Goal: Information Seeking & Learning: Find contact information

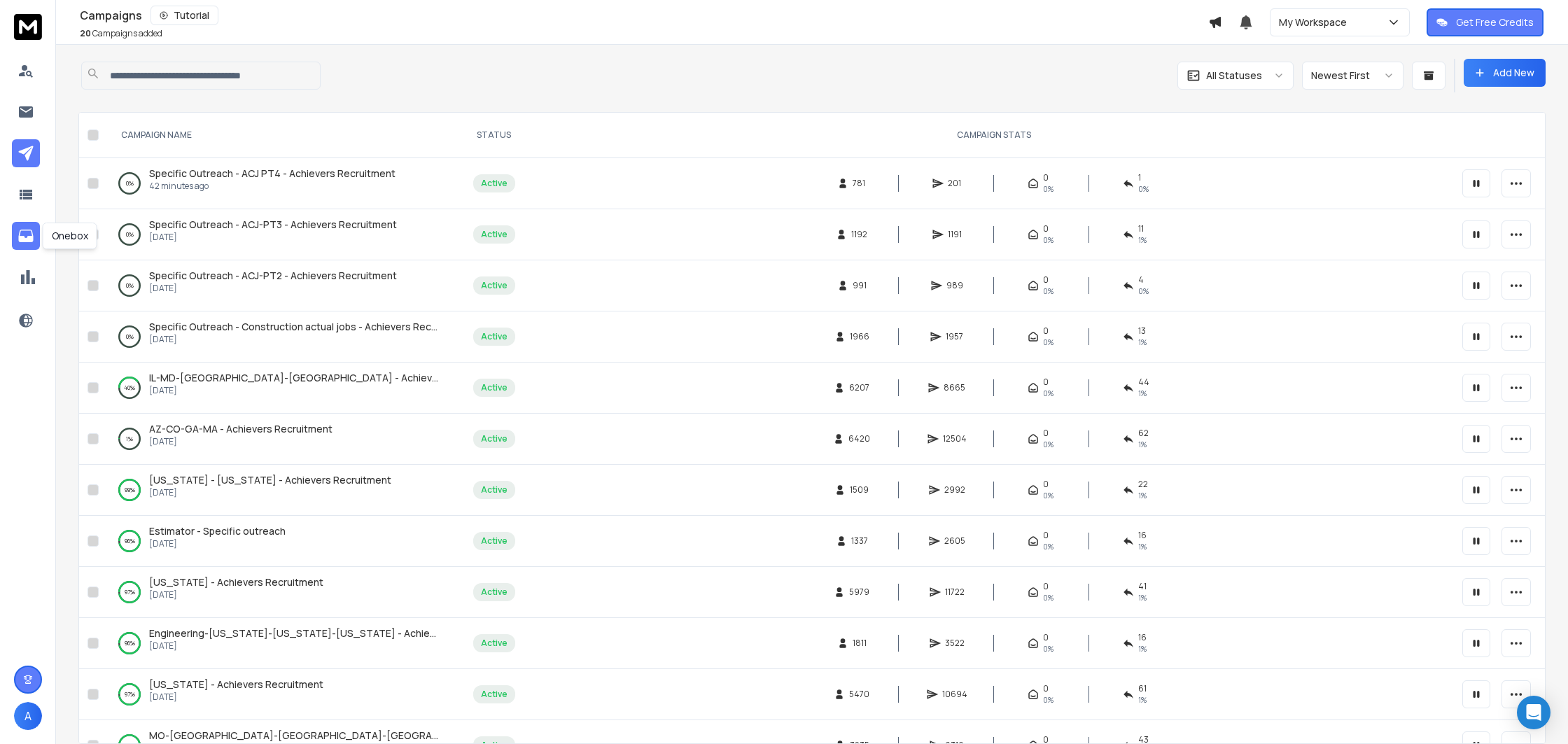
click at [28, 243] on icon at bounding box center [26, 236] width 17 height 17
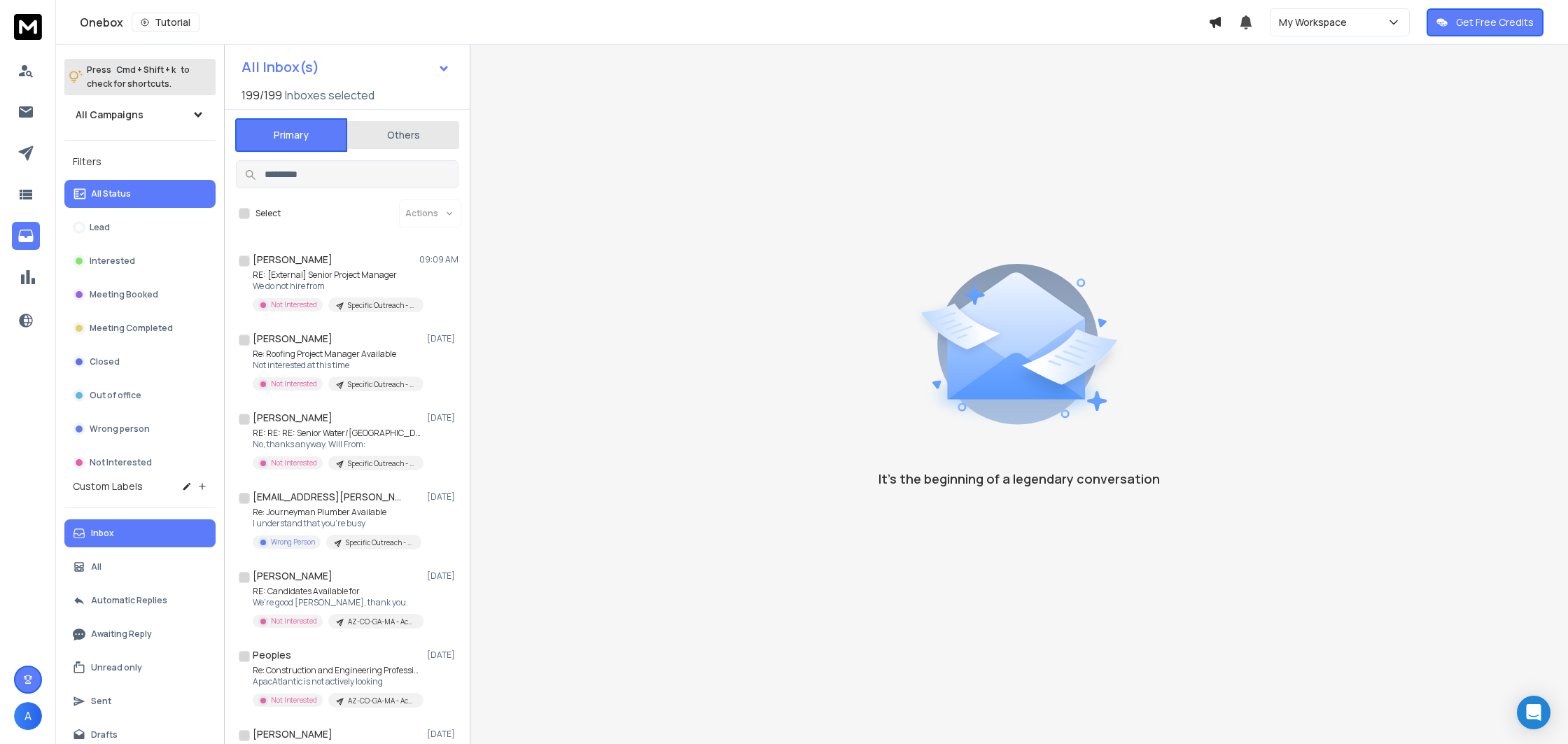
drag, startPoint x: 120, startPoint y: 564, endPoint x: 653, endPoint y: 562, distance: 533.0
click at [655, 567] on div "Press Cmd + Shift + k to check for shortcuts. All Campaigns All Campaigns Filte…" at bounding box center [812, 417] width 1512 height 744
click at [402, 275] on p "RE: [External] Senior Project Manager" at bounding box center [337, 275] width 168 height 11
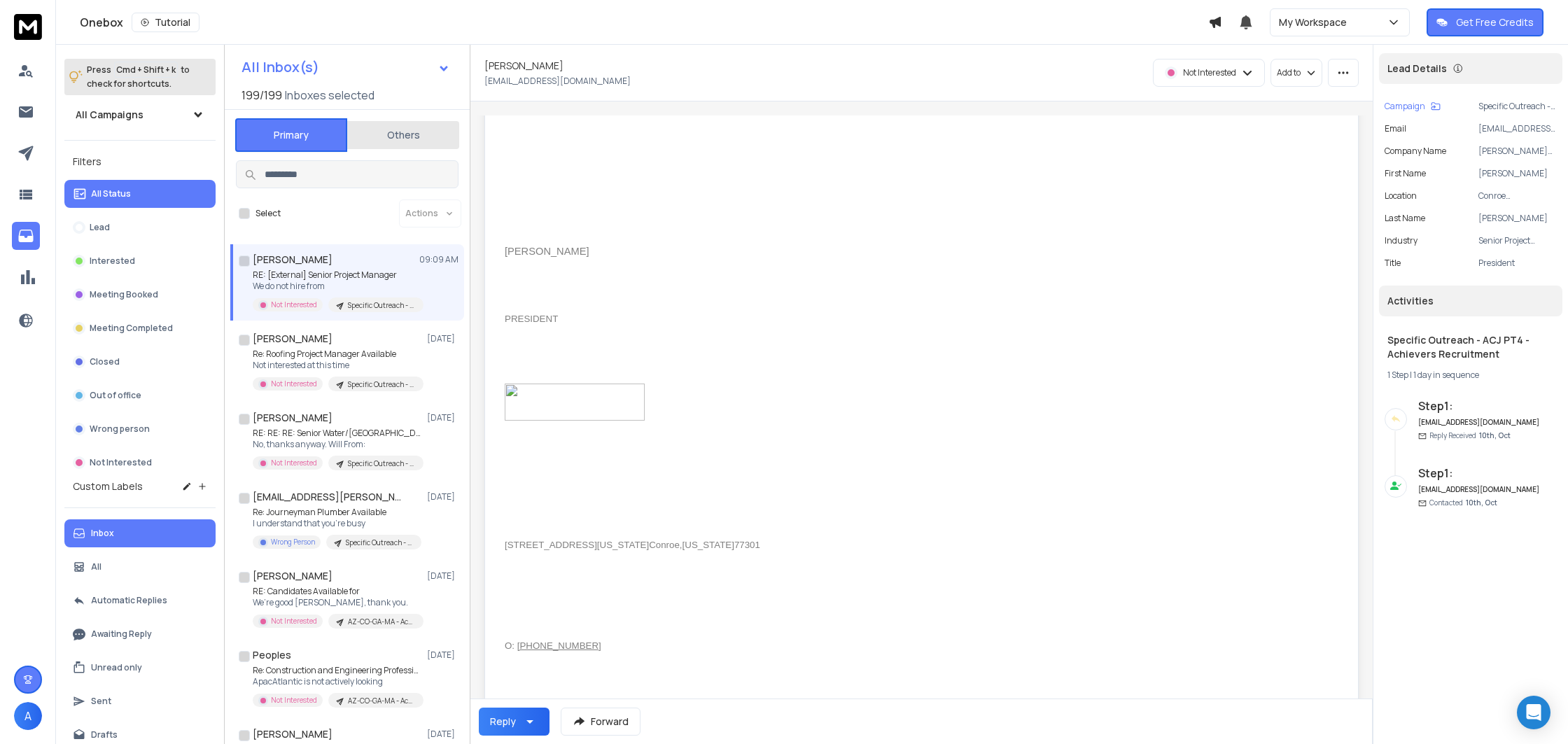
scroll to position [302, 0]
click at [155, 580] on button "All" at bounding box center [139, 567] width 152 height 28
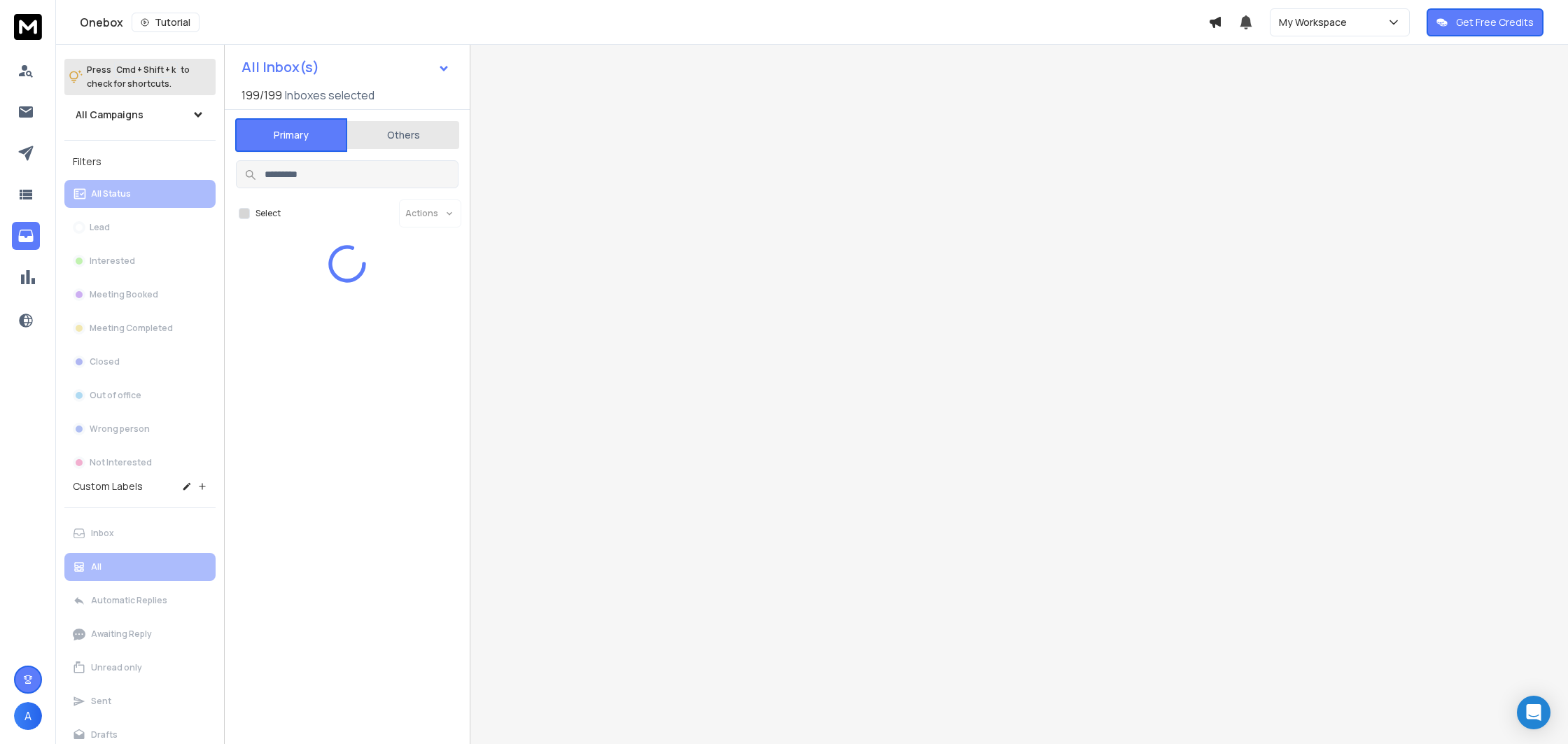
scroll to position [0, 0]
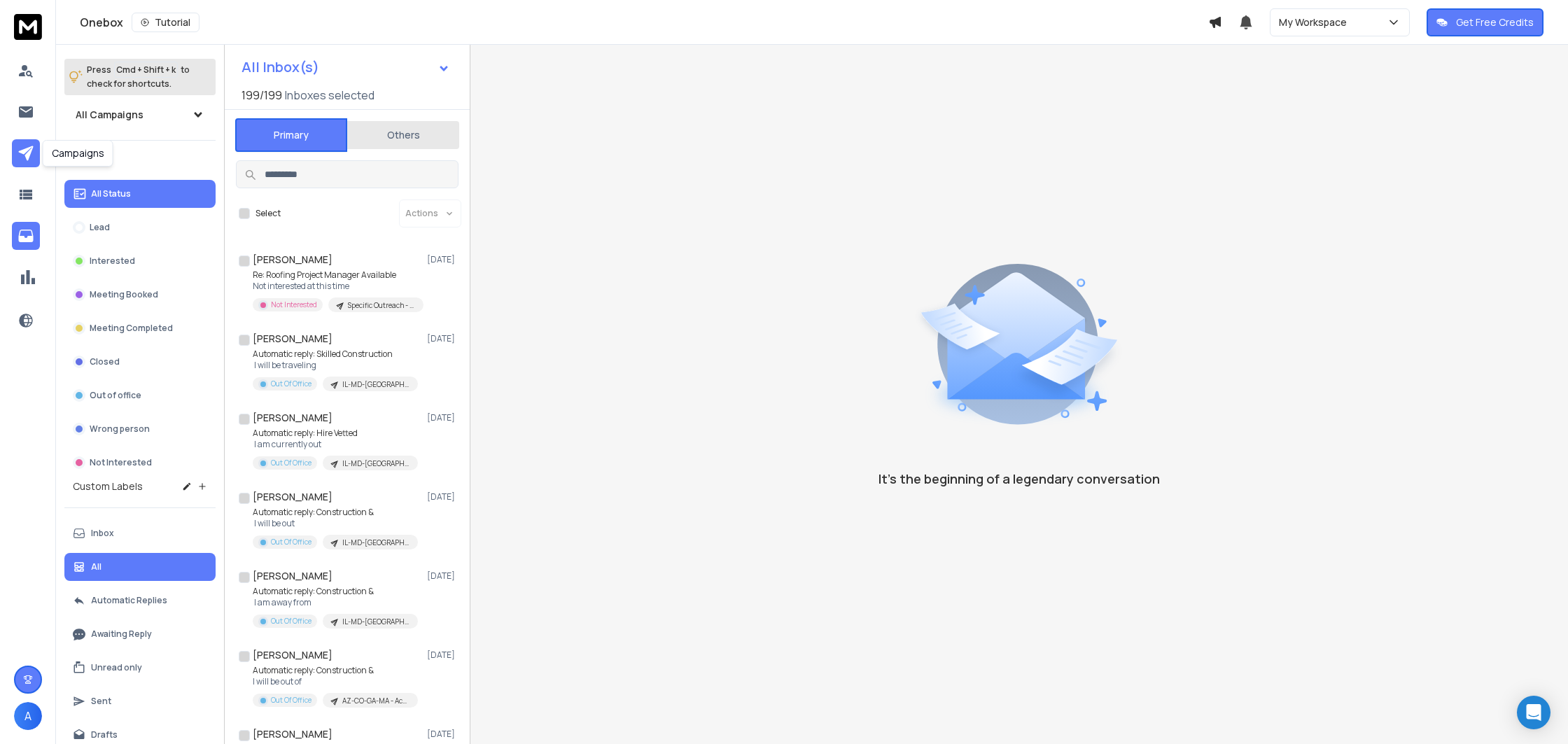
click at [37, 152] on link at bounding box center [26, 153] width 28 height 28
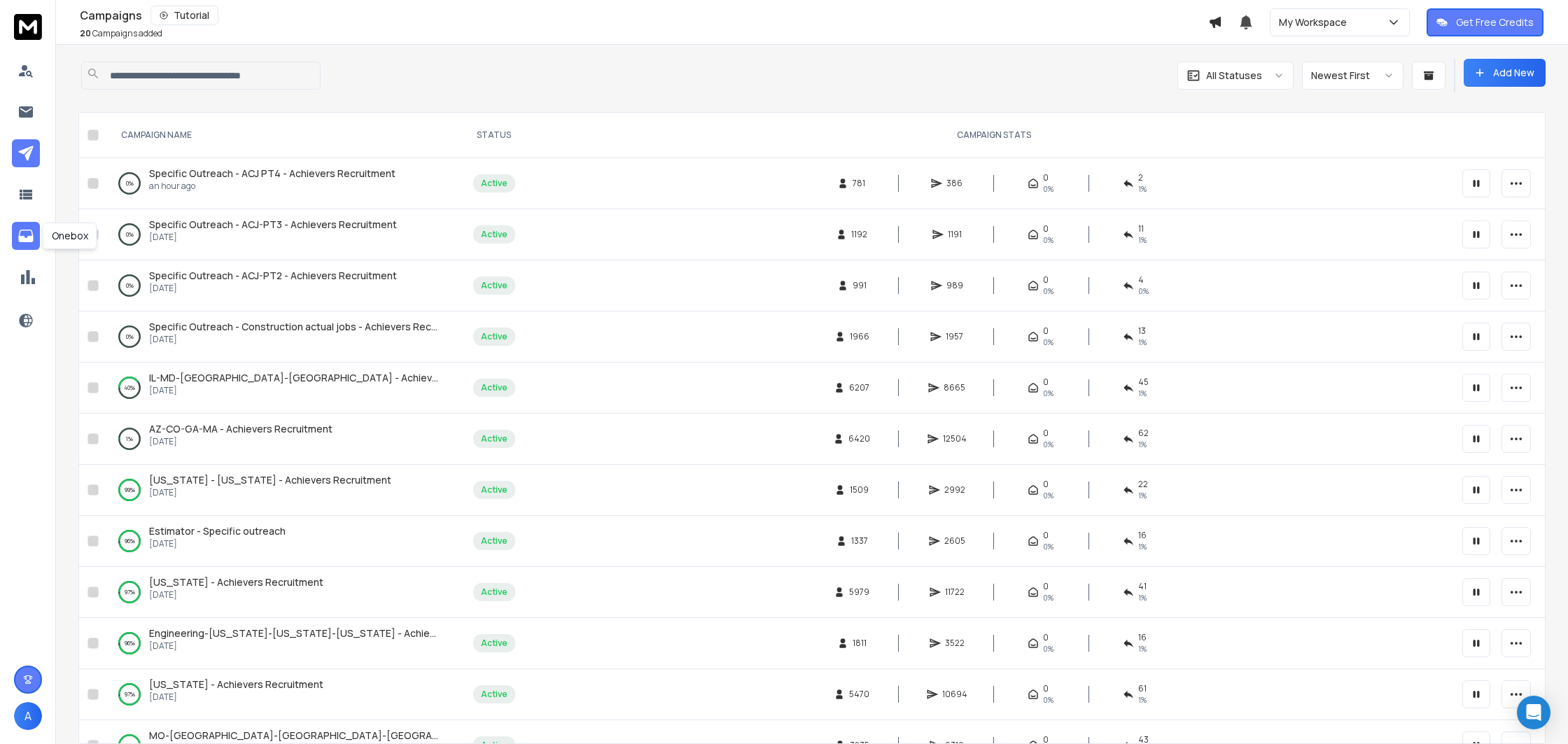
click at [25, 232] on icon at bounding box center [26, 236] width 17 height 17
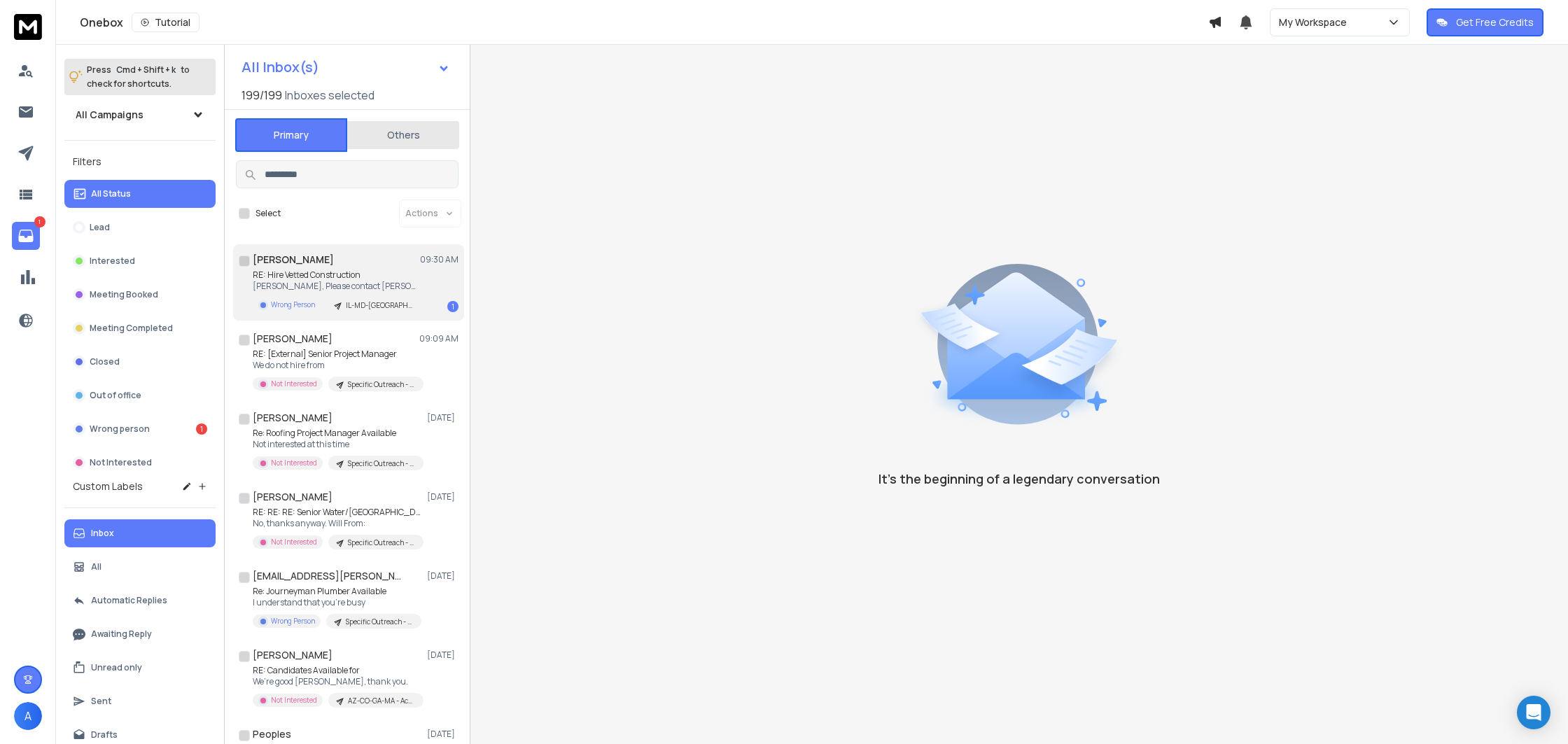
click at [299, 278] on p "RE: Hire Vetted Construction" at bounding box center [337, 275] width 168 height 11
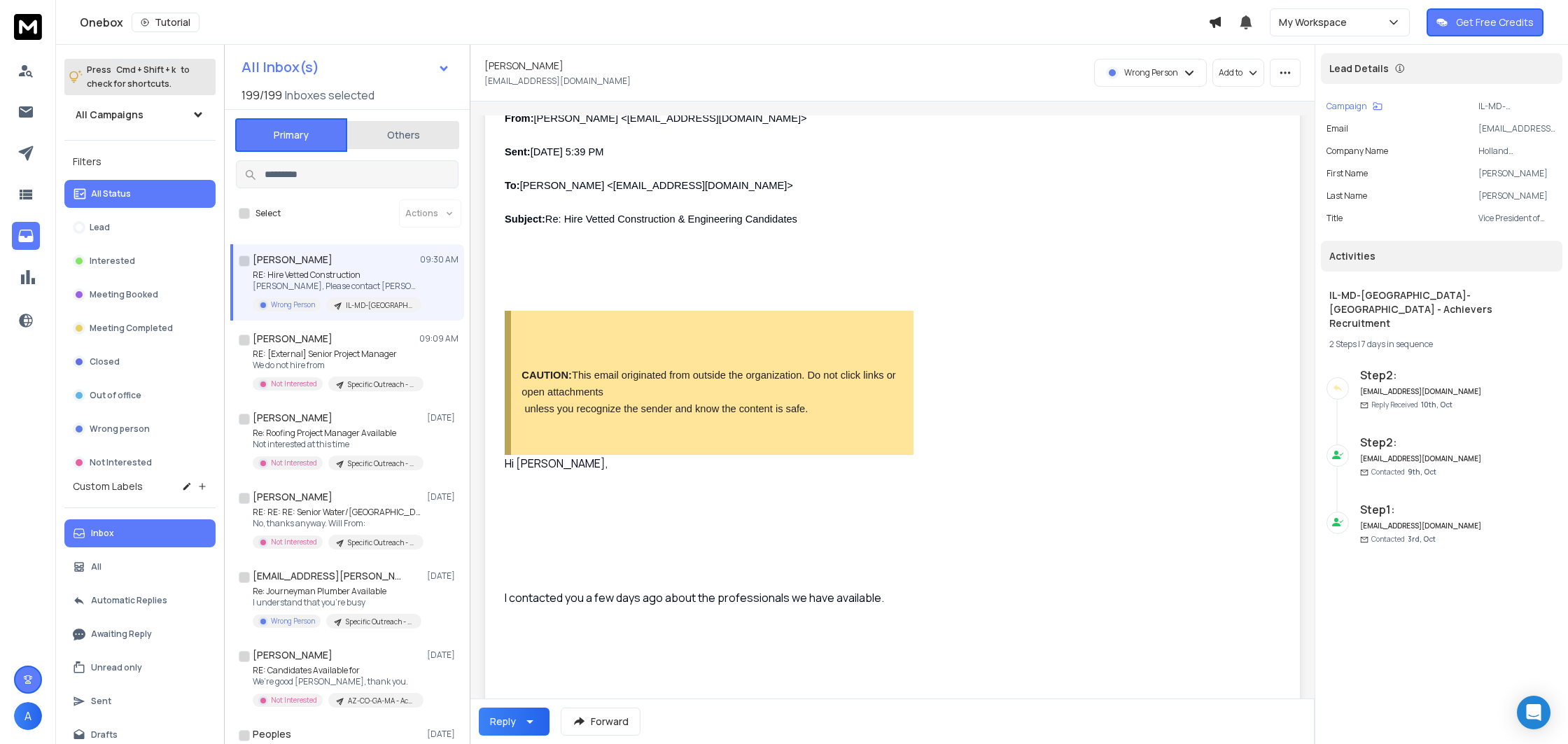
scroll to position [717, 0]
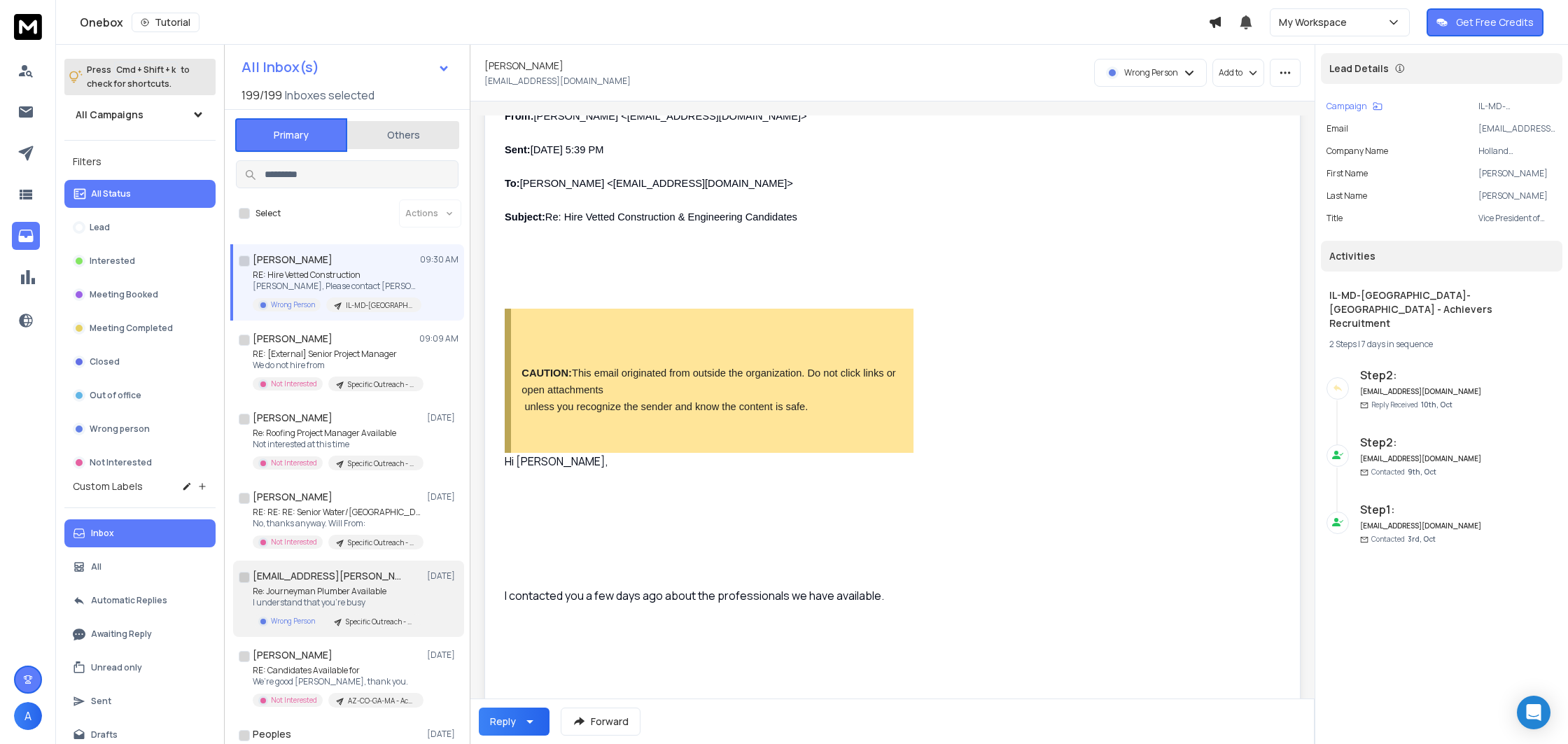
click at [328, 583] on div "kortni.harris@timbercraft.co 09 Oct Re: Journeyman Plumber Available I understa…" at bounding box center [356, 598] width 206 height 59
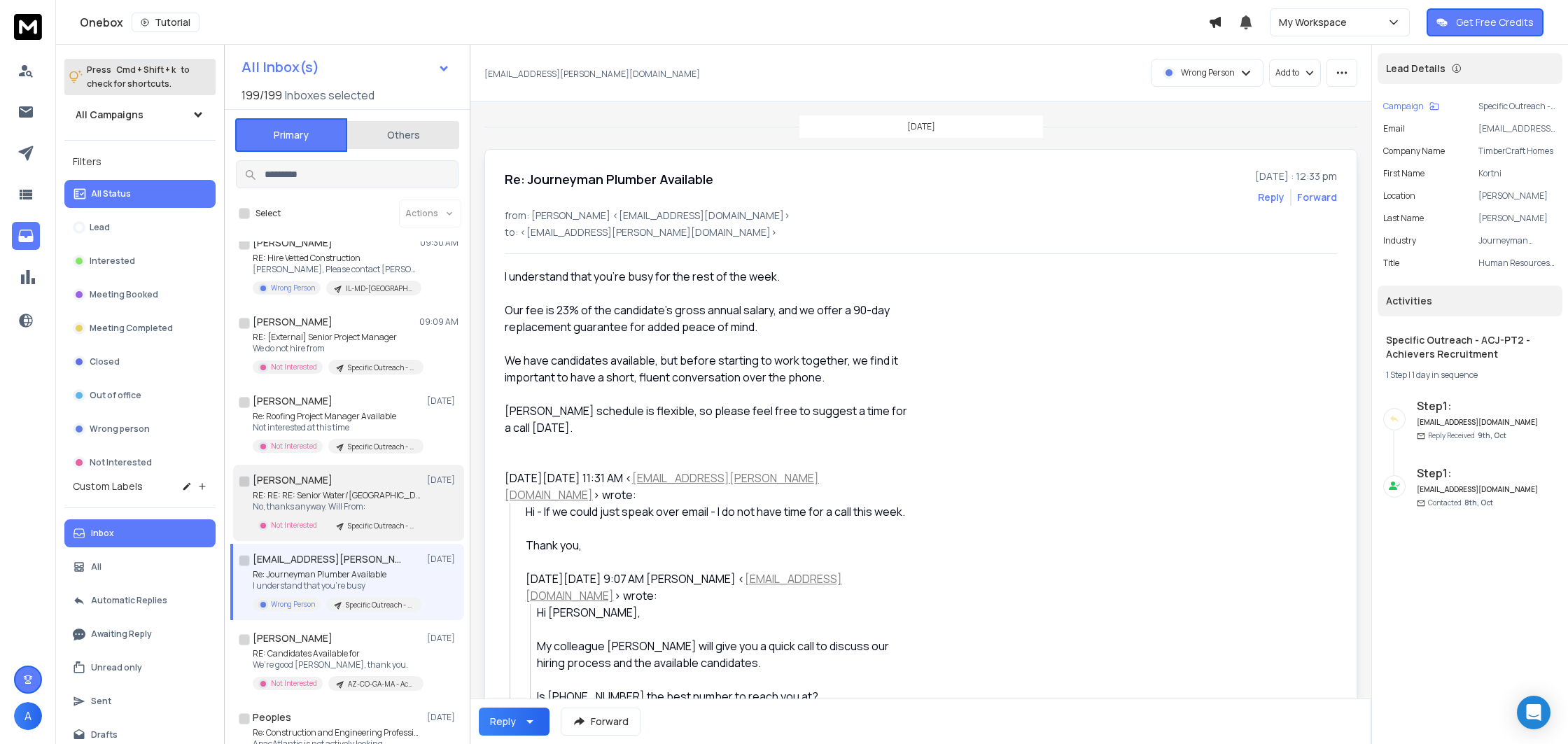
click at [343, 514] on div "RE: RE: RE: Senior Water/Wastewater No, thanks anyway. Will From: Not Intereste…" at bounding box center [339, 511] width 171 height 42
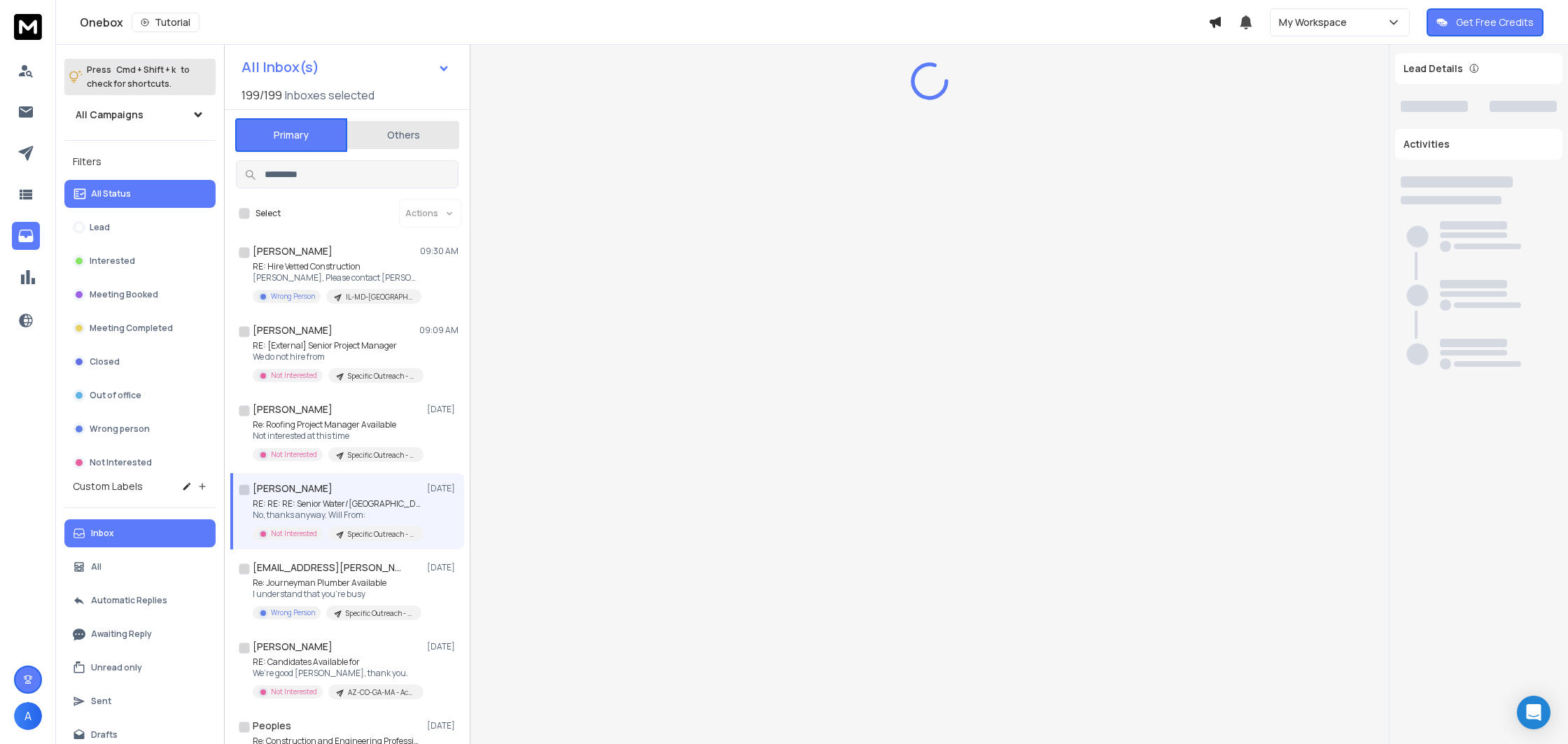
scroll to position [8, 0]
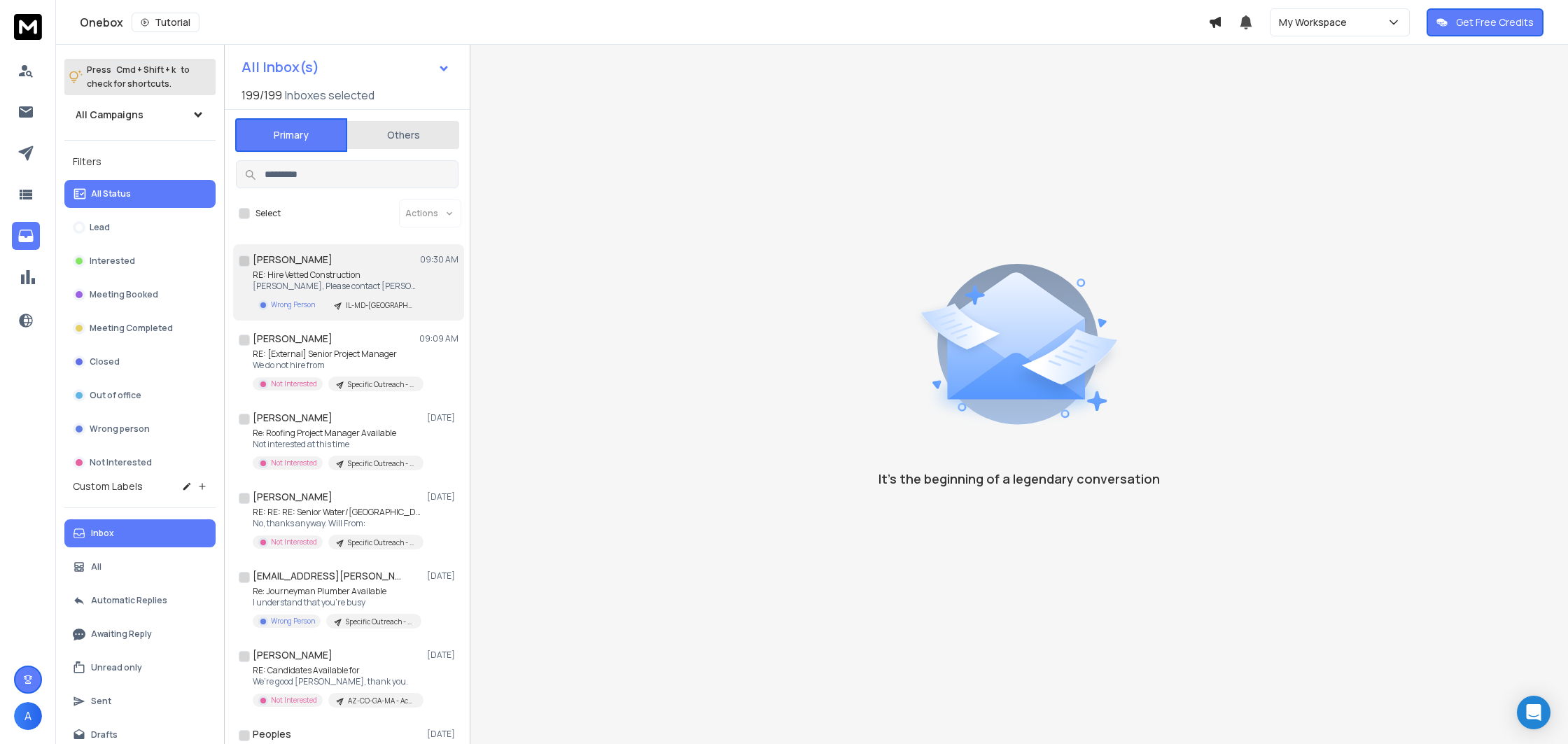
click at [358, 258] on div "Ron Glaser 09:30 AM" at bounding box center [356, 260] width 206 height 14
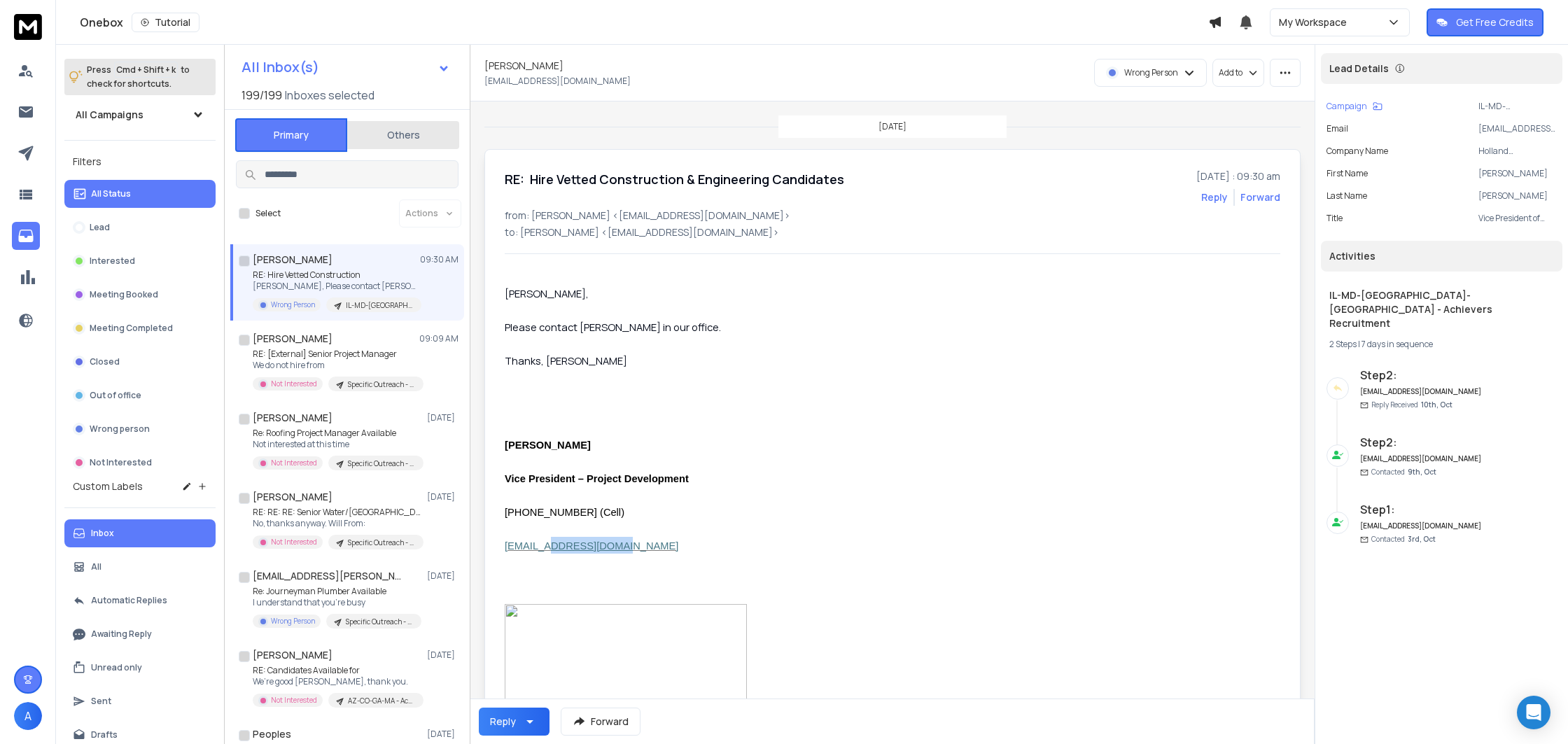
drag, startPoint x: 619, startPoint y: 547, endPoint x: 543, endPoint y: 547, distance: 76.0
click at [543, 547] on p "rglaser@hollandcs.com" at bounding box center [709, 546] width 408 height 17
copy span "hollandcs.com"
click at [25, 112] on icon at bounding box center [26, 112] width 17 height 17
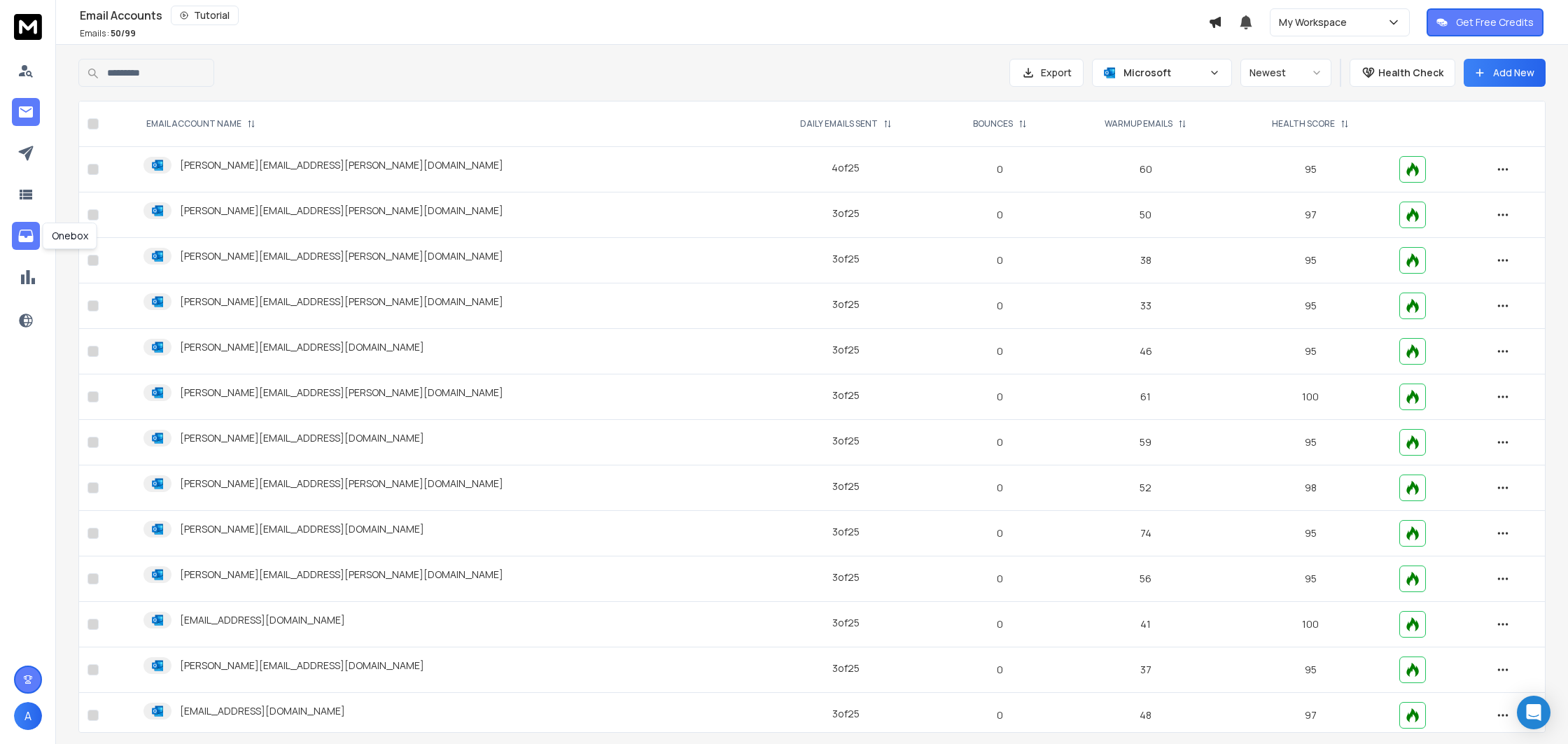
click at [12, 233] on link at bounding box center [26, 236] width 28 height 28
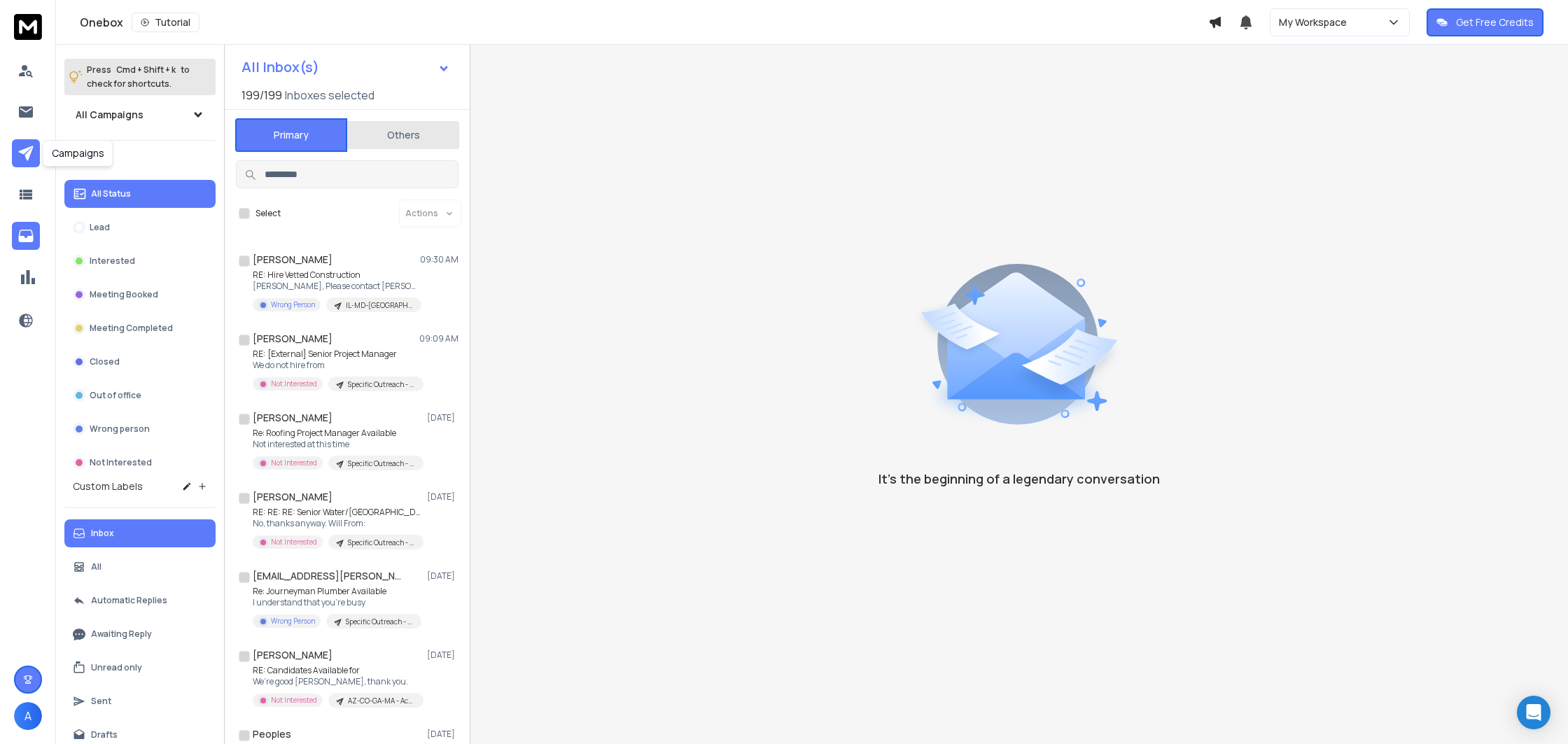
click at [23, 157] on icon at bounding box center [26, 153] width 17 height 17
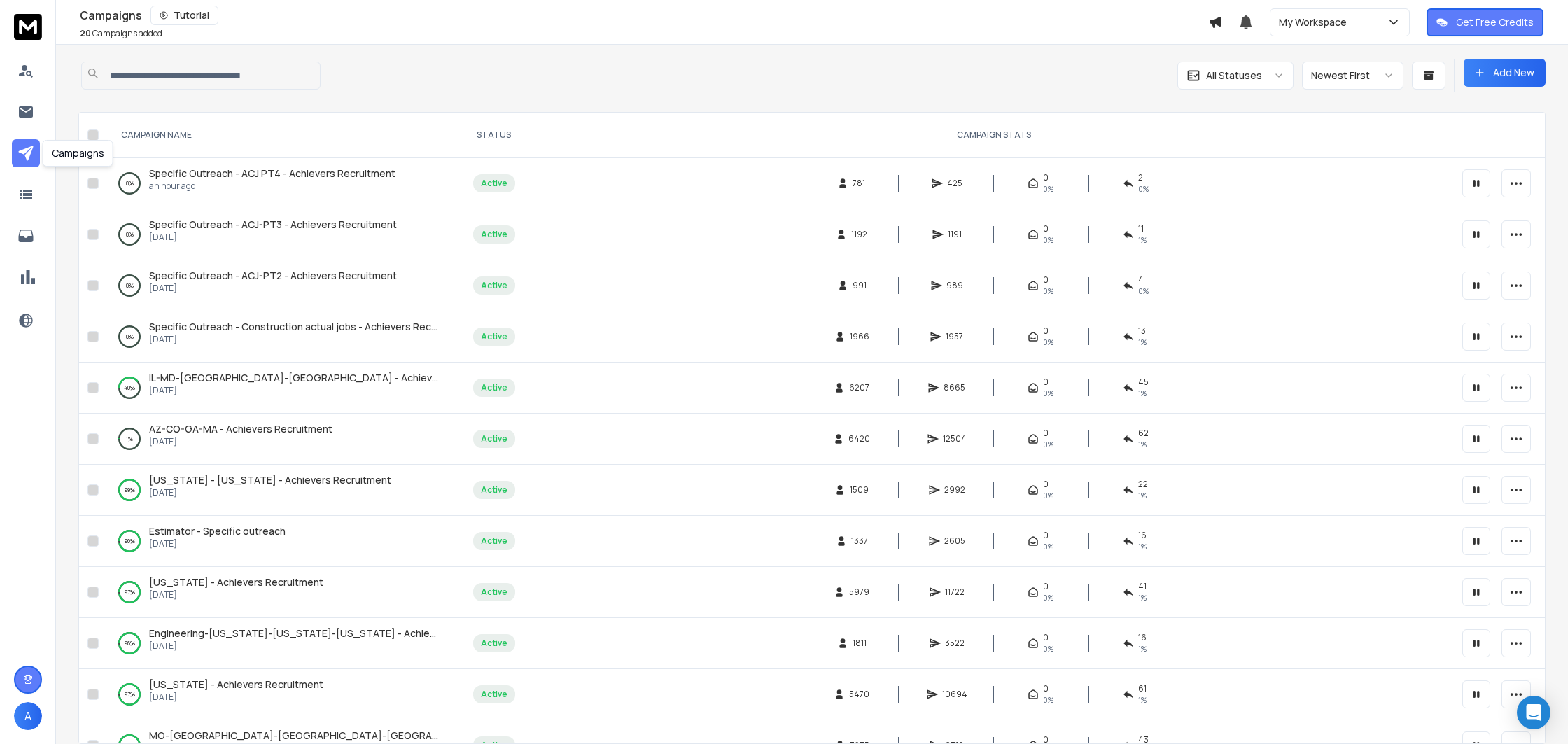
click at [586, 58] on div "Campaigns 20 Campaigns Added All Statuses Newest First Add New CAMPAIGN NAME ST…" at bounding box center [812, 431] width 1512 height 771
click at [784, 48] on div "Campaigns 20 Campaigns Added All Statuses Newest First Add New CAMPAIGN NAME ST…" at bounding box center [812, 431] width 1512 height 771
click at [20, 242] on icon at bounding box center [25, 235] width 15 height 12
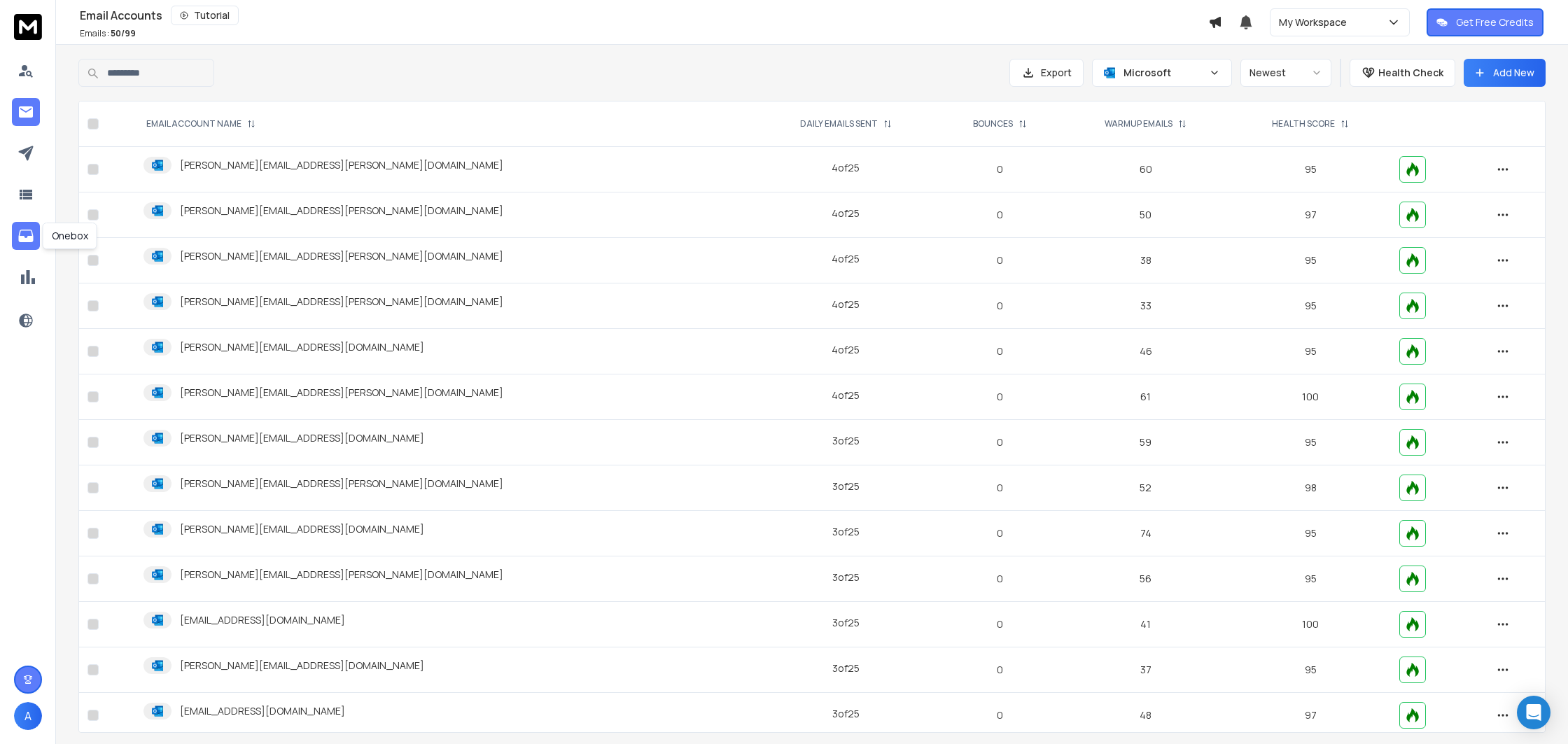
click at [21, 242] on icon at bounding box center [26, 236] width 17 height 17
click at [16, 235] on link at bounding box center [26, 236] width 28 height 28
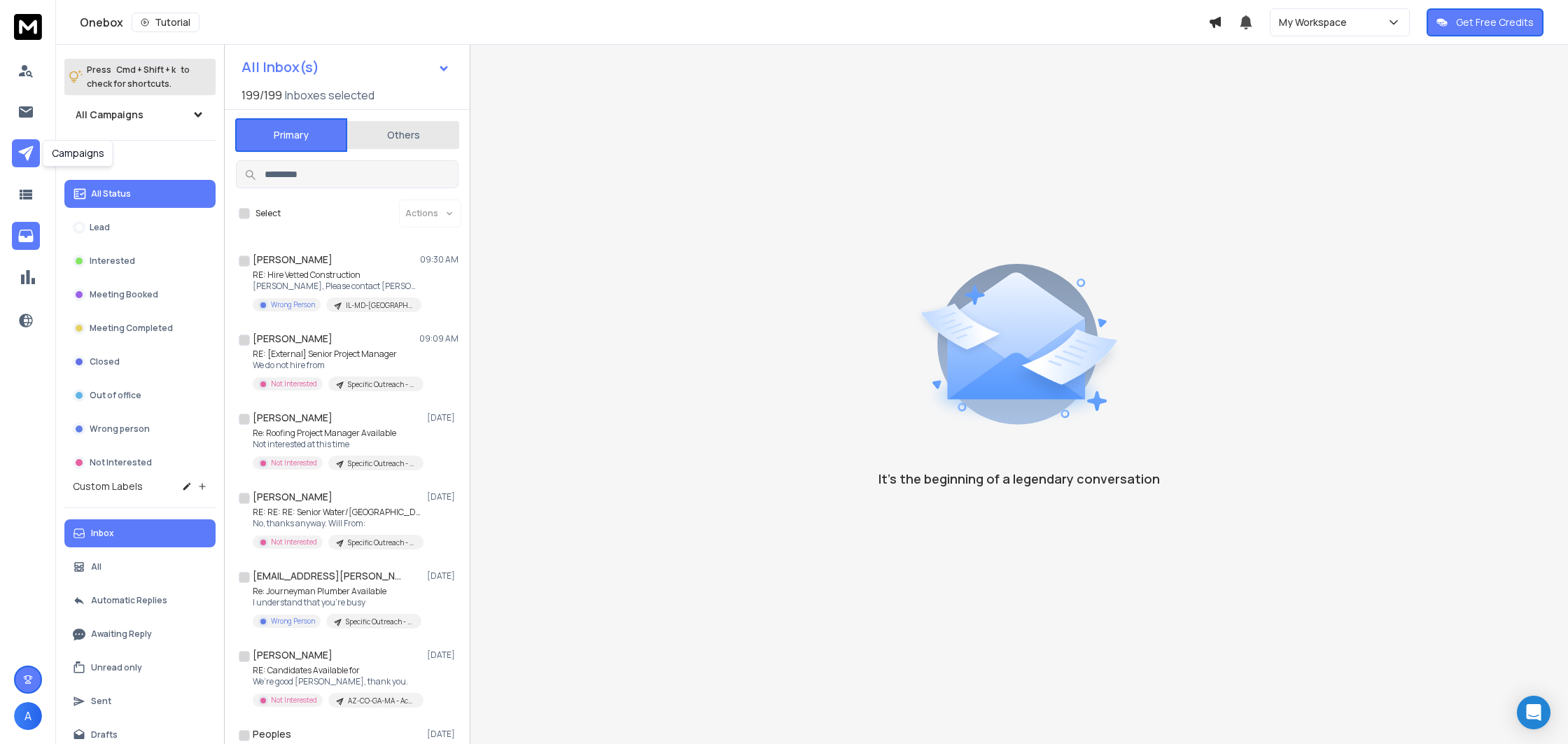
click at [29, 153] on icon at bounding box center [25, 153] width 15 height 15
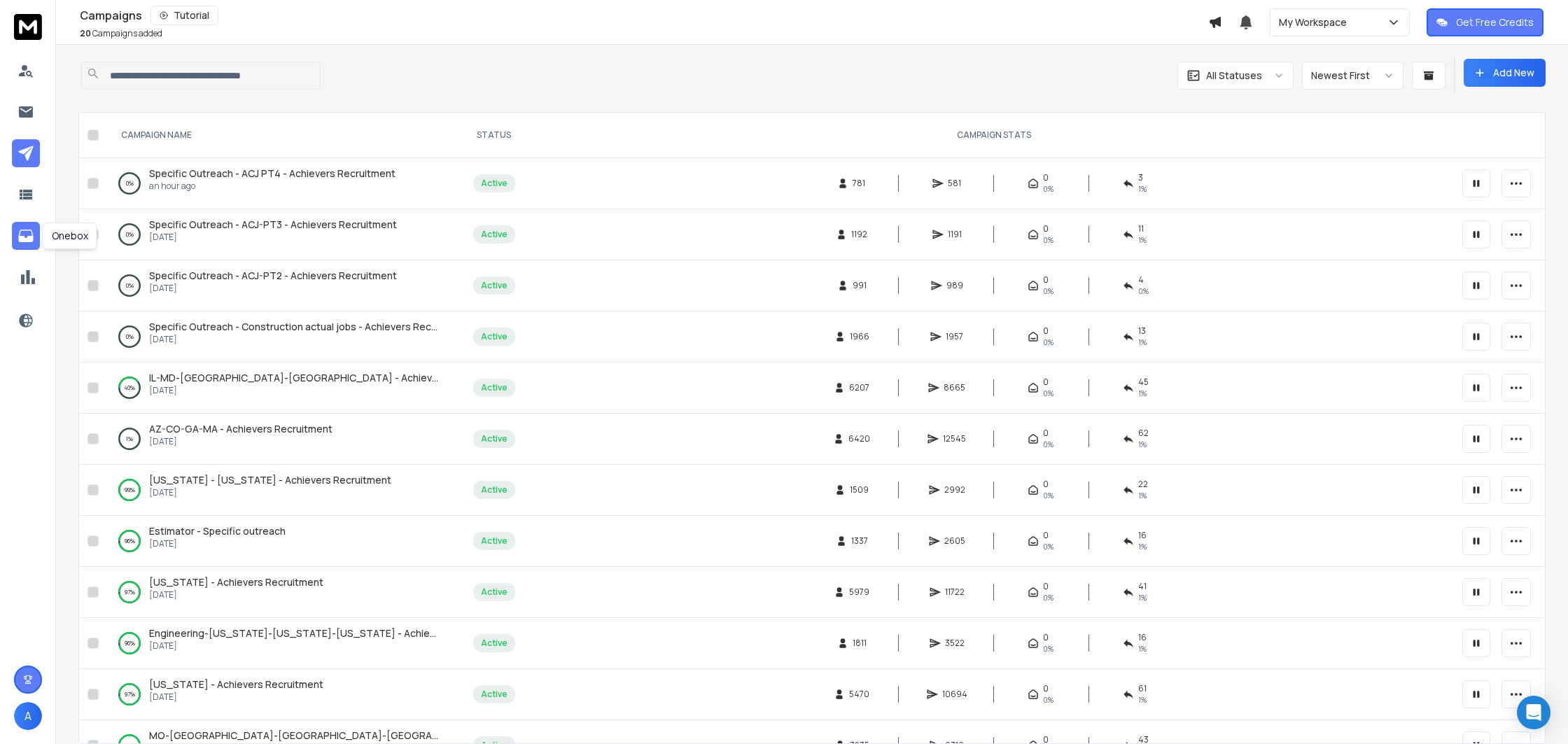
click at [23, 236] on icon at bounding box center [25, 235] width 15 height 12
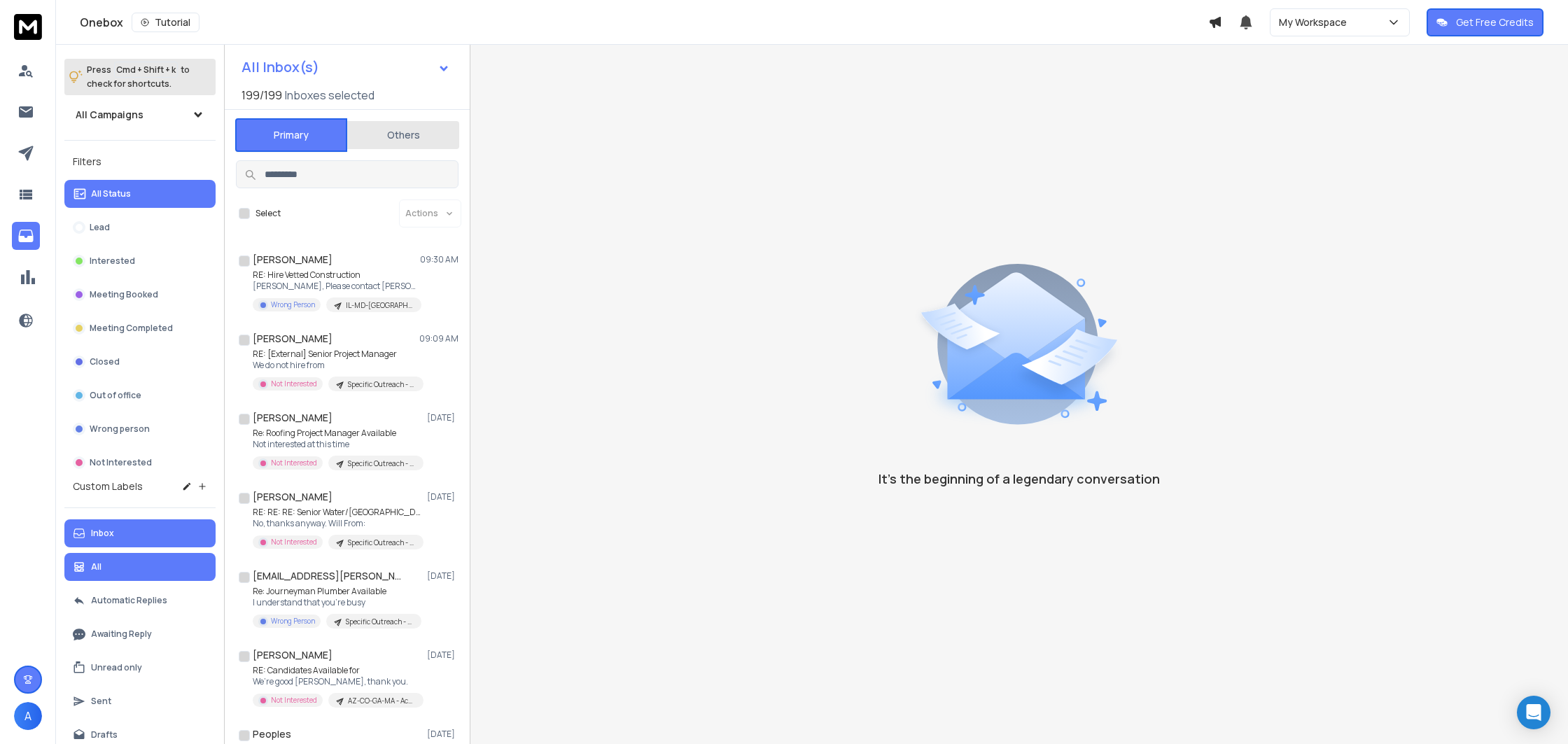
click at [171, 565] on button "All" at bounding box center [139, 567] width 152 height 28
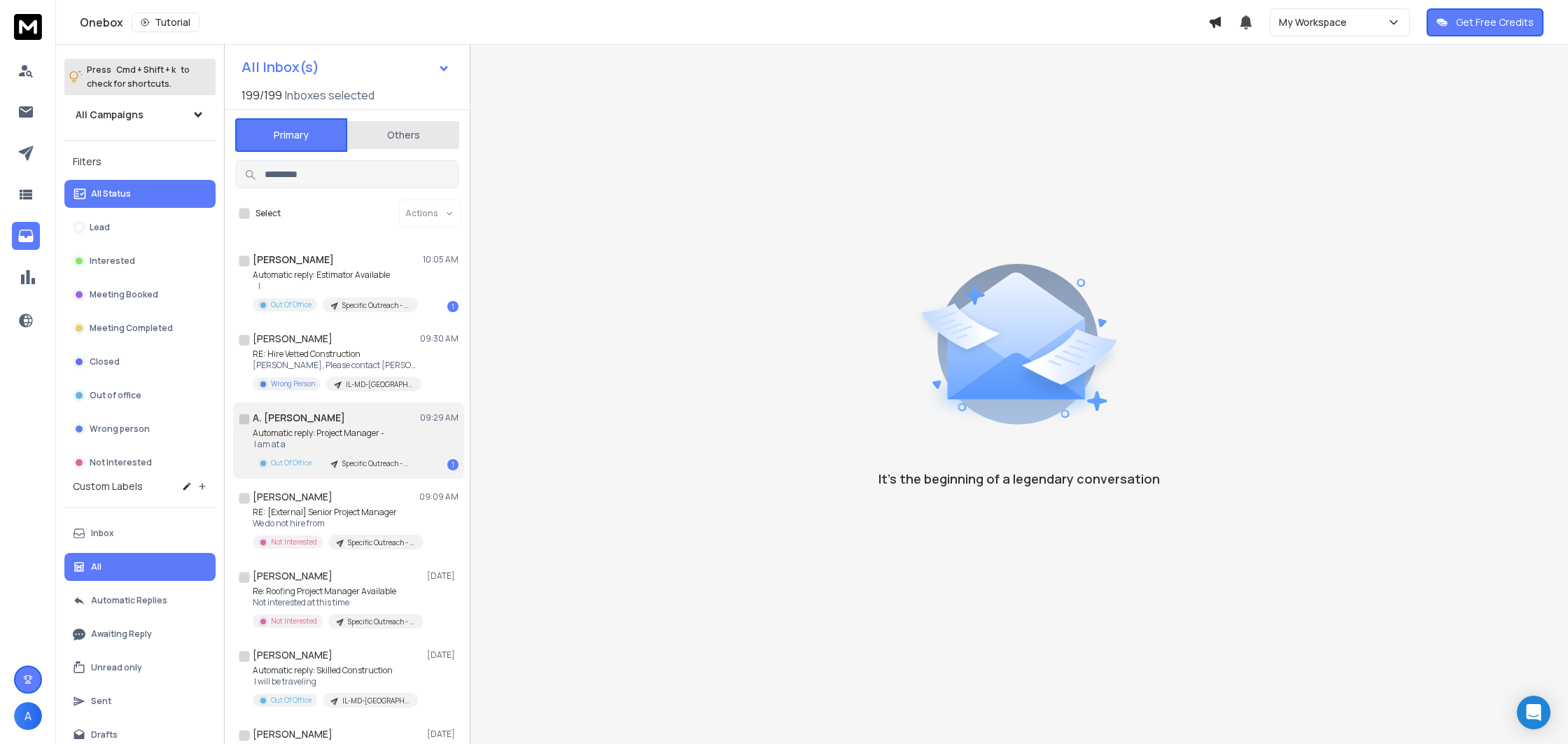
click at [396, 435] on p "Automatic reply: Project Manager -" at bounding box center [336, 434] width 166 height 11
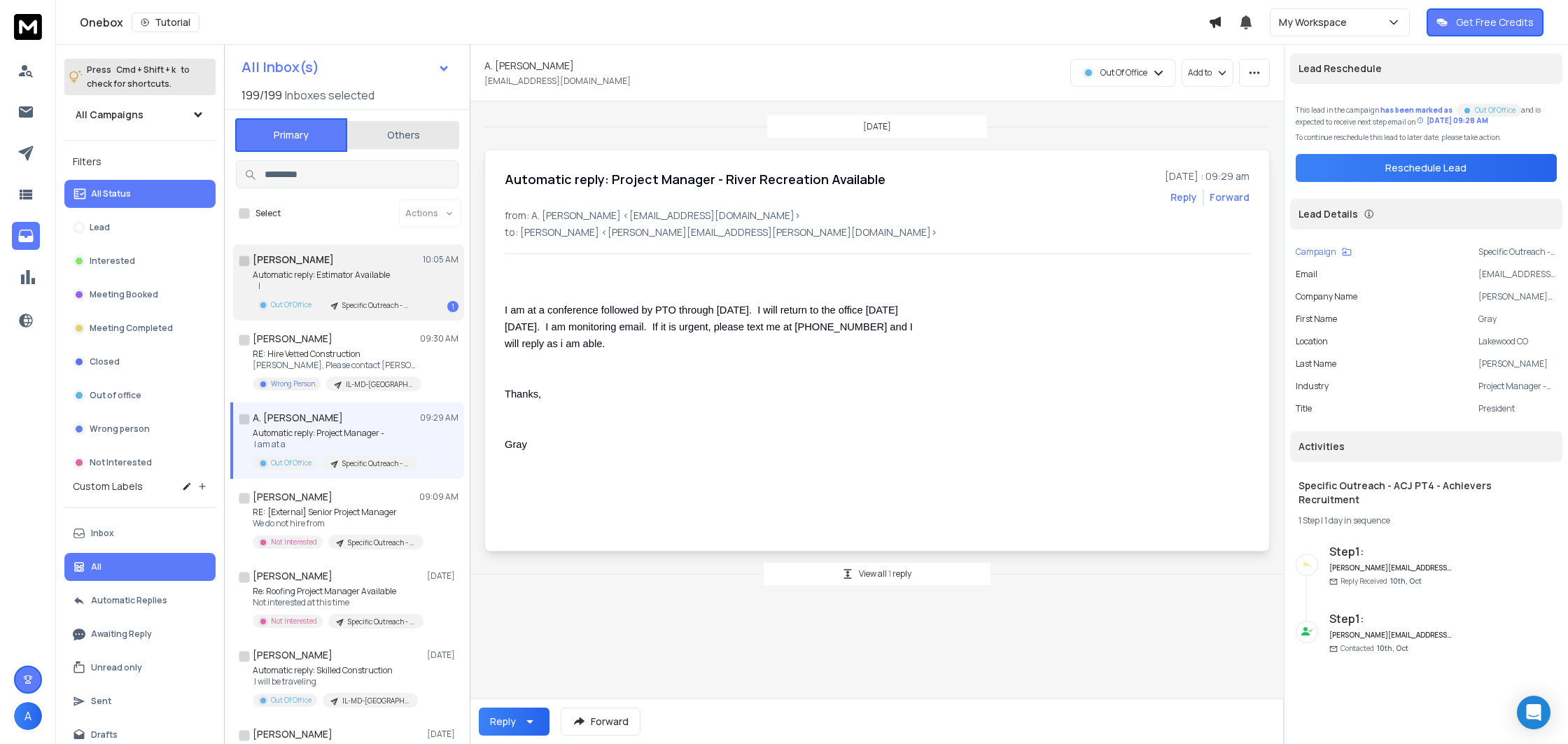
click at [366, 262] on div "Terry Kerwood 10:05 AM" at bounding box center [356, 260] width 206 height 14
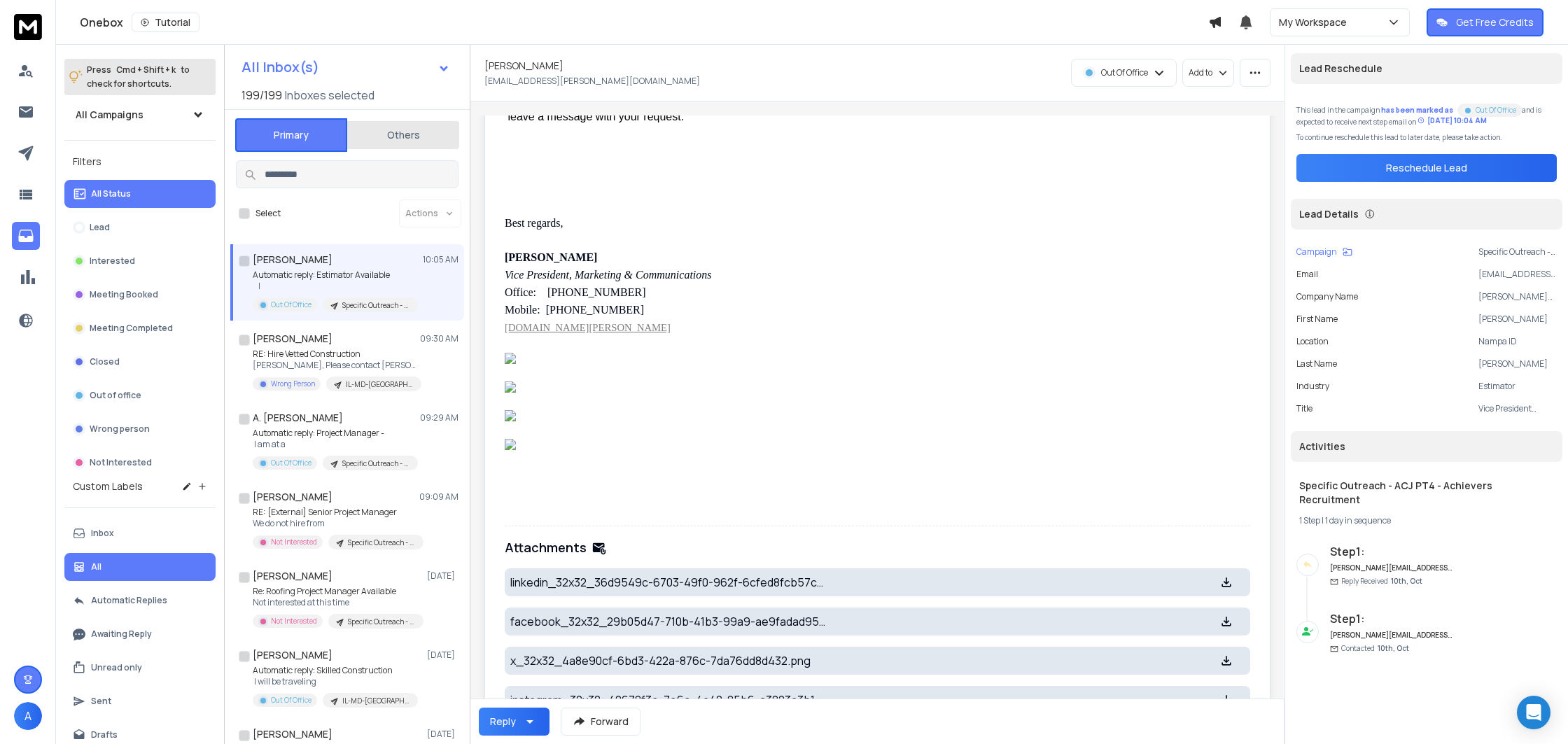
scroll to position [446, 0]
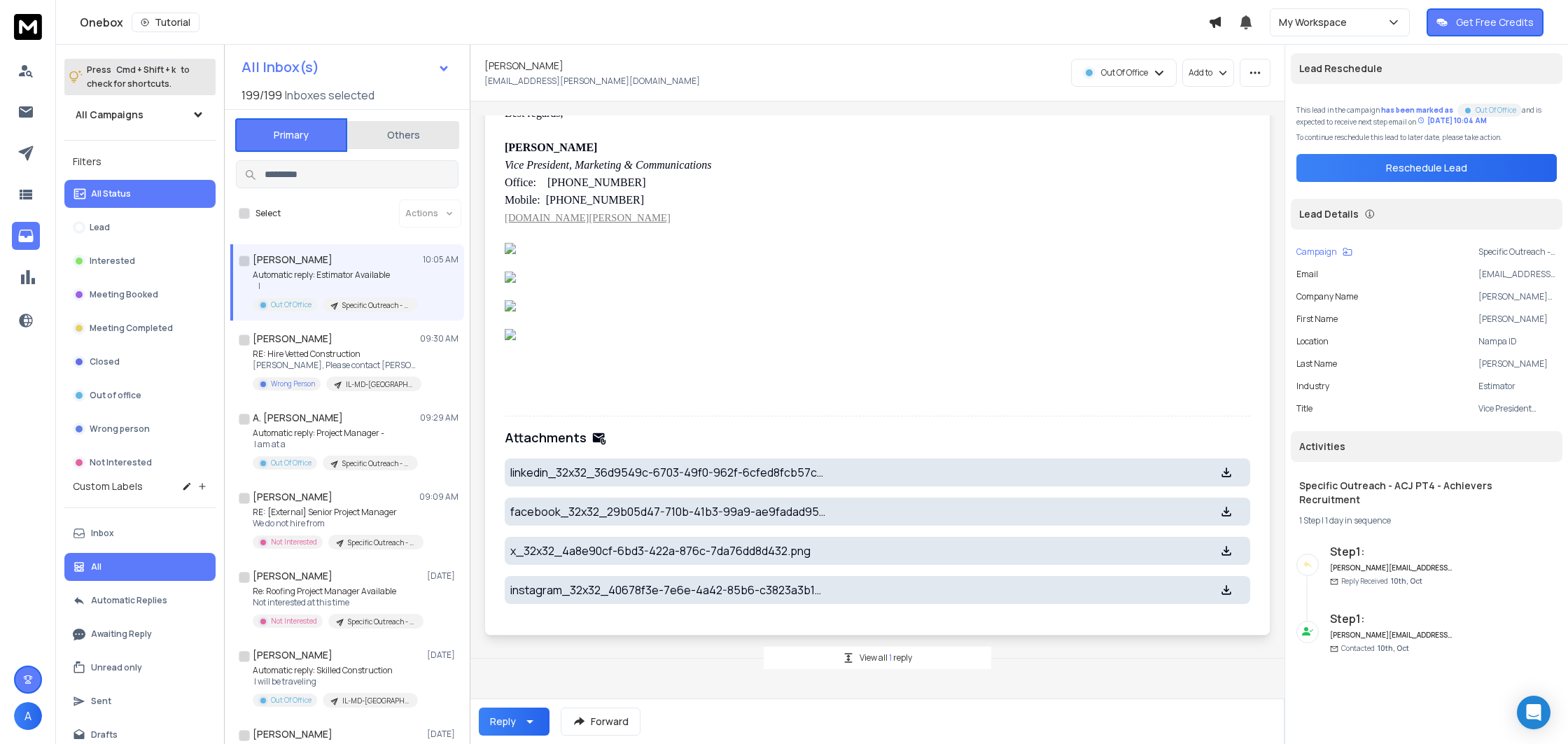
click at [889, 657] on span "1" at bounding box center [891, 657] width 4 height 12
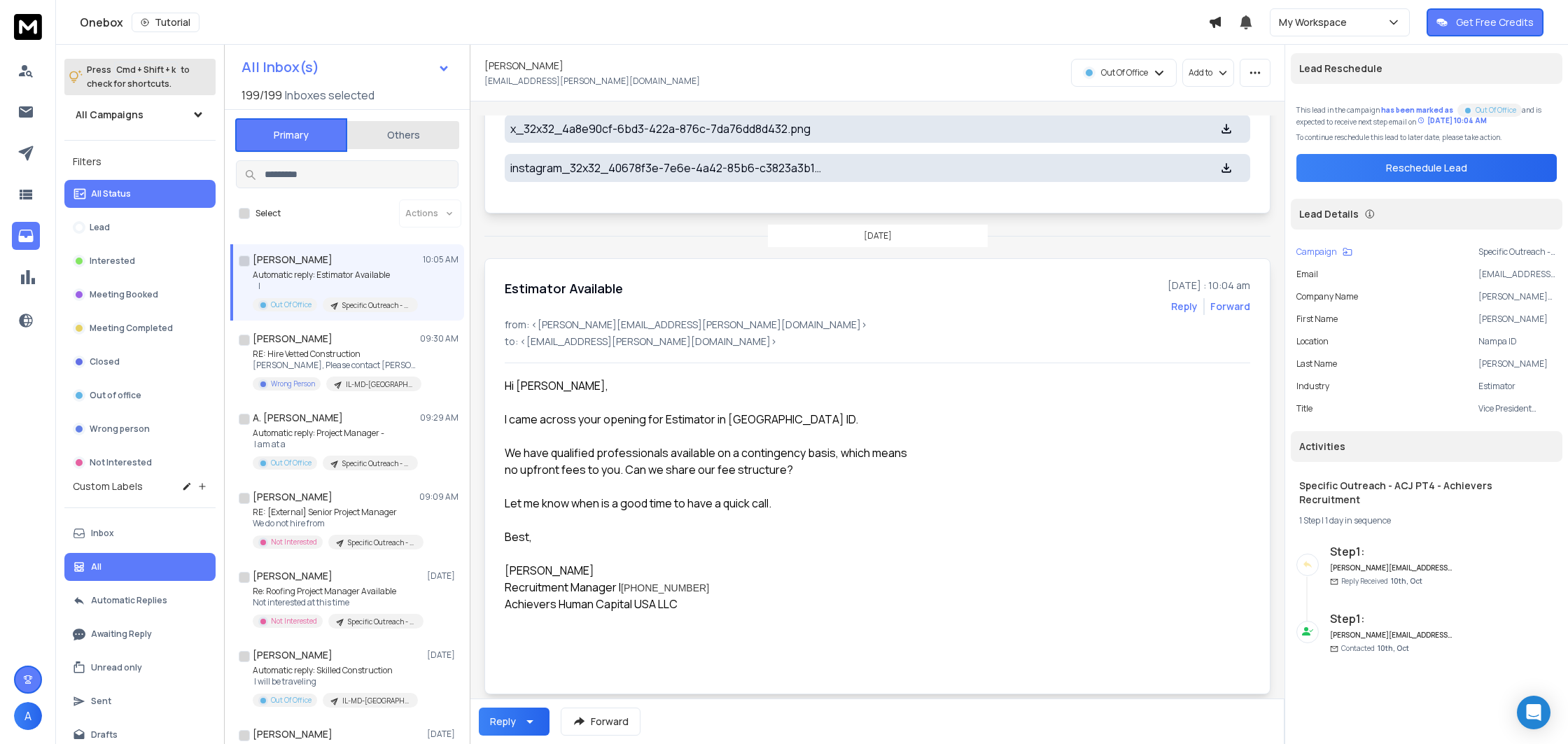
scroll to position [893, 0]
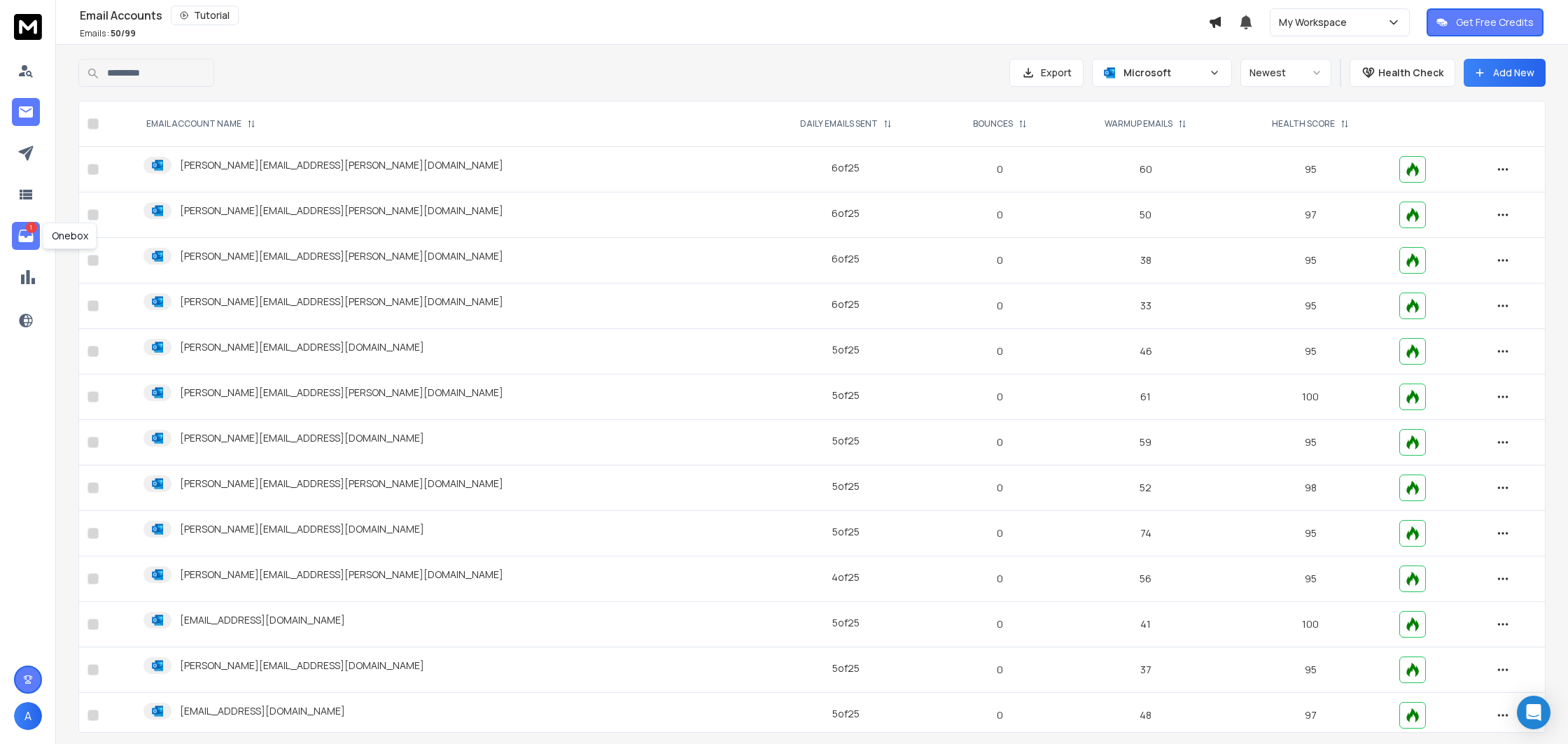
click at [33, 225] on p "1" at bounding box center [32, 228] width 11 height 11
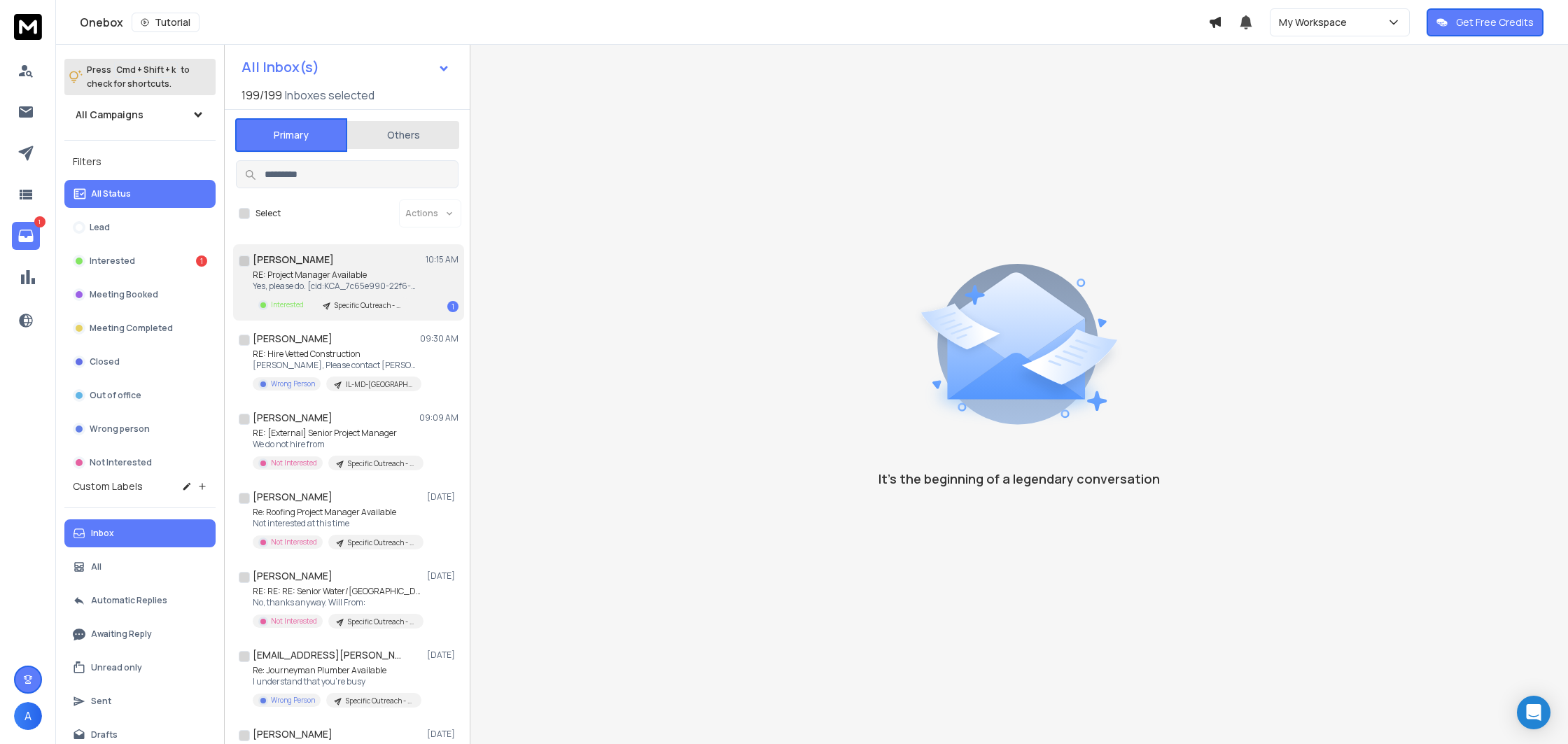
click at [348, 283] on p "Yes, please do. [cid:KCA_7c65e990-22f6-4506-be59-456c52ca62c5.png] Richard Harr…" at bounding box center [337, 286] width 168 height 11
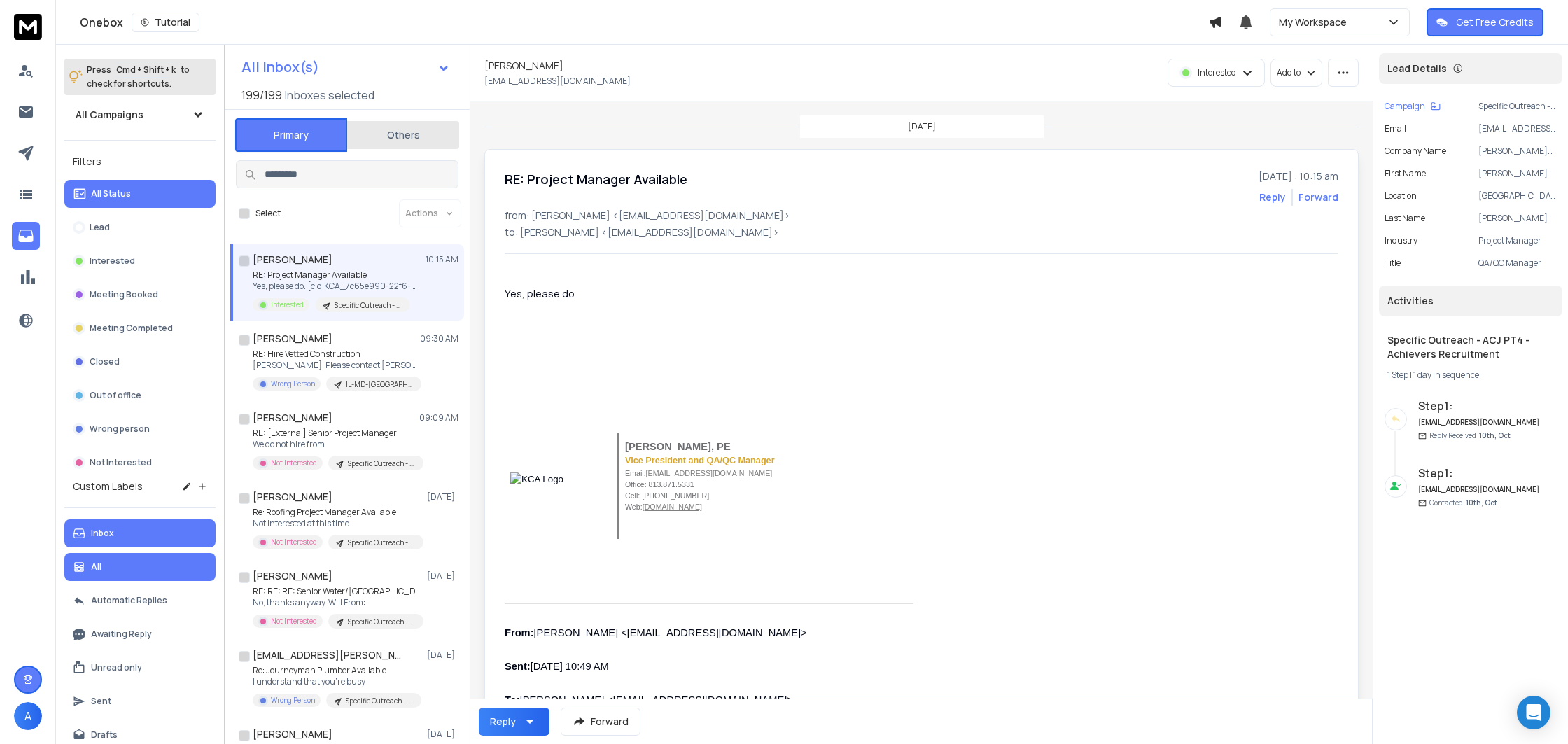
click at [120, 563] on button "All" at bounding box center [139, 567] width 152 height 28
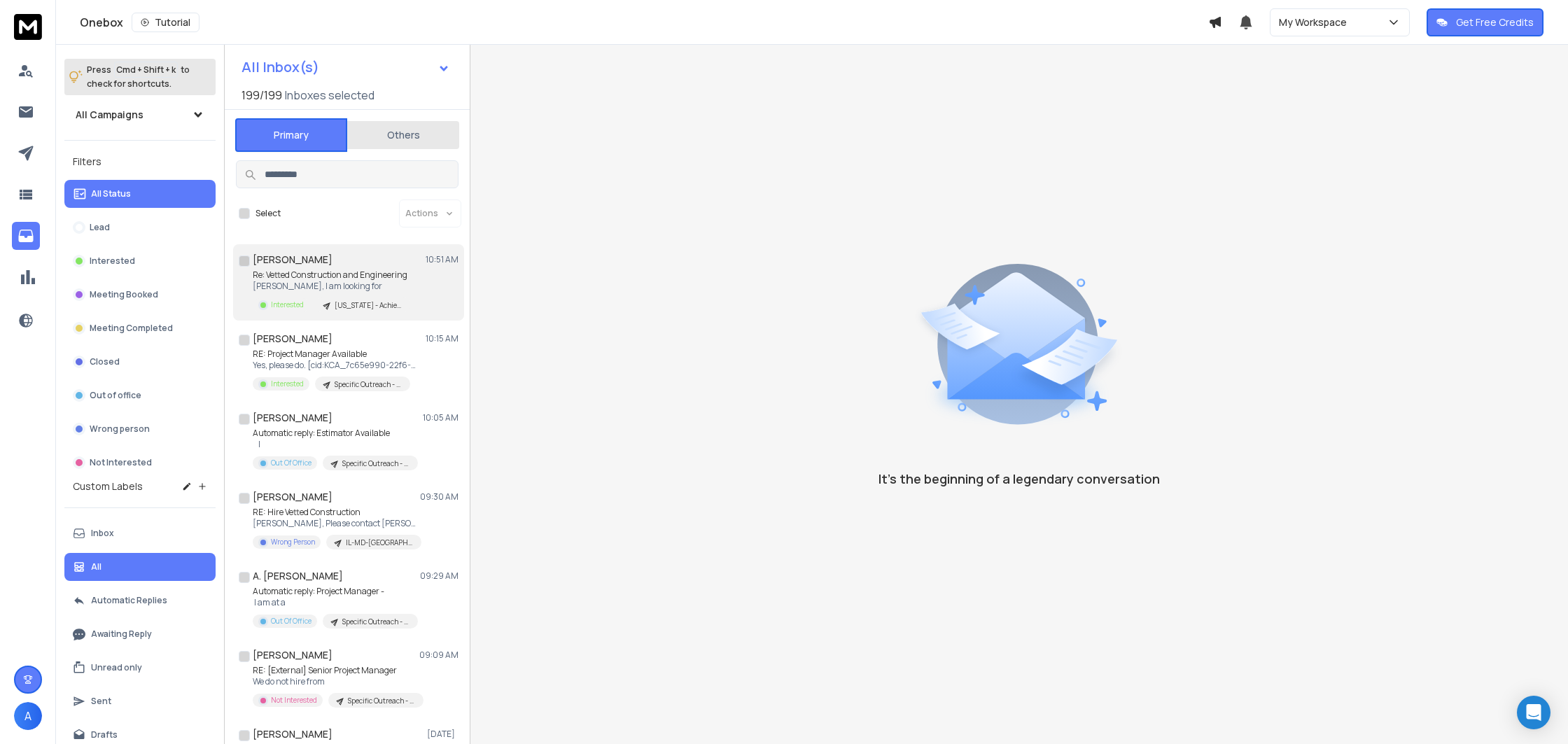
click at [332, 253] on h1 "[PERSON_NAME]" at bounding box center [293, 260] width 80 height 14
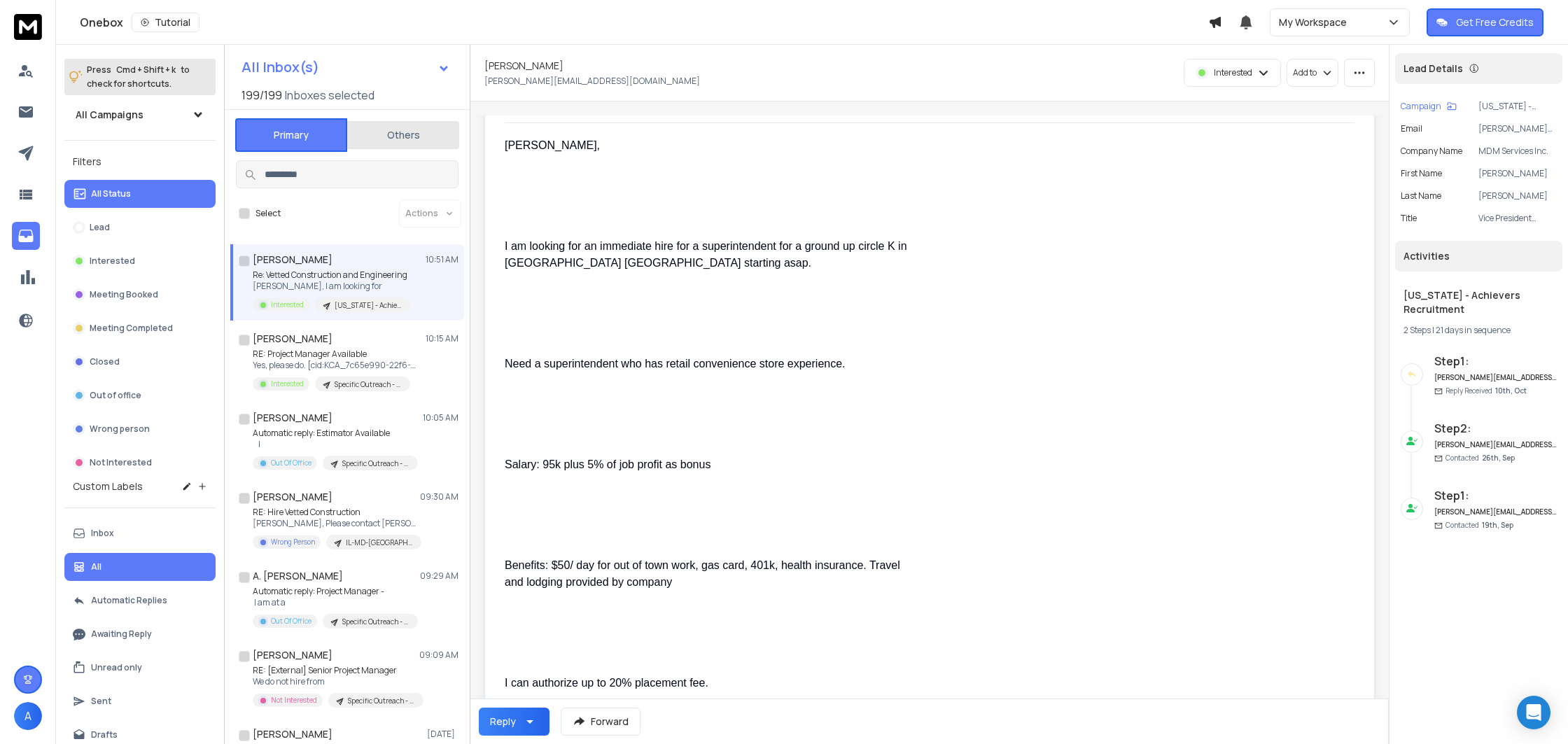
scroll to position [143, 0]
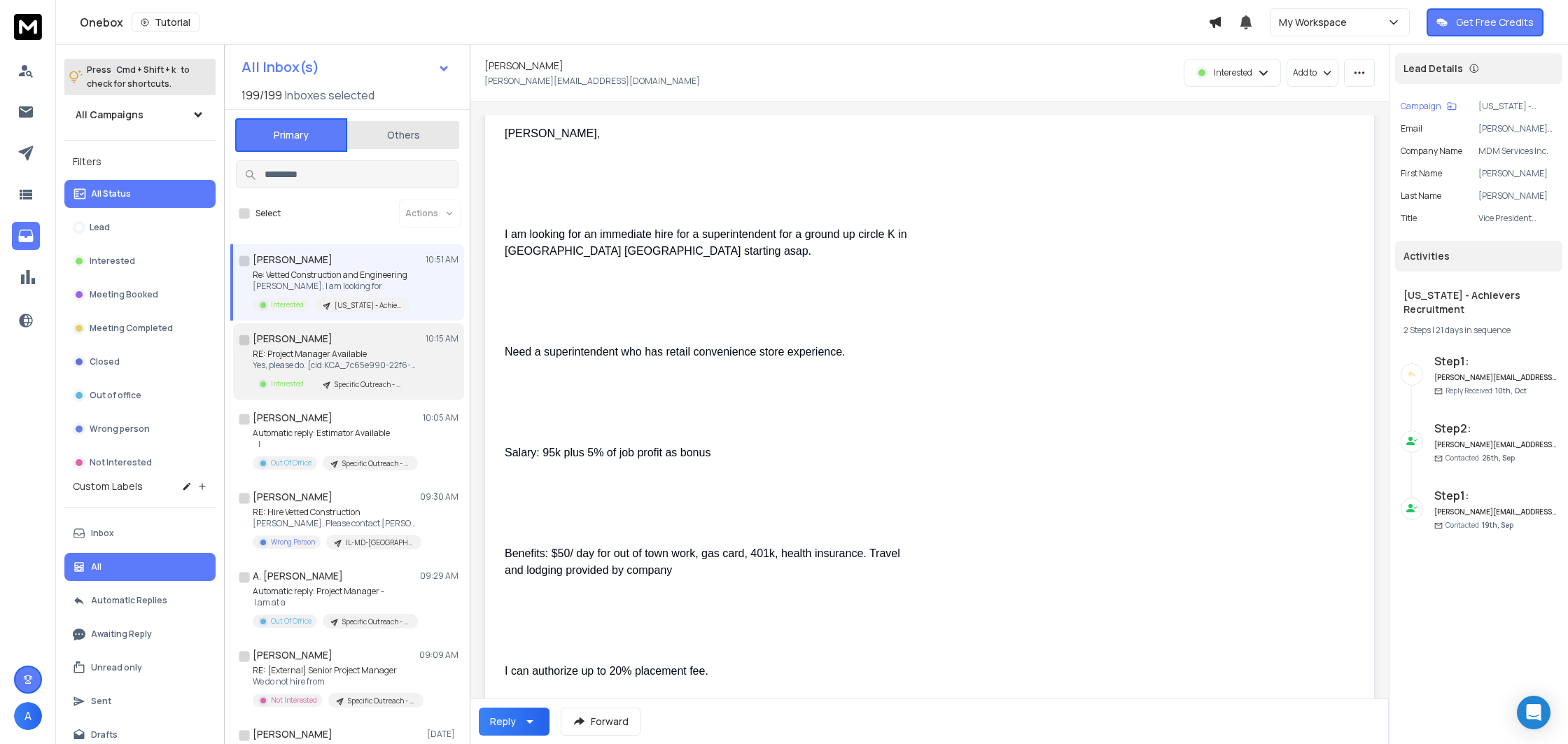
click at [396, 348] on p "RE: Project Manager Available" at bounding box center [337, 354] width 168 height 11
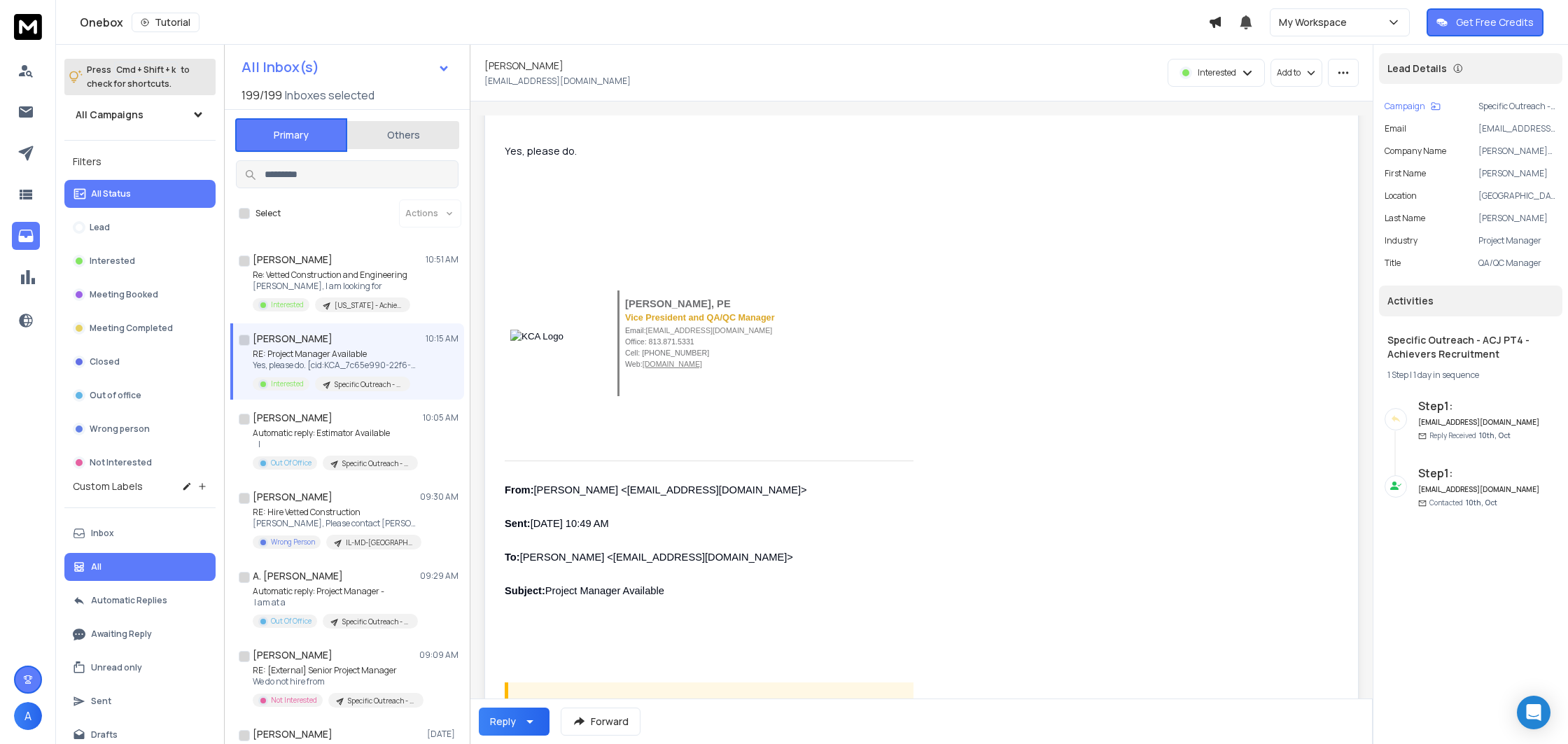
scroll to position [0, 0]
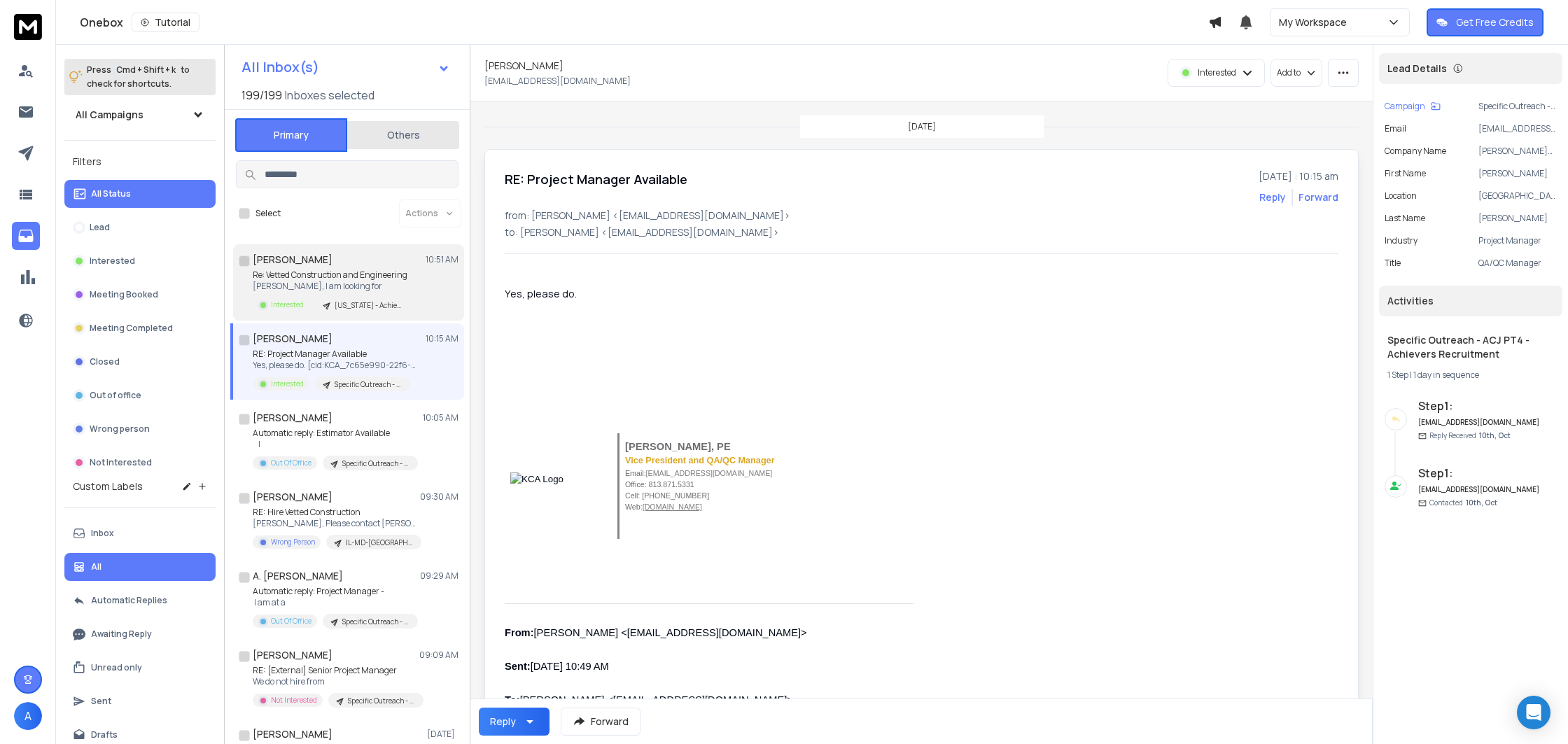
click at [357, 287] on p "Brant, I am looking for" at bounding box center [331, 286] width 157 height 11
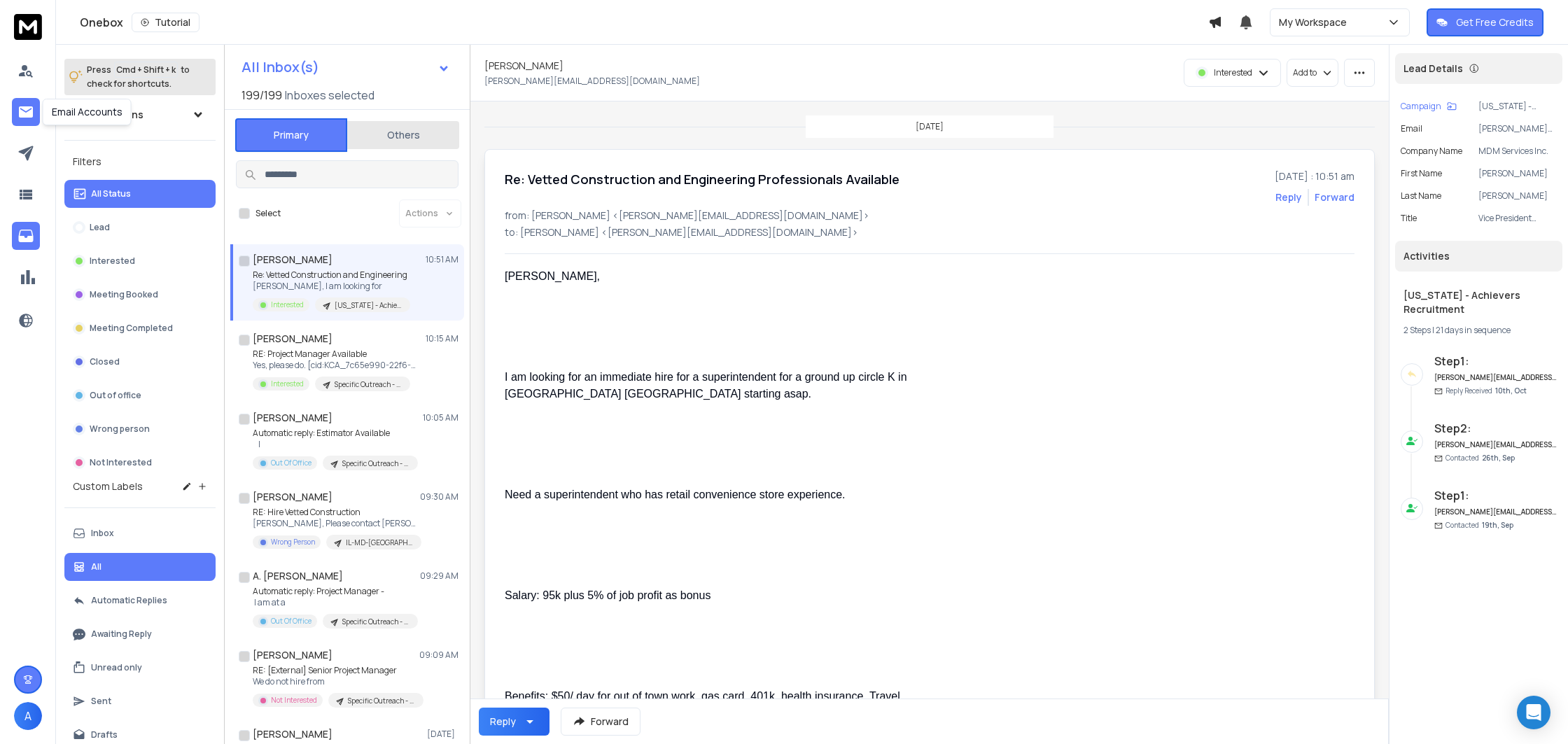
click at [24, 119] on icon at bounding box center [26, 112] width 17 height 17
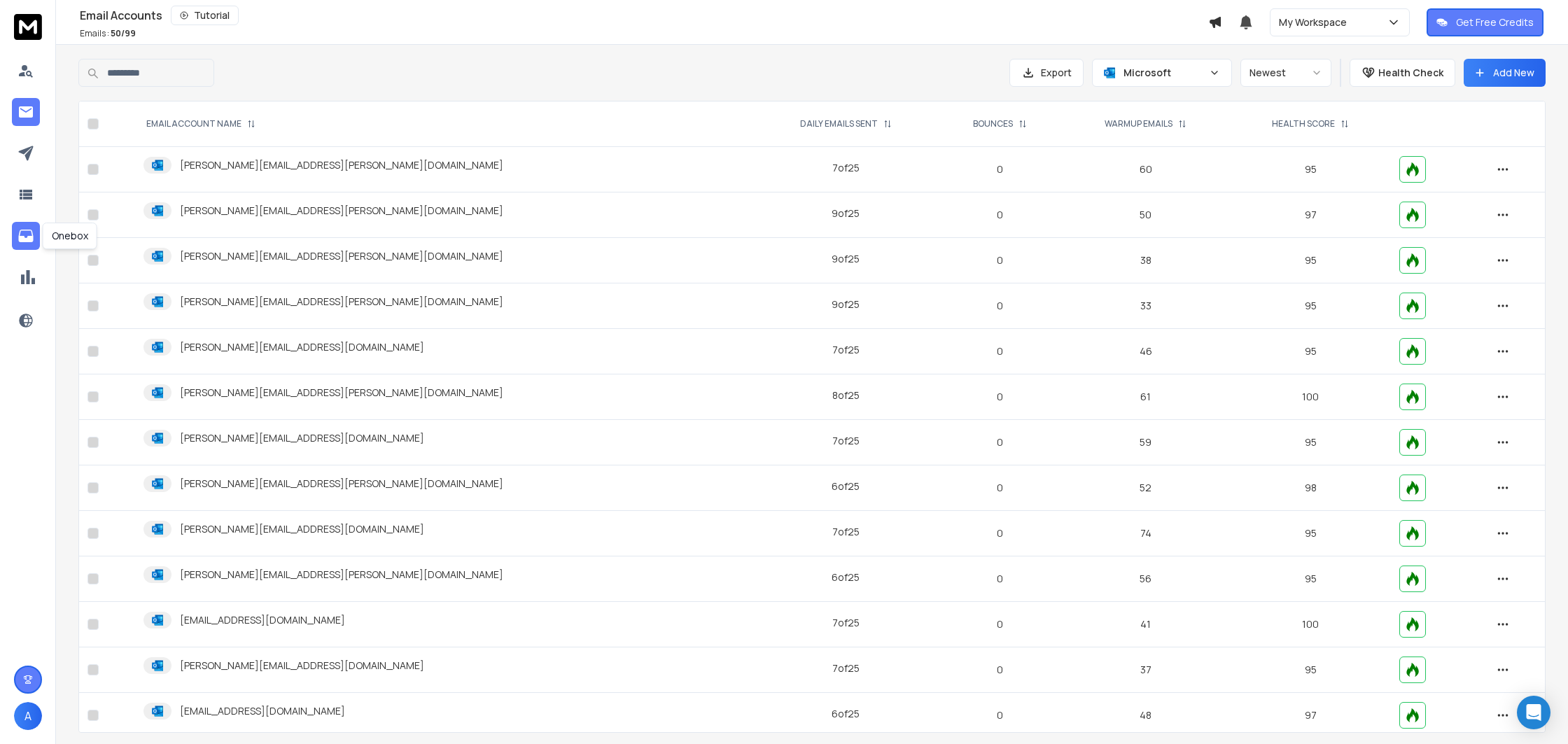
click at [24, 229] on icon at bounding box center [26, 236] width 17 height 17
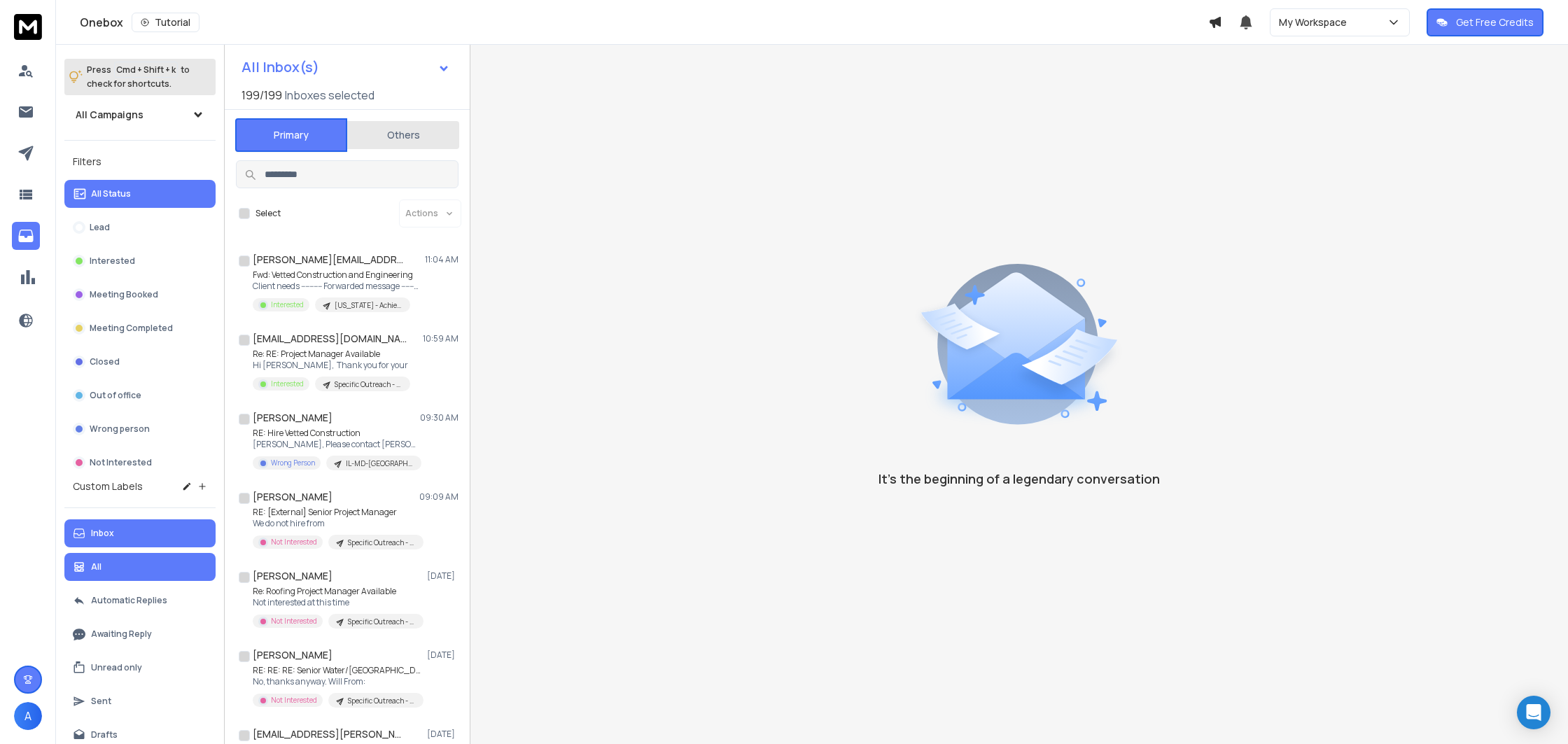
click at [105, 560] on button "All" at bounding box center [139, 567] width 152 height 28
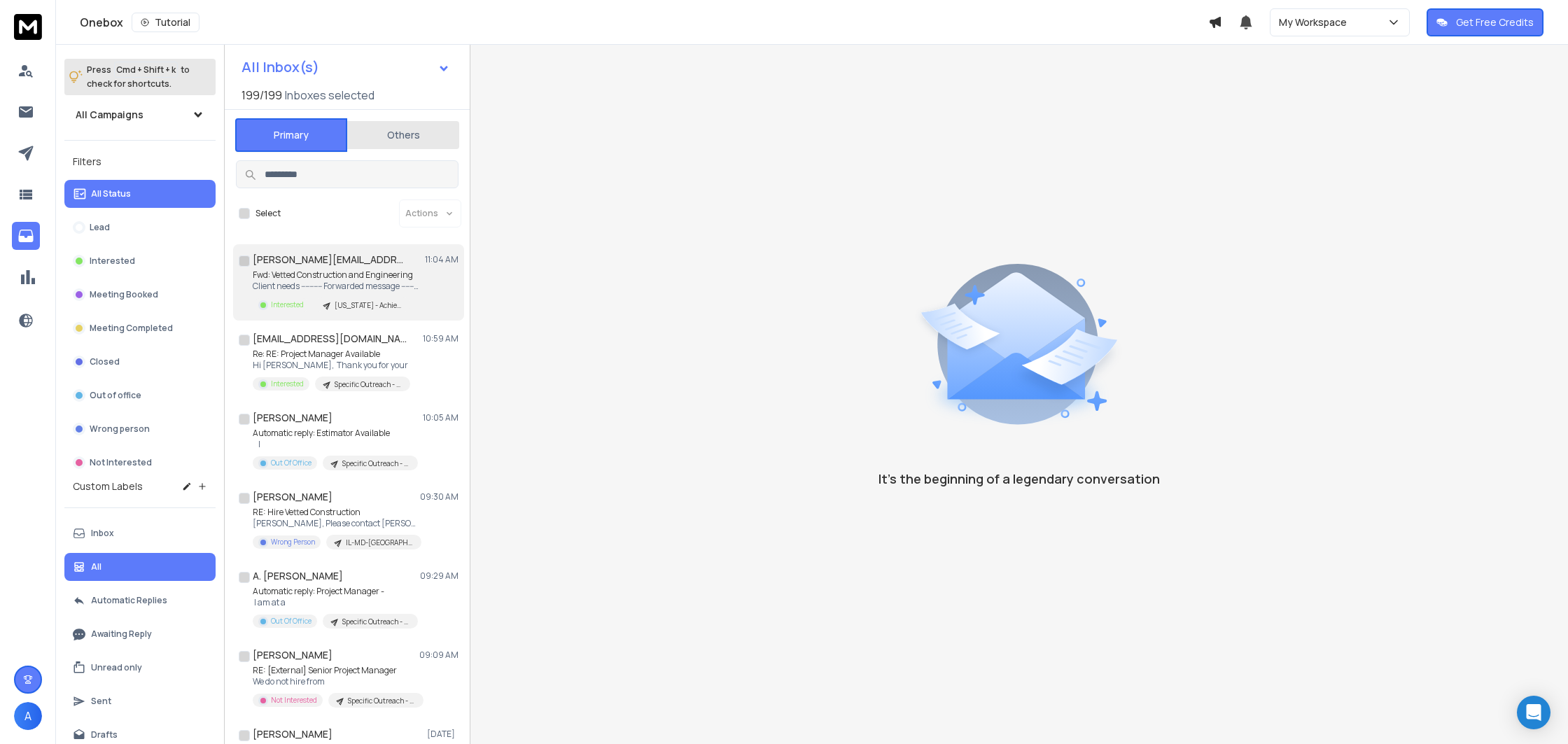
click at [351, 280] on p "Fwd: Vetted Construction and Engineering" at bounding box center [337, 275] width 168 height 11
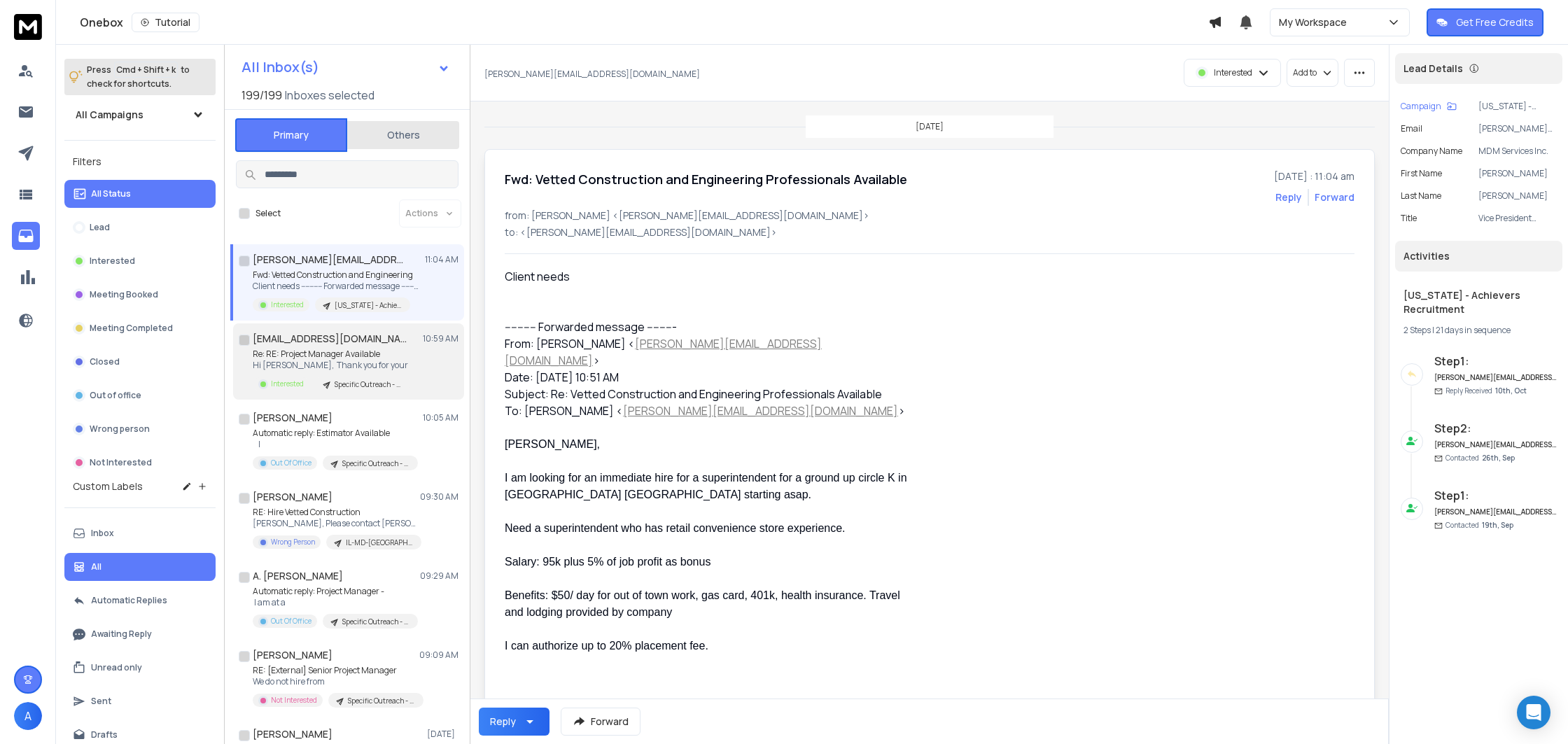
click at [360, 354] on p "Re: RE: Project Manager Available" at bounding box center [331, 354] width 157 height 11
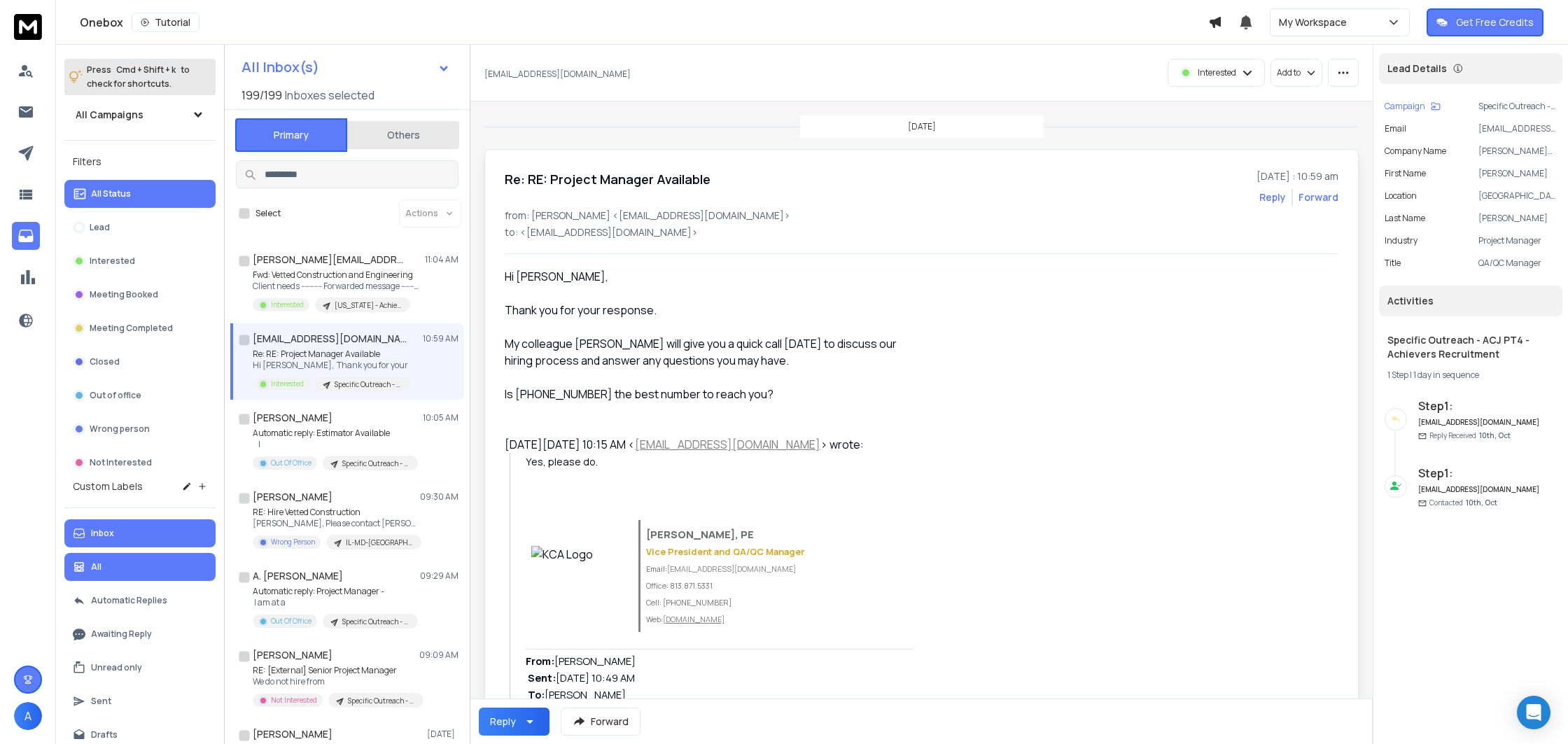
click at [143, 526] on button "Inbox" at bounding box center [139, 533] width 152 height 28
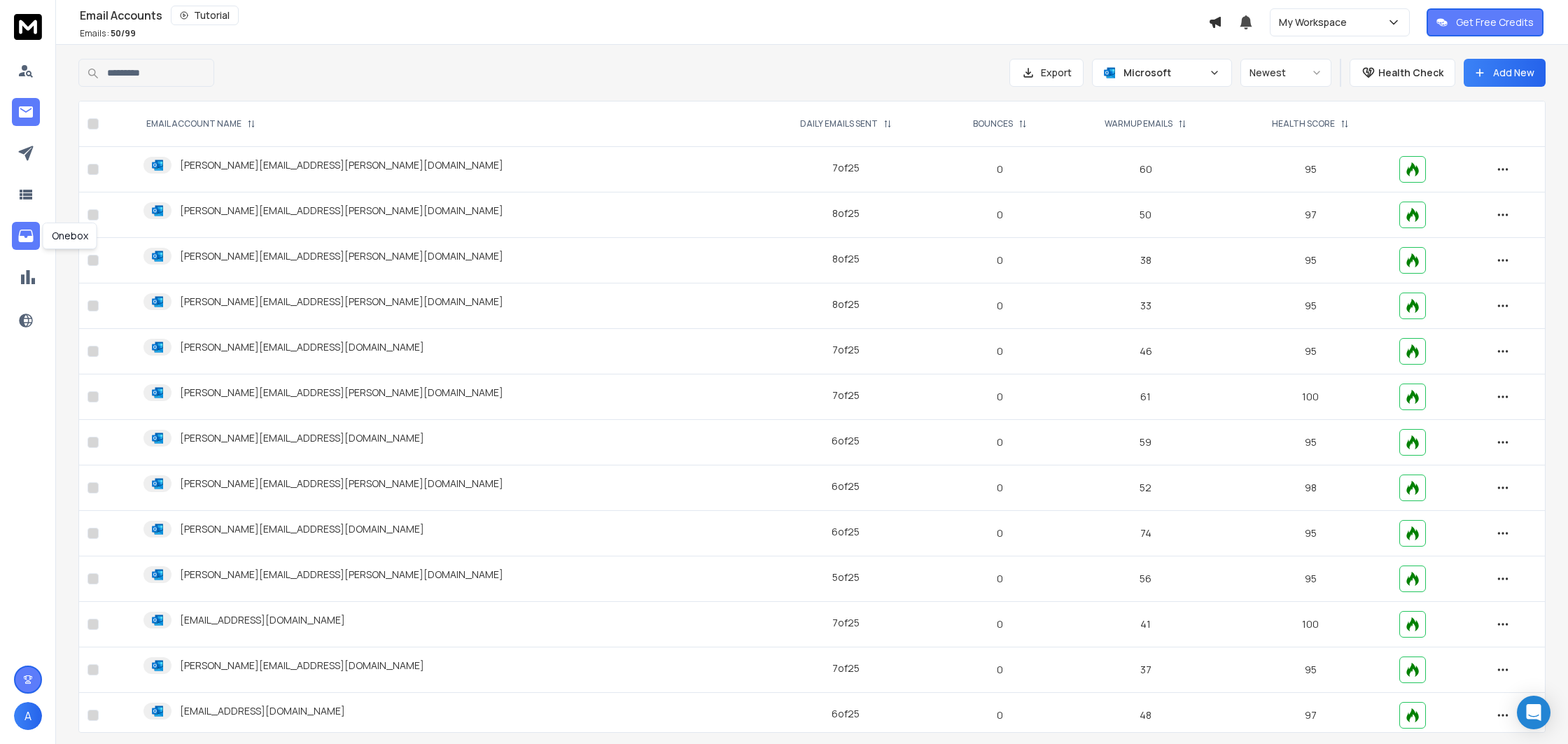
click at [13, 230] on link at bounding box center [26, 236] width 28 height 28
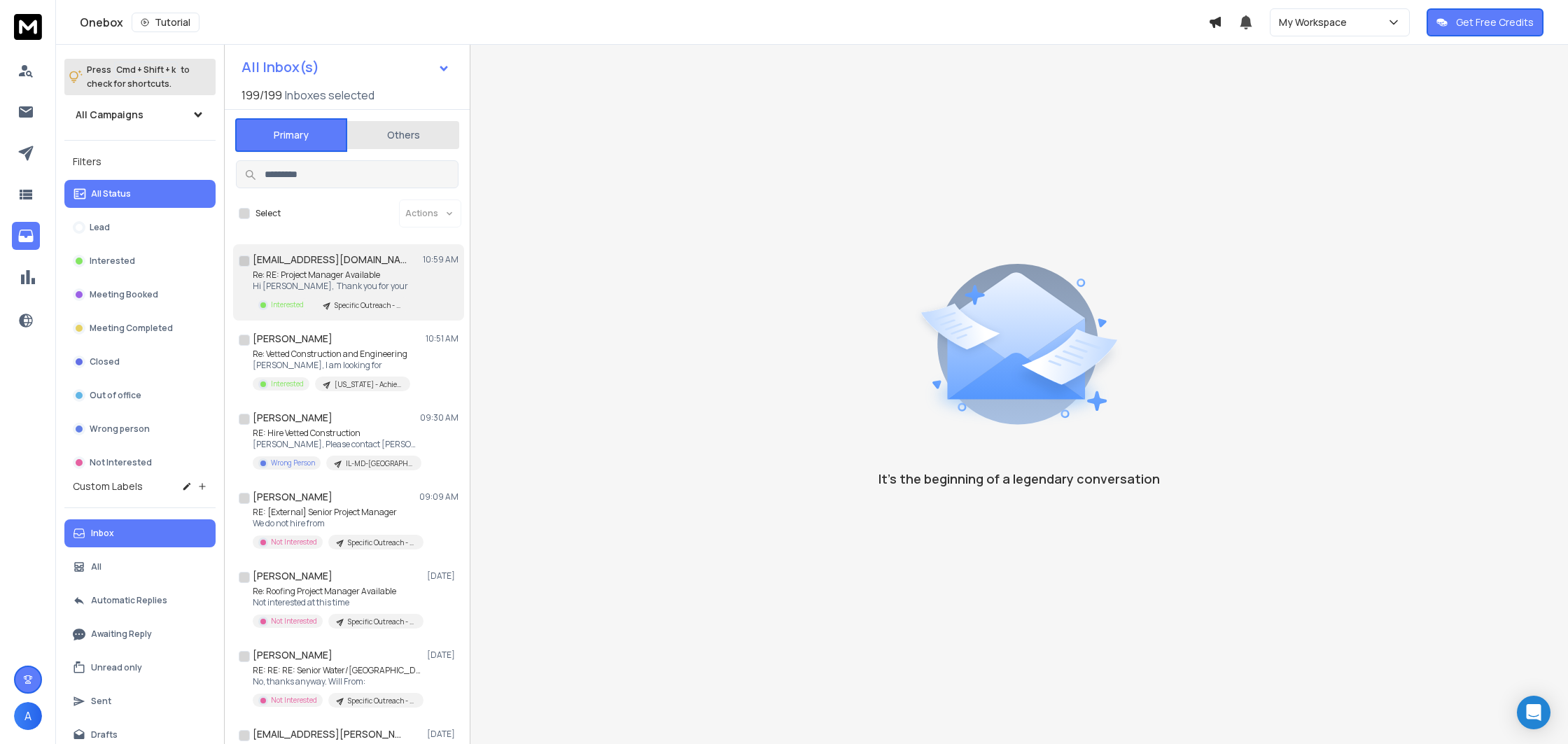
click at [363, 258] on div "rjharrison@kcaeng.com 10:59 AM" at bounding box center [356, 260] width 206 height 14
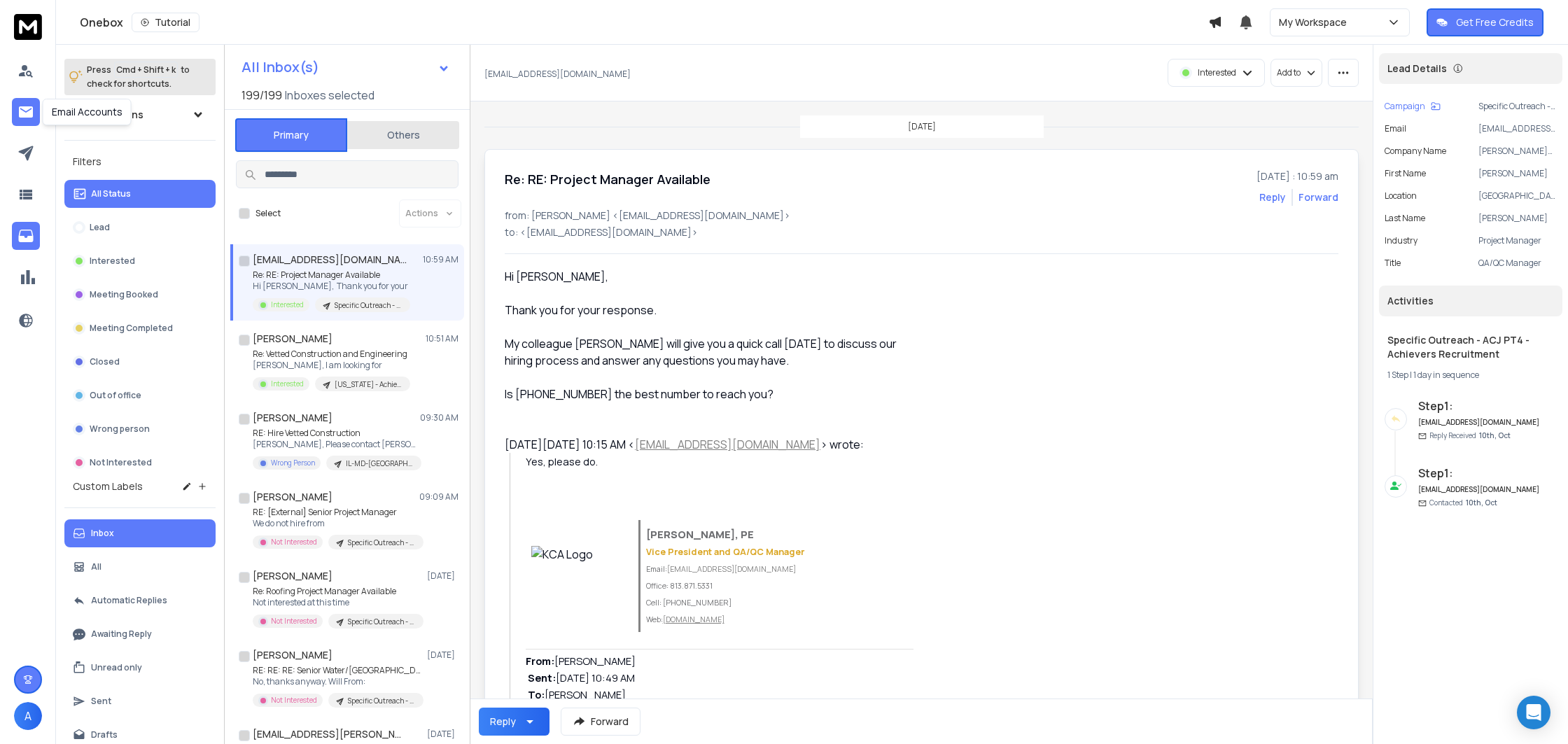
click at [26, 103] on link at bounding box center [26, 112] width 28 height 28
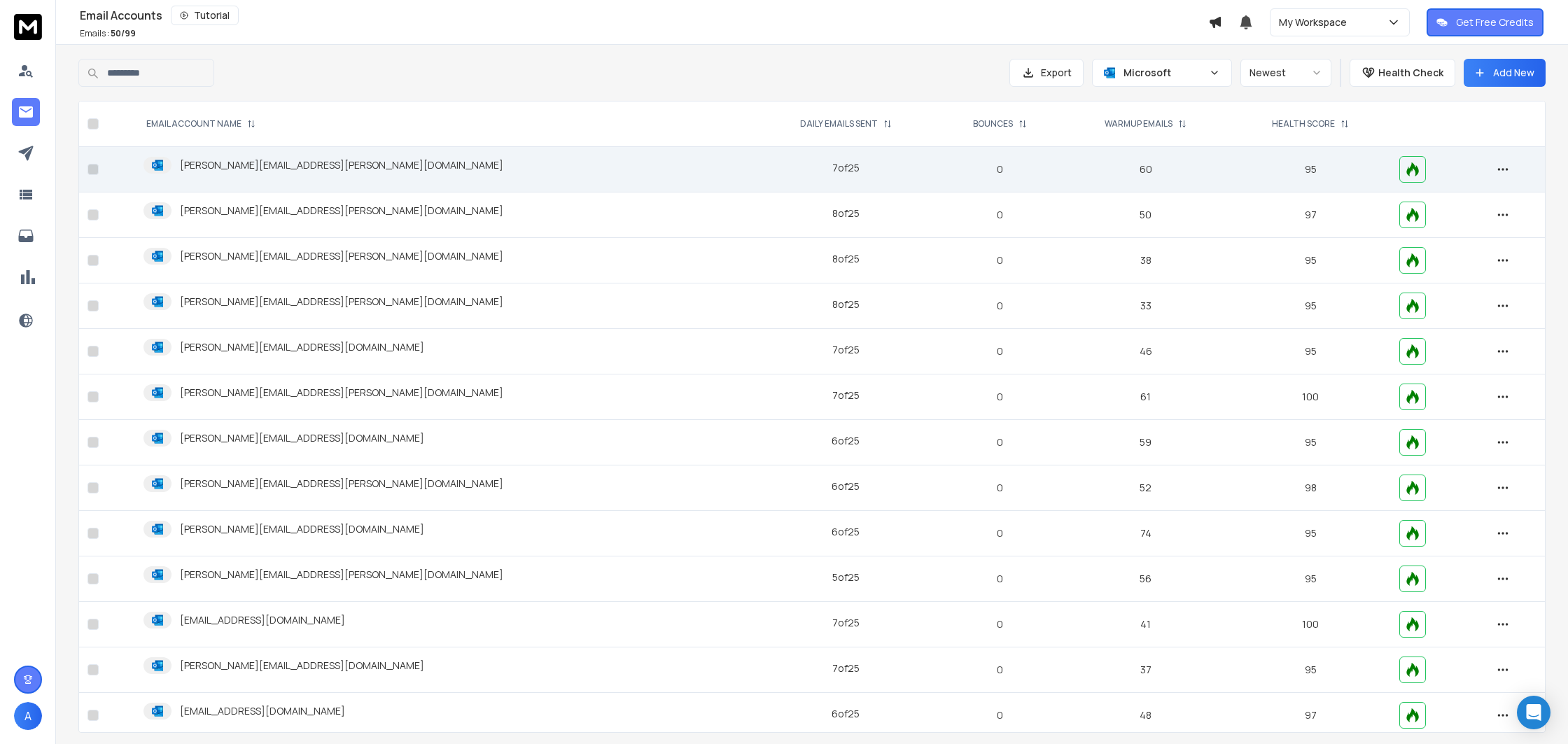
scroll to position [2, 0]
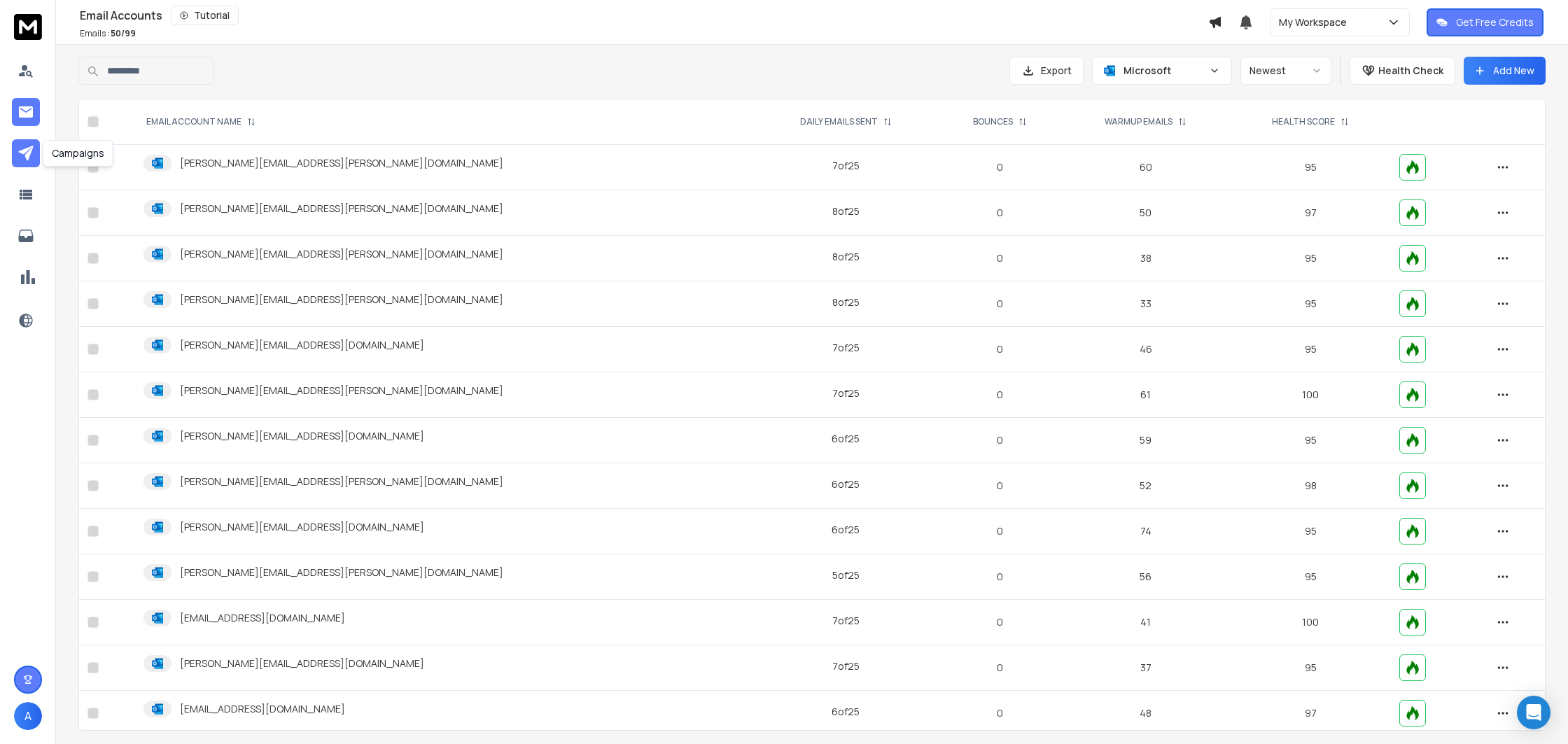
click at [24, 149] on icon at bounding box center [26, 153] width 17 height 17
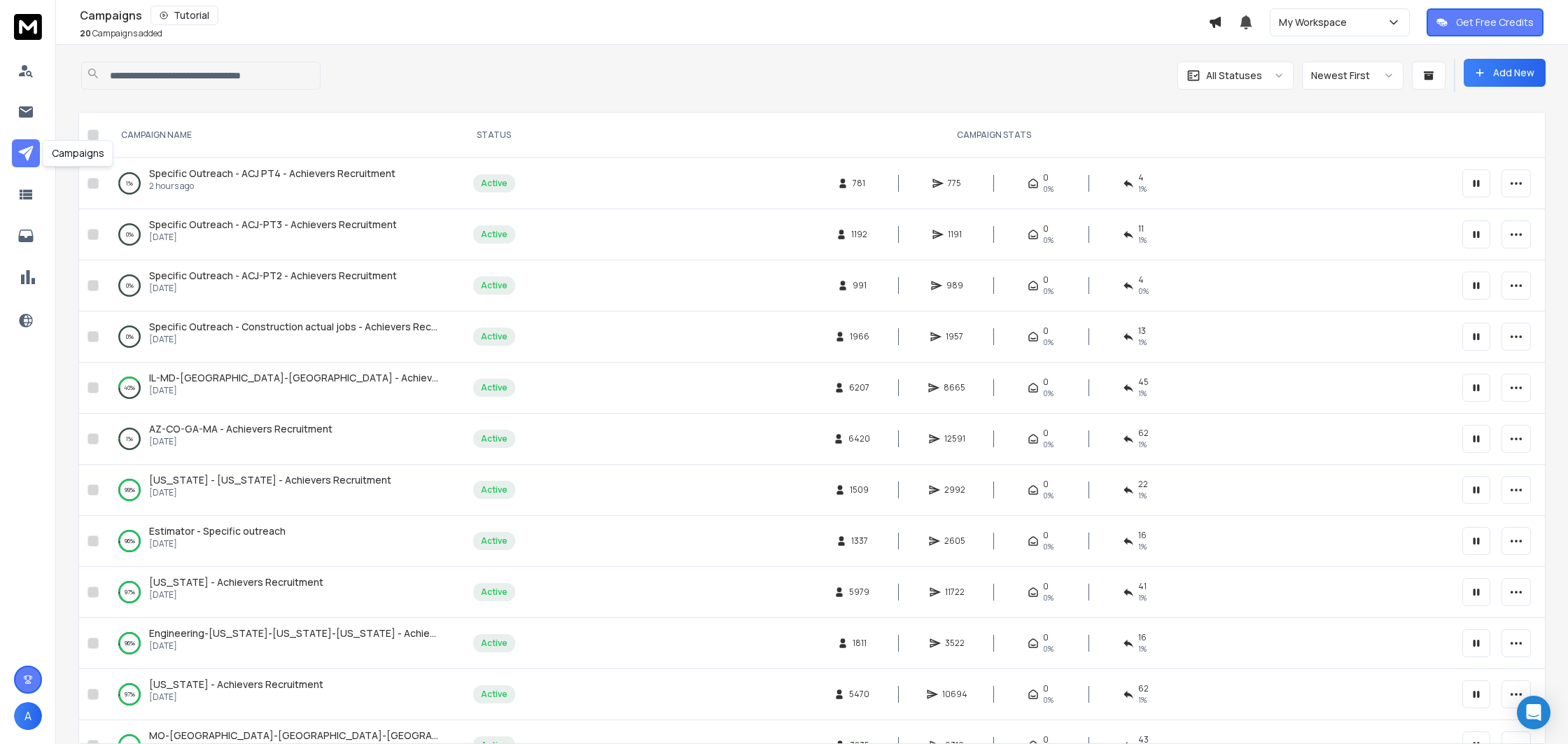
click at [26, 148] on icon at bounding box center [25, 153] width 15 height 15
click at [24, 229] on icon at bounding box center [26, 236] width 17 height 17
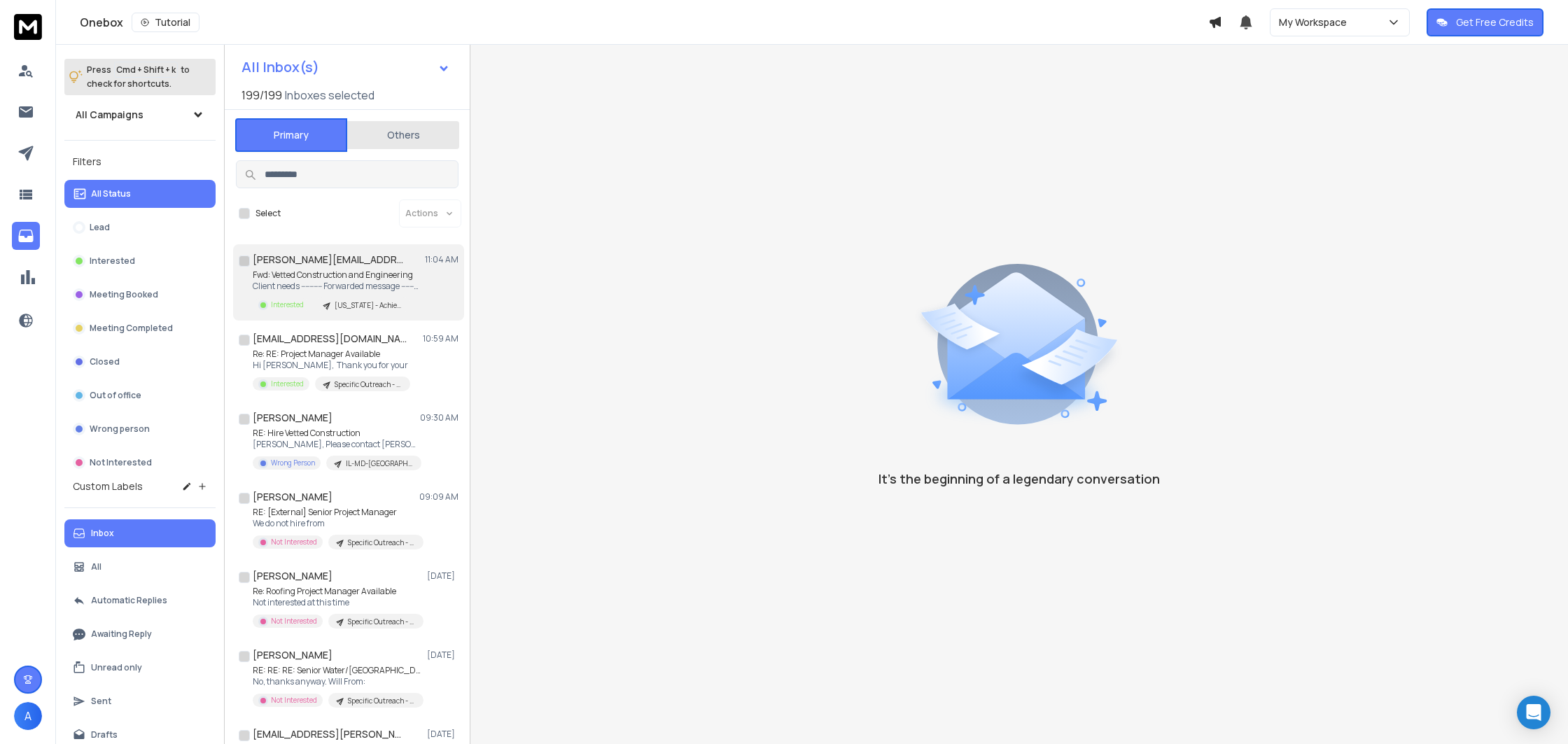
click at [313, 277] on p "Fwd: Vetted Construction and Engineering" at bounding box center [337, 275] width 168 height 11
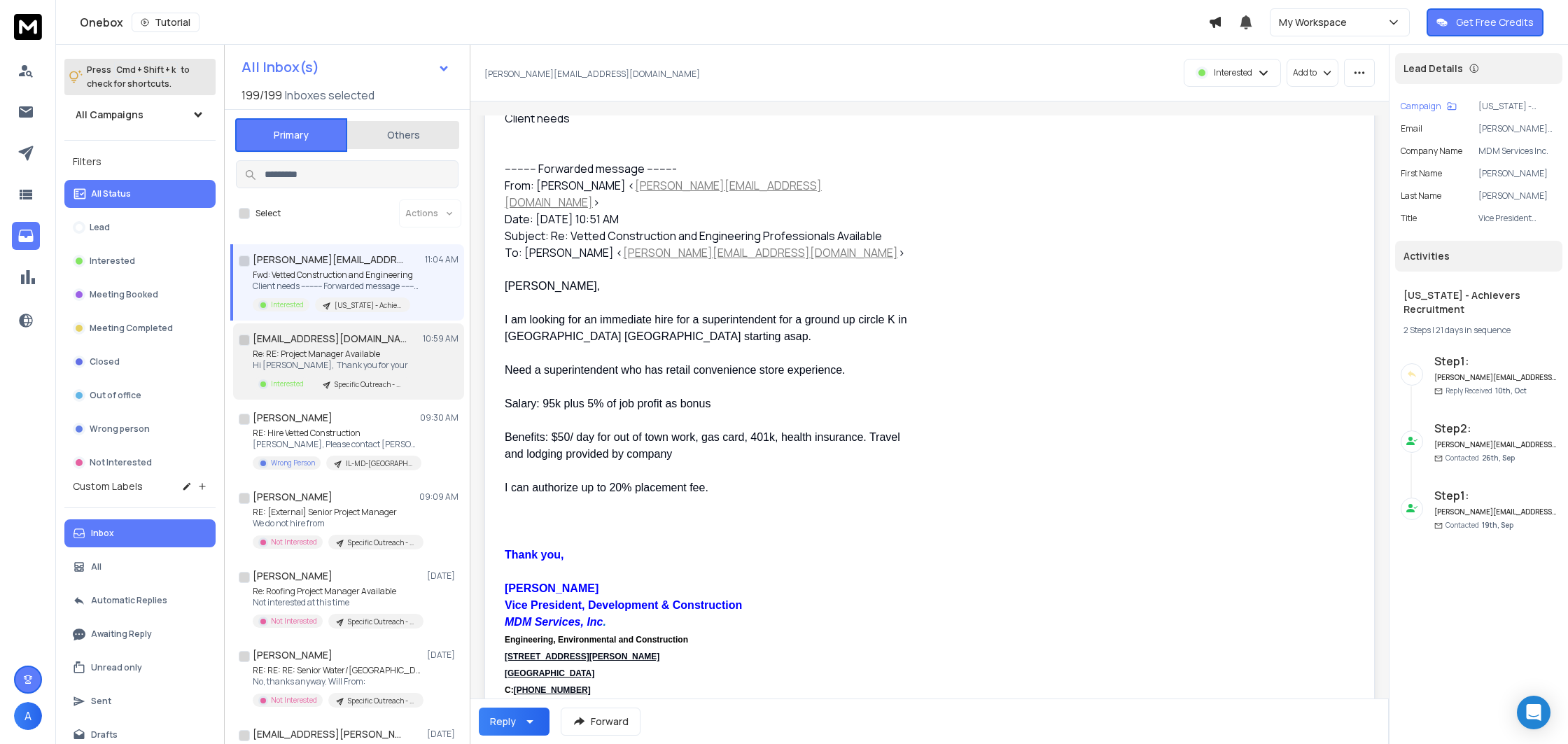
scroll to position [2, 0]
click at [368, 342] on div "rjharrison@kcaeng.com 10:59 AM" at bounding box center [356, 336] width 206 height 14
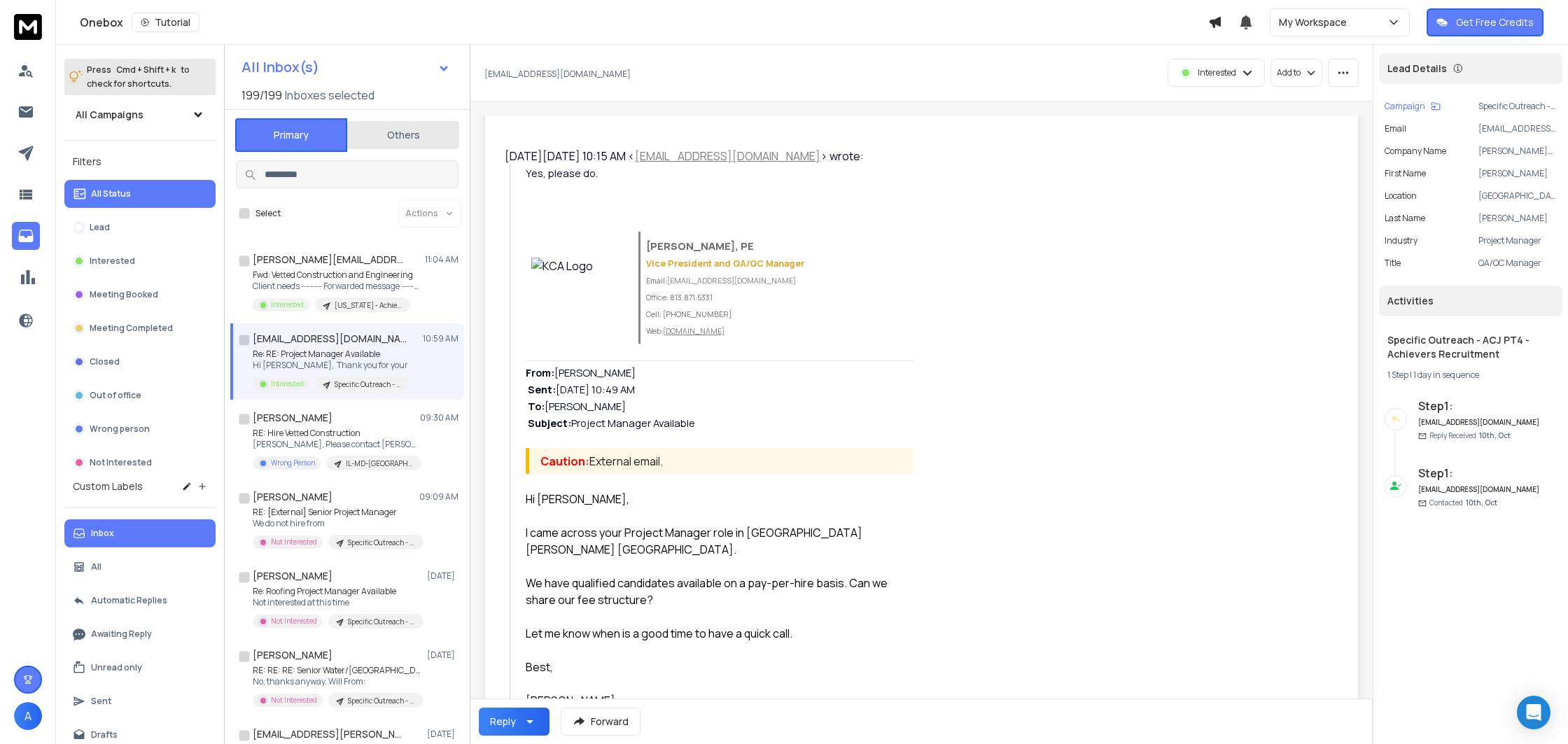
scroll to position [291, 0]
click at [390, 275] on p "Fwd: Vetted Construction and Engineering" at bounding box center [337, 275] width 168 height 11
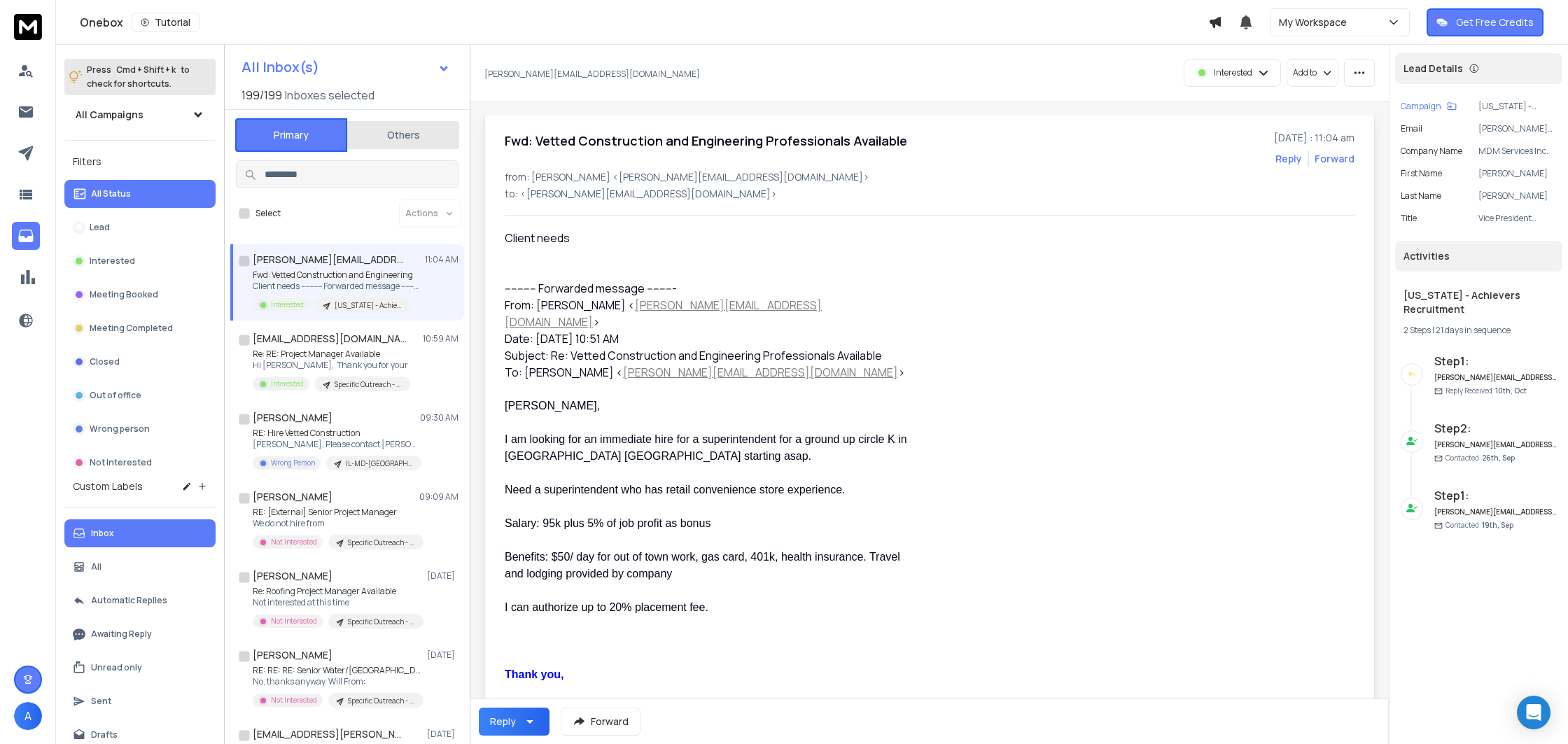
scroll to position [38, 0]
click at [374, 340] on div "rjharrison@kcaeng.com 10:59 AM" at bounding box center [356, 339] width 206 height 14
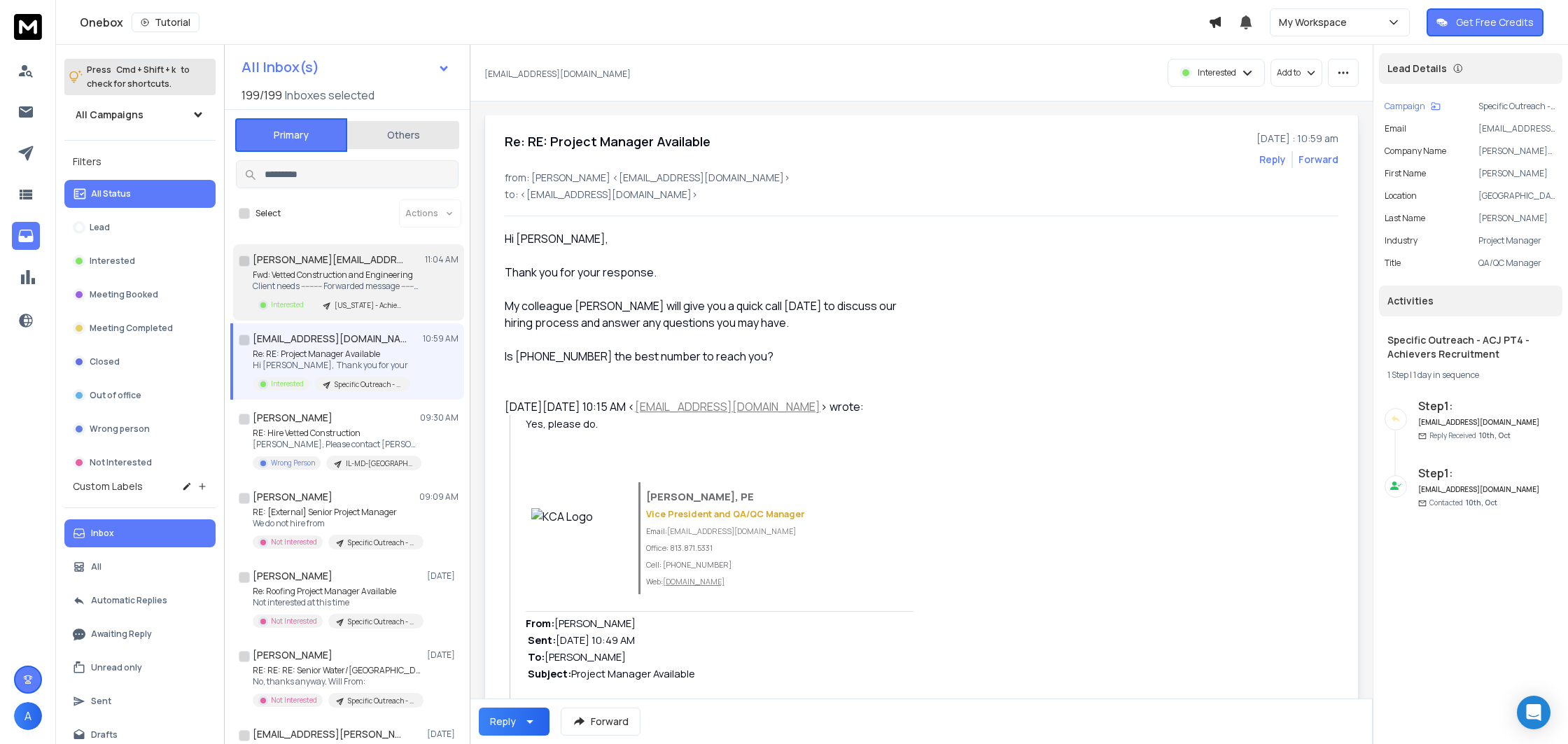
click at [354, 255] on h1 "[PERSON_NAME][EMAIL_ADDRESS][DOMAIN_NAME]" at bounding box center [330, 260] width 154 height 14
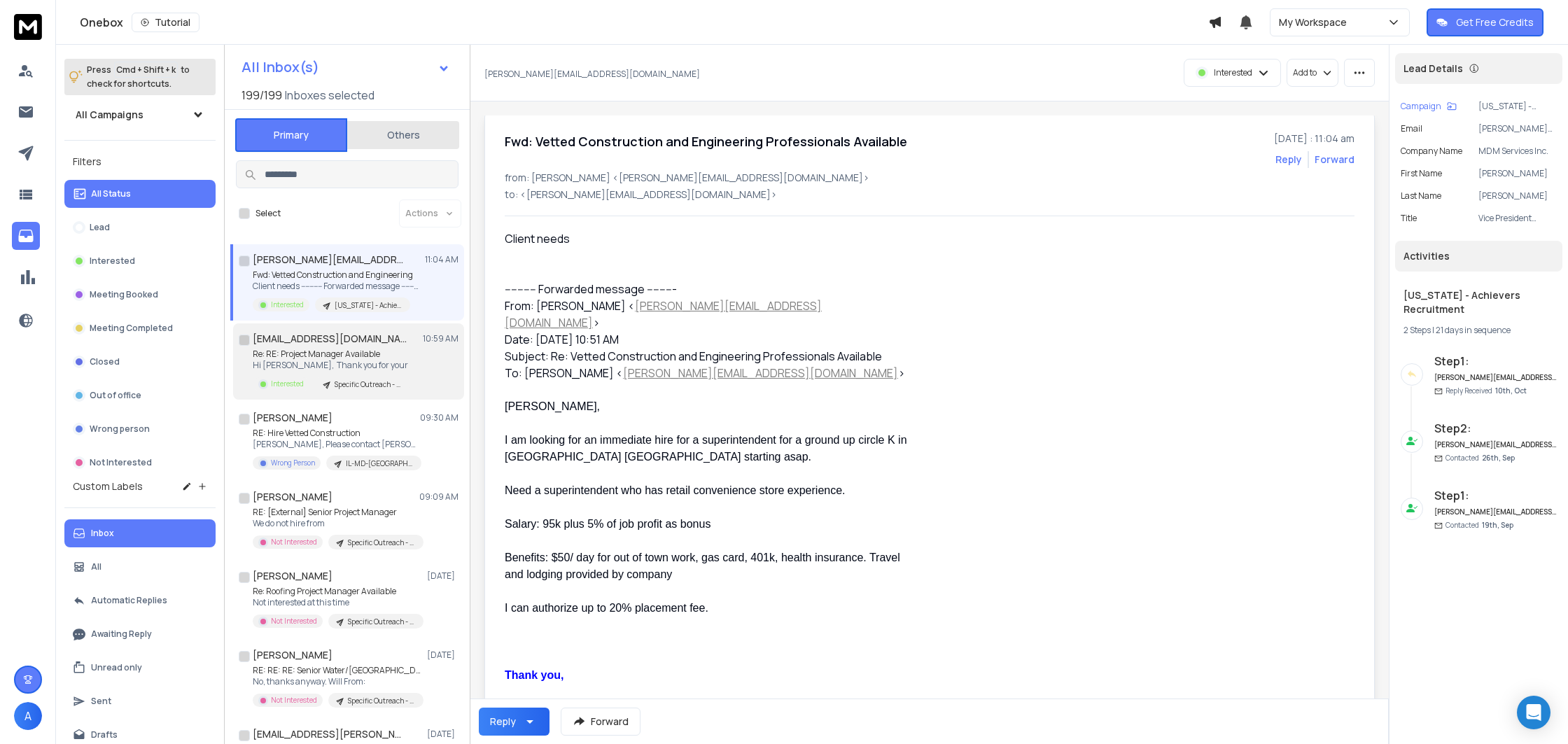
click at [378, 346] on div "rjharrison@kcaeng.com 10:59 AM Re: RE: Project Manager Available Hi Richard, Th…" at bounding box center [356, 361] width 206 height 59
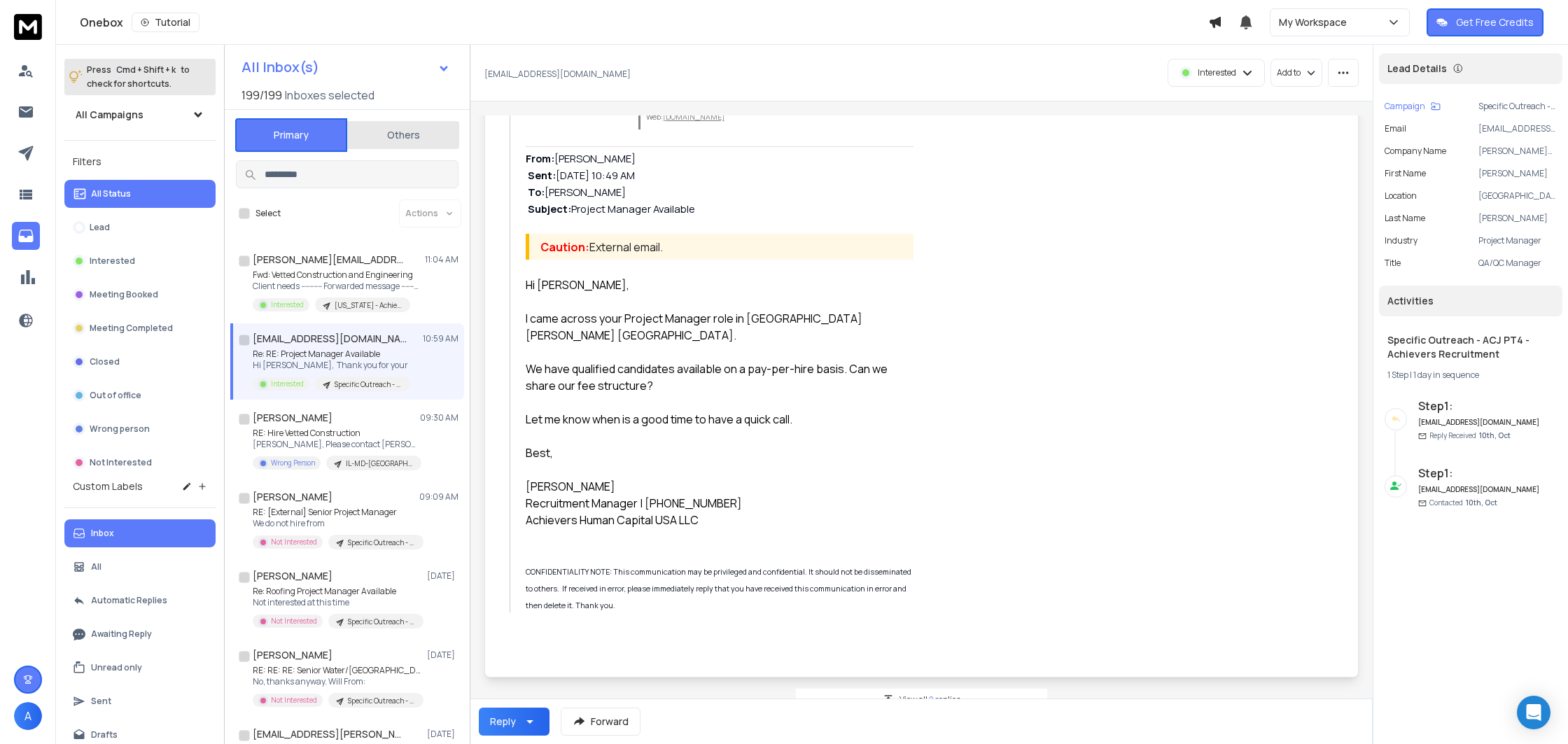
scroll to position [0, 0]
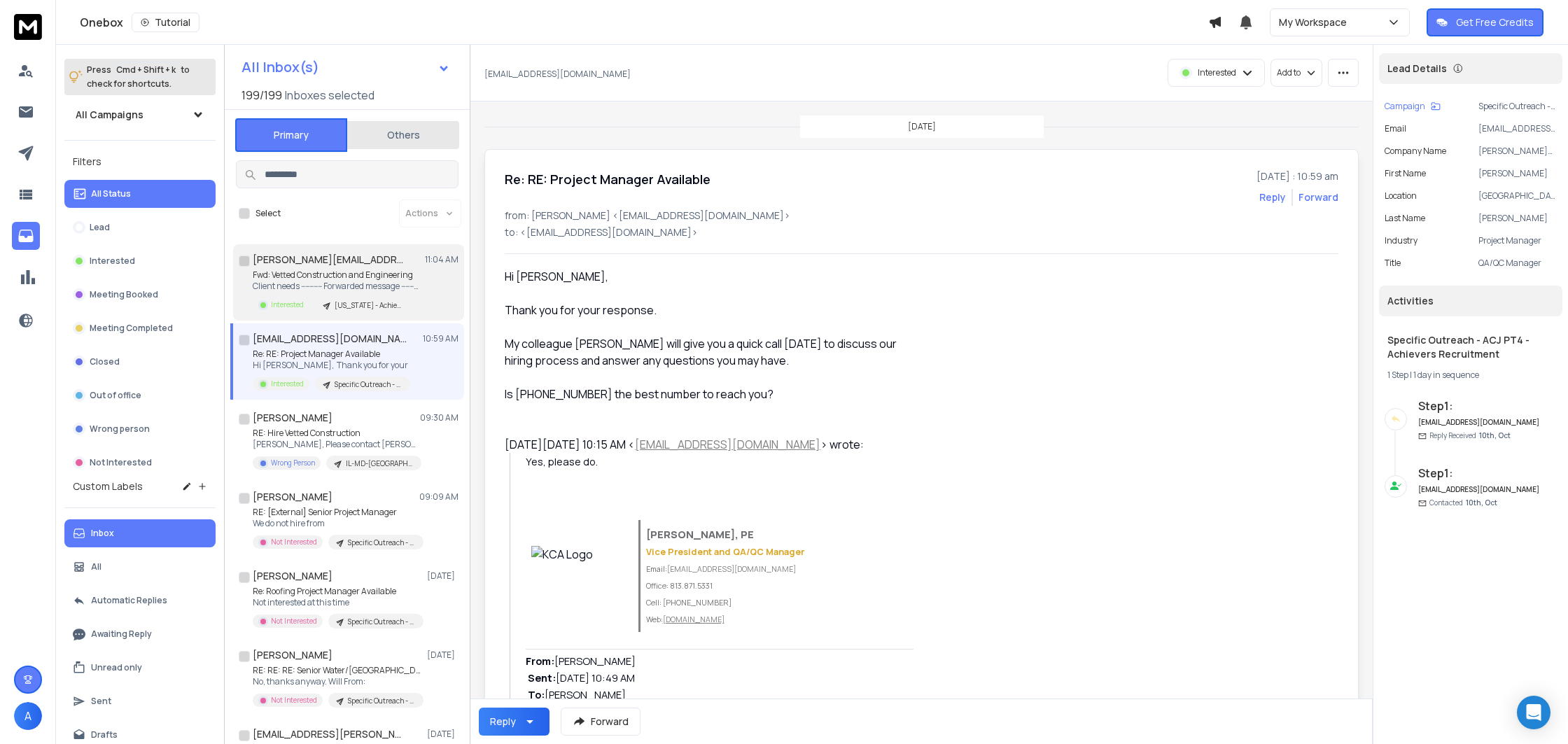
click at [290, 260] on h1 "[PERSON_NAME][EMAIL_ADDRESS][DOMAIN_NAME]" at bounding box center [330, 260] width 154 height 14
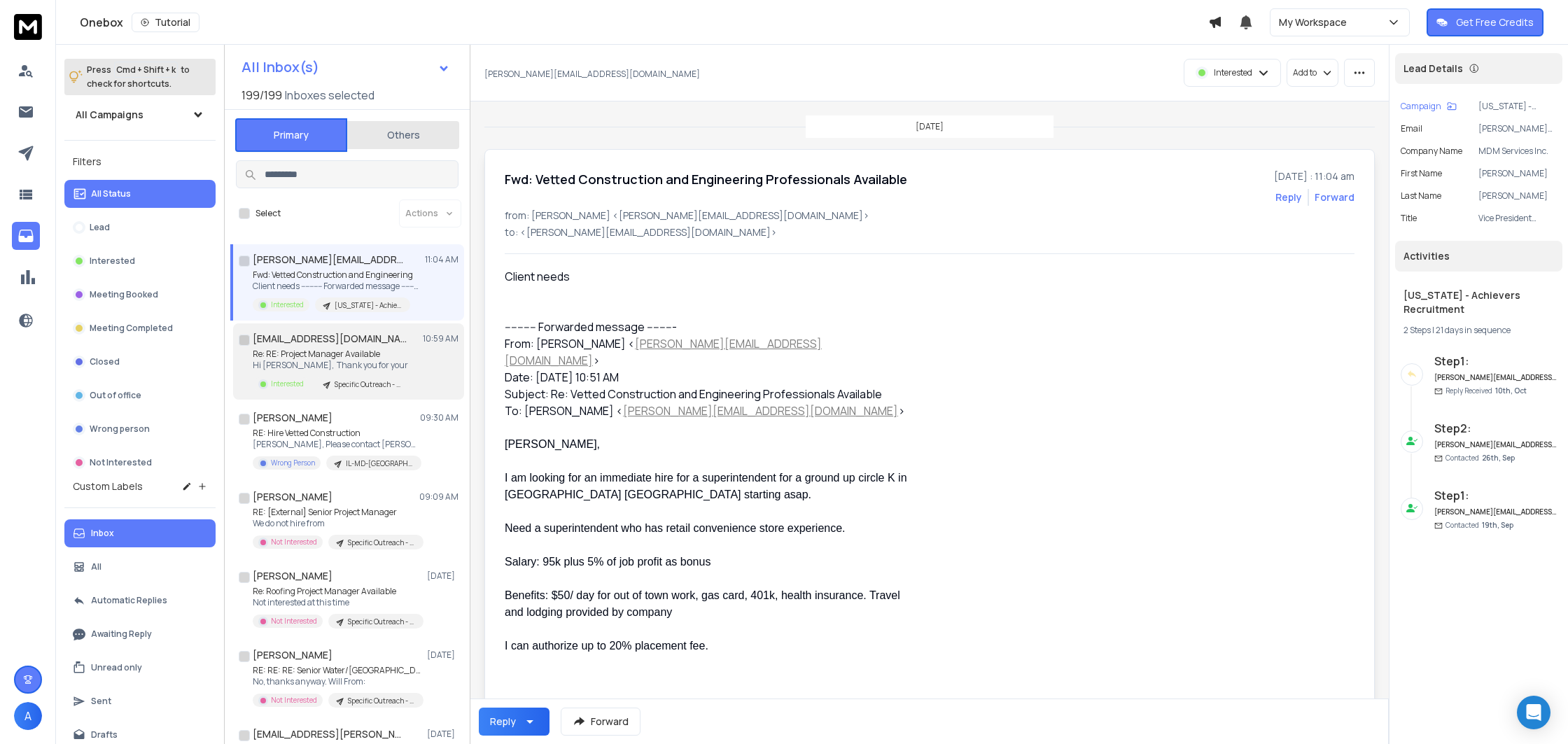
click at [408, 359] on p "Hi [PERSON_NAME], Thank you for your" at bounding box center [331, 365] width 157 height 11
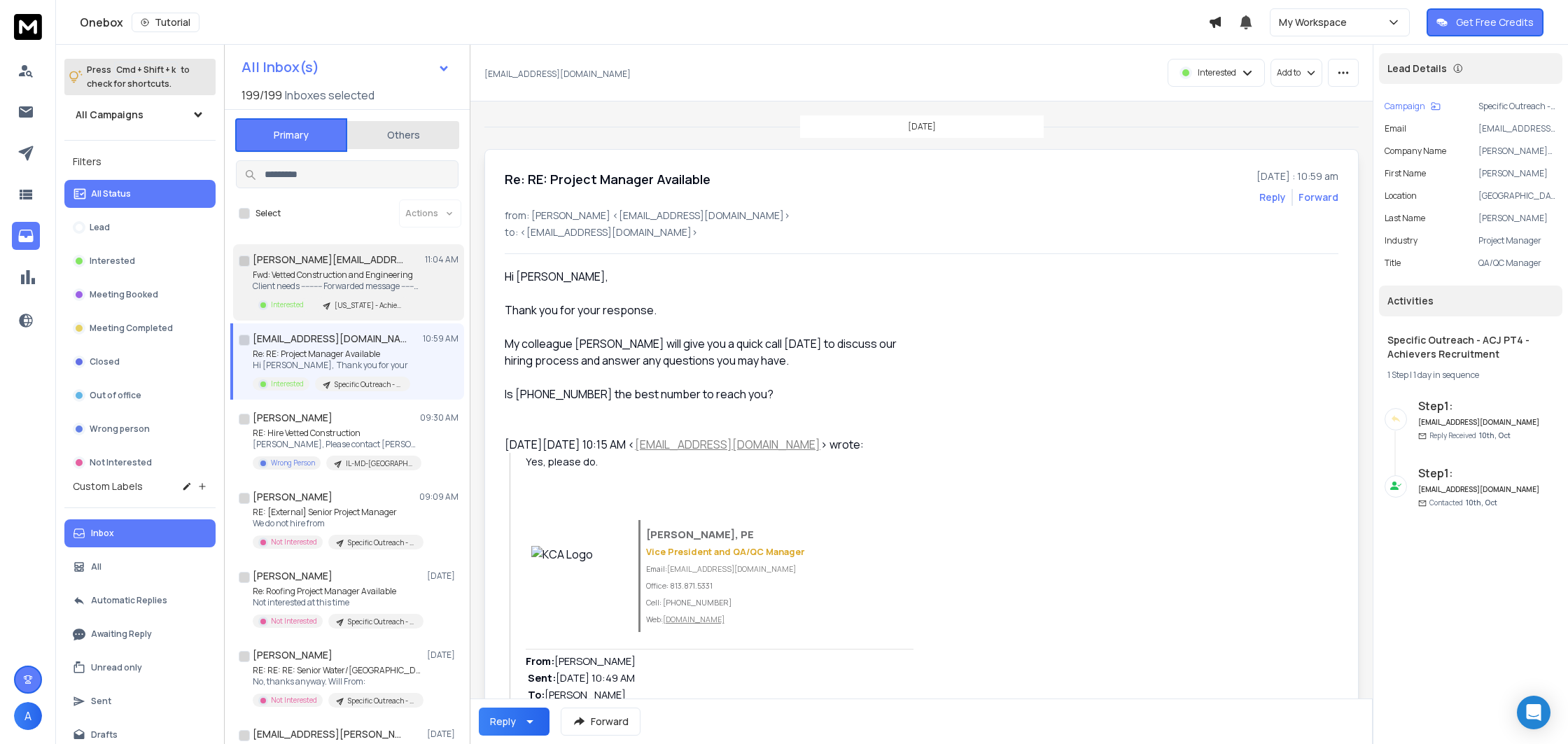
click at [408, 256] on div "c.sainten@achieversrecruitment.com 11:04 AM" at bounding box center [356, 260] width 206 height 14
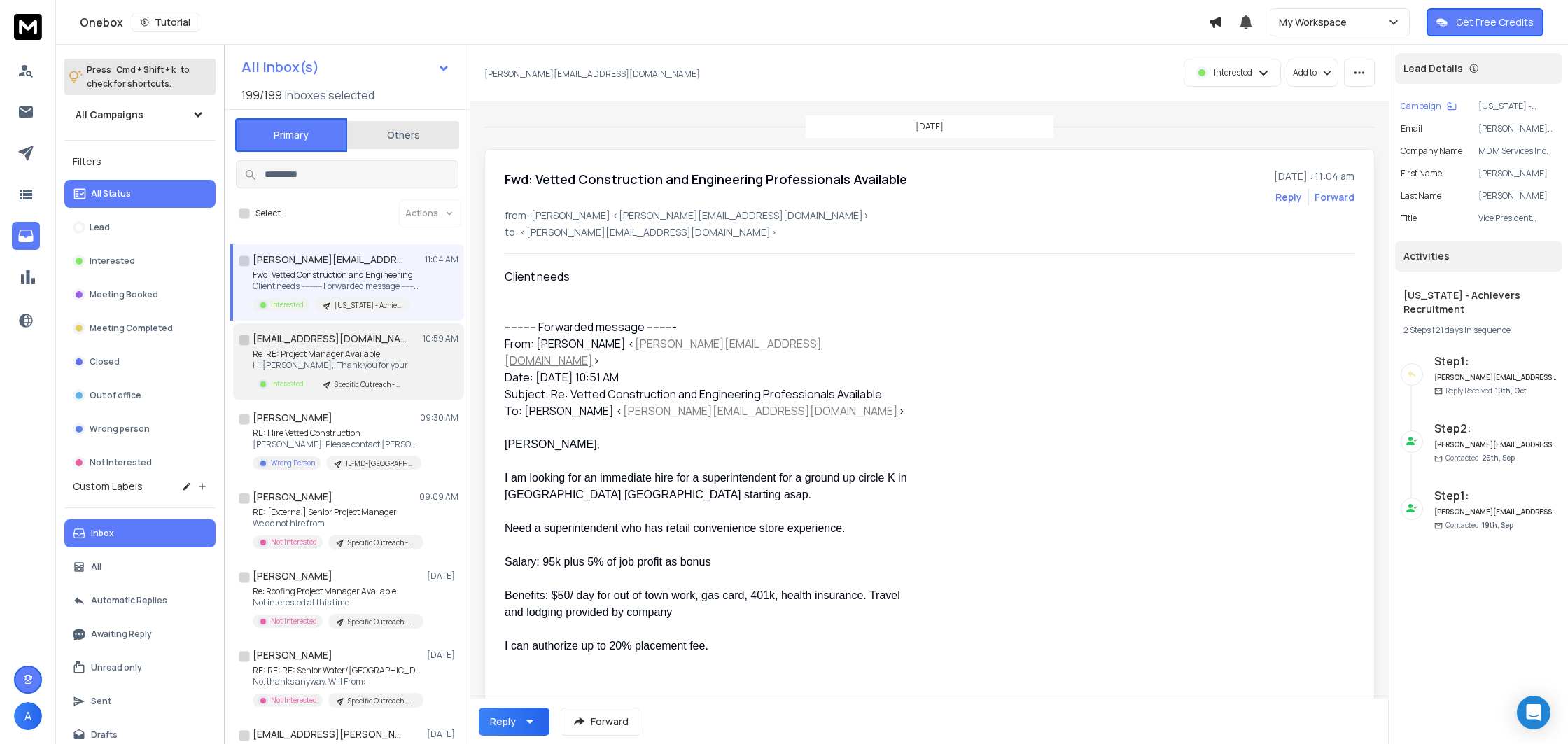
click at [397, 356] on p "Re: RE: Project Manager Available" at bounding box center [331, 354] width 157 height 11
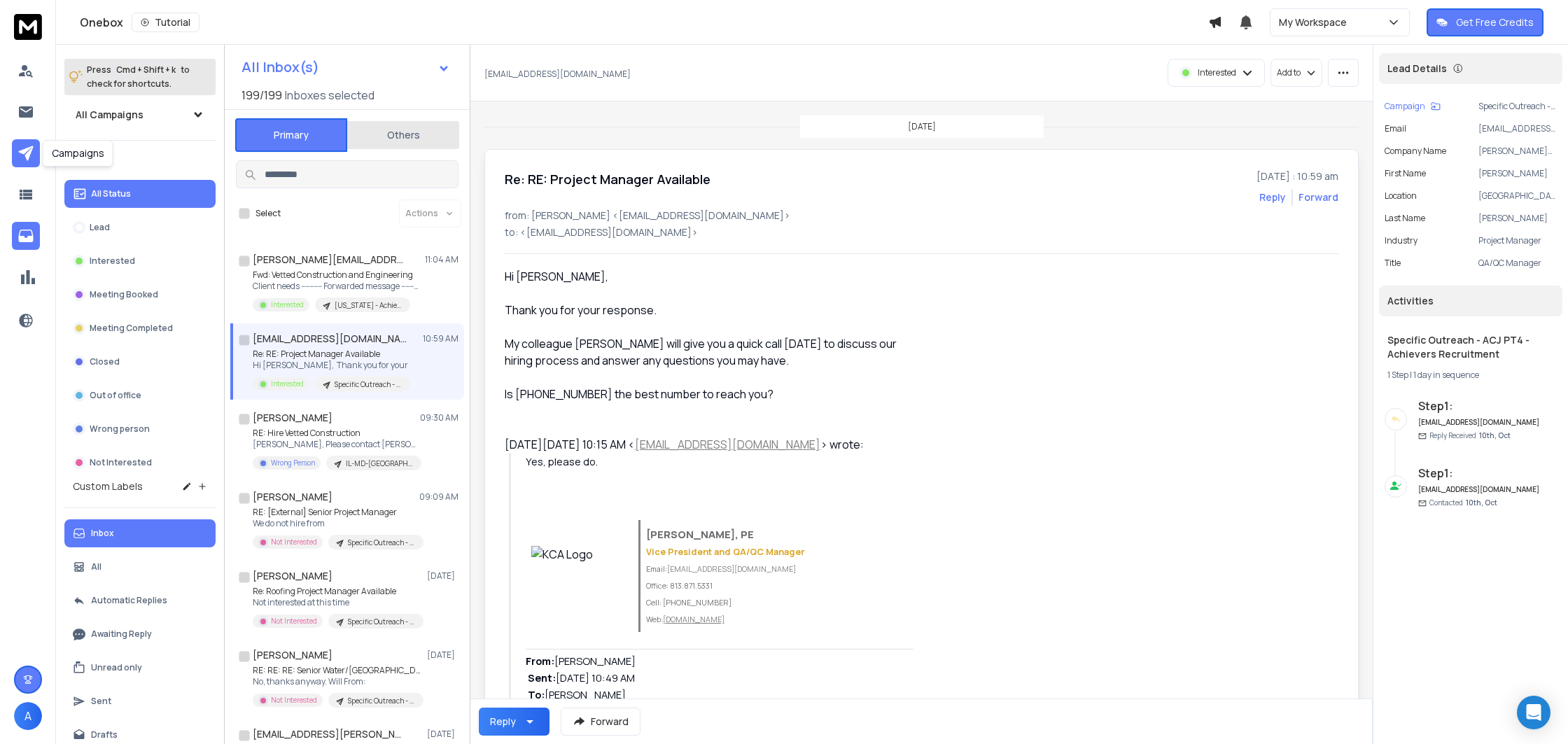
click at [26, 145] on icon at bounding box center [26, 153] width 17 height 17
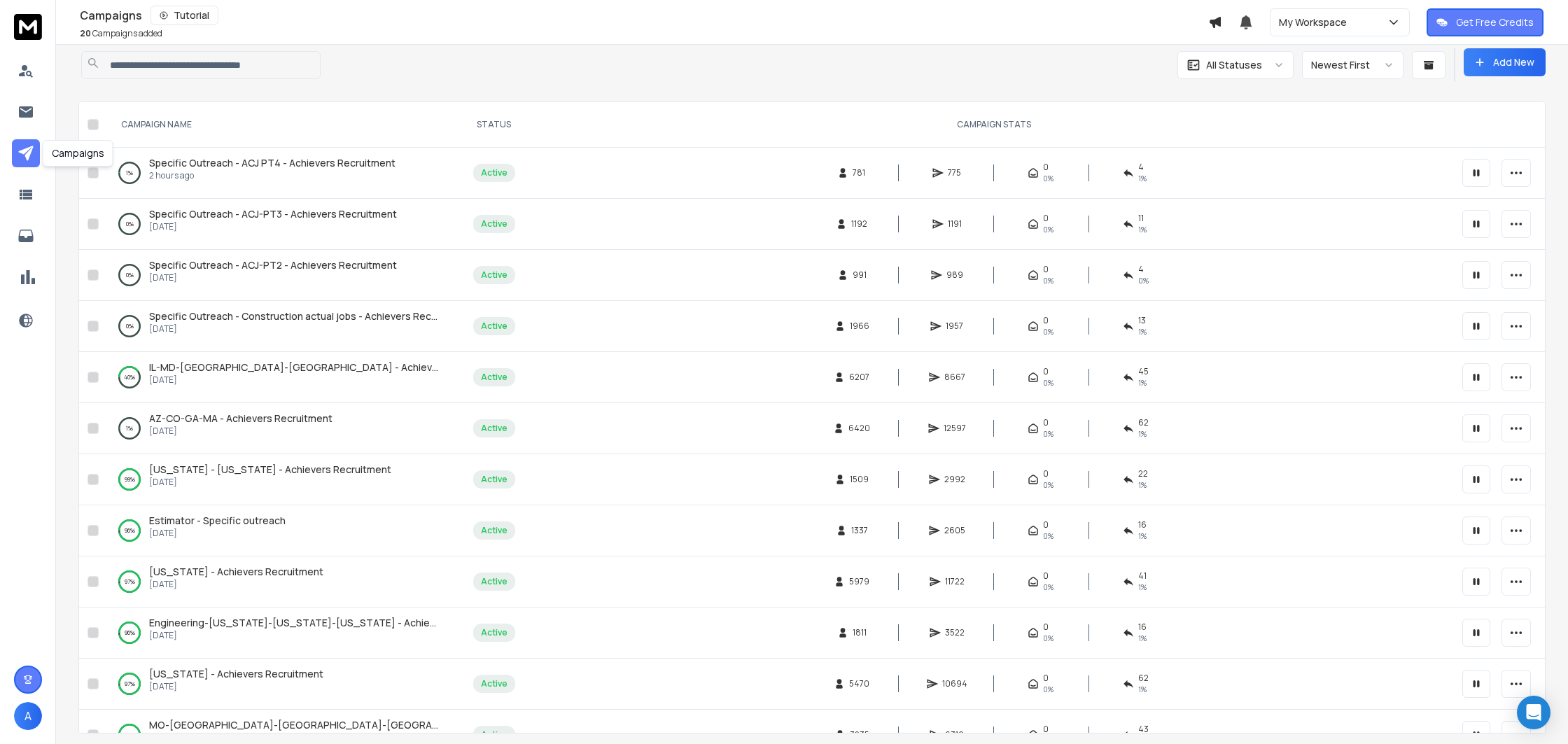
scroll to position [11, 0]
click at [31, 116] on icon at bounding box center [25, 112] width 14 height 11
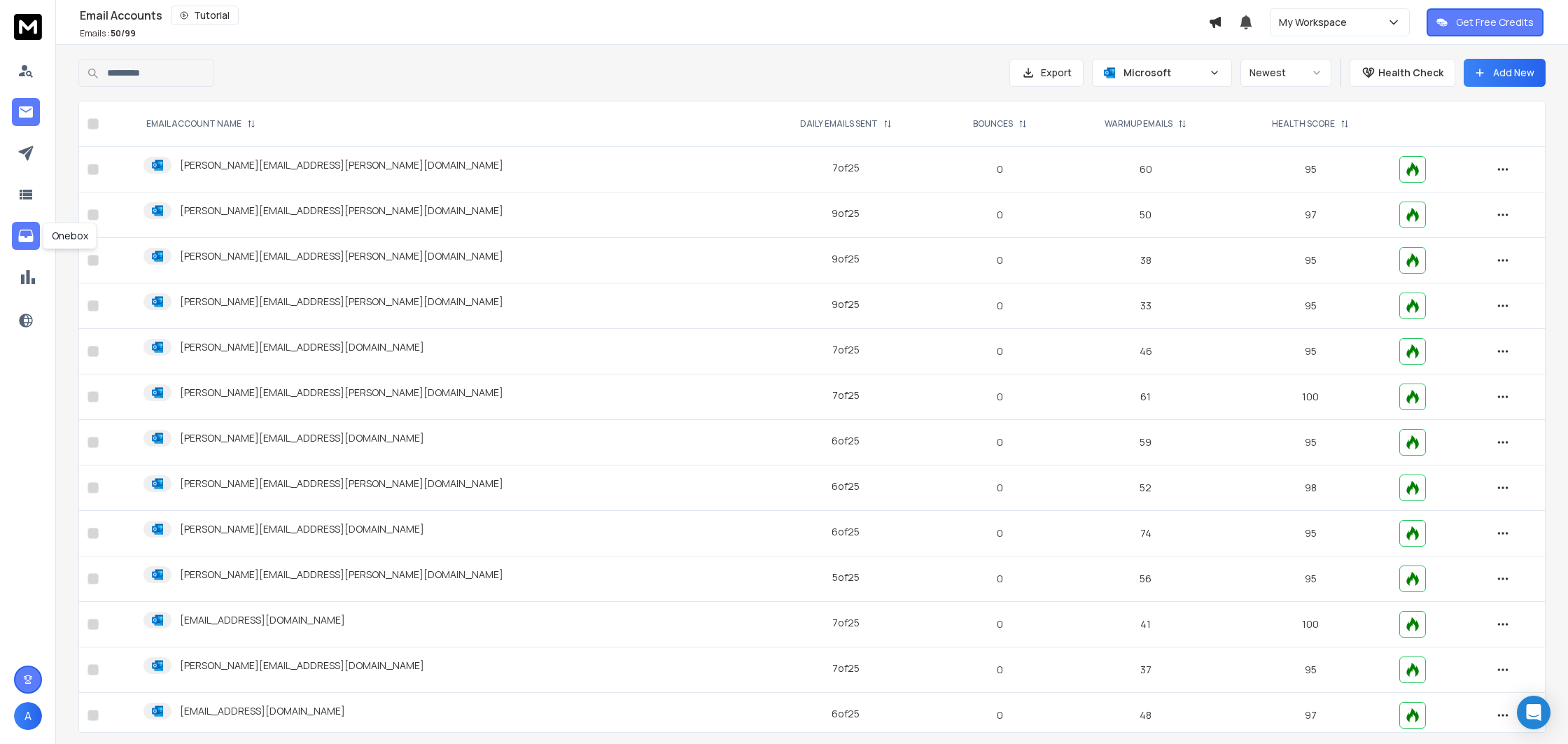
click at [24, 232] on icon at bounding box center [26, 236] width 17 height 17
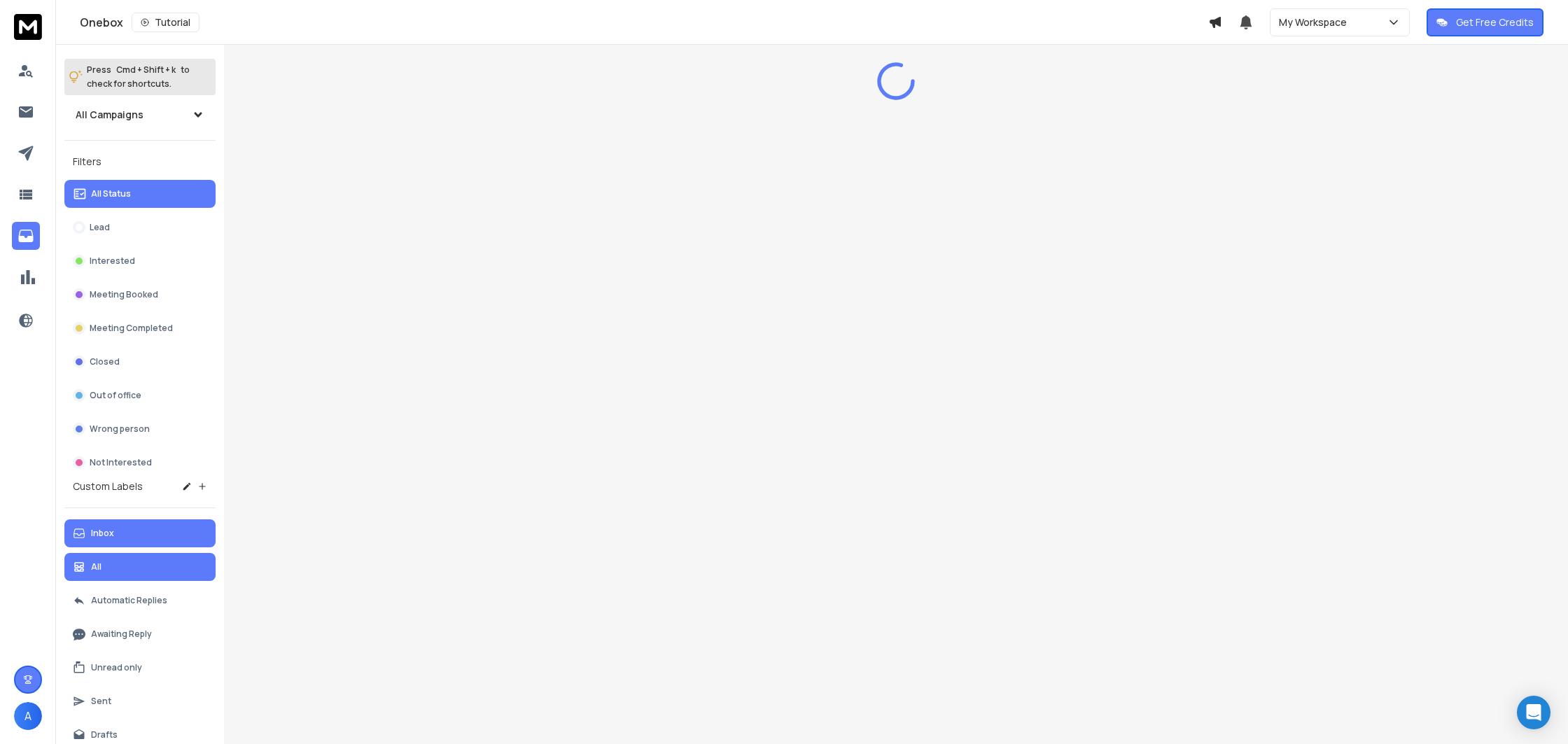
click at [148, 570] on button "All" at bounding box center [139, 567] width 152 height 28
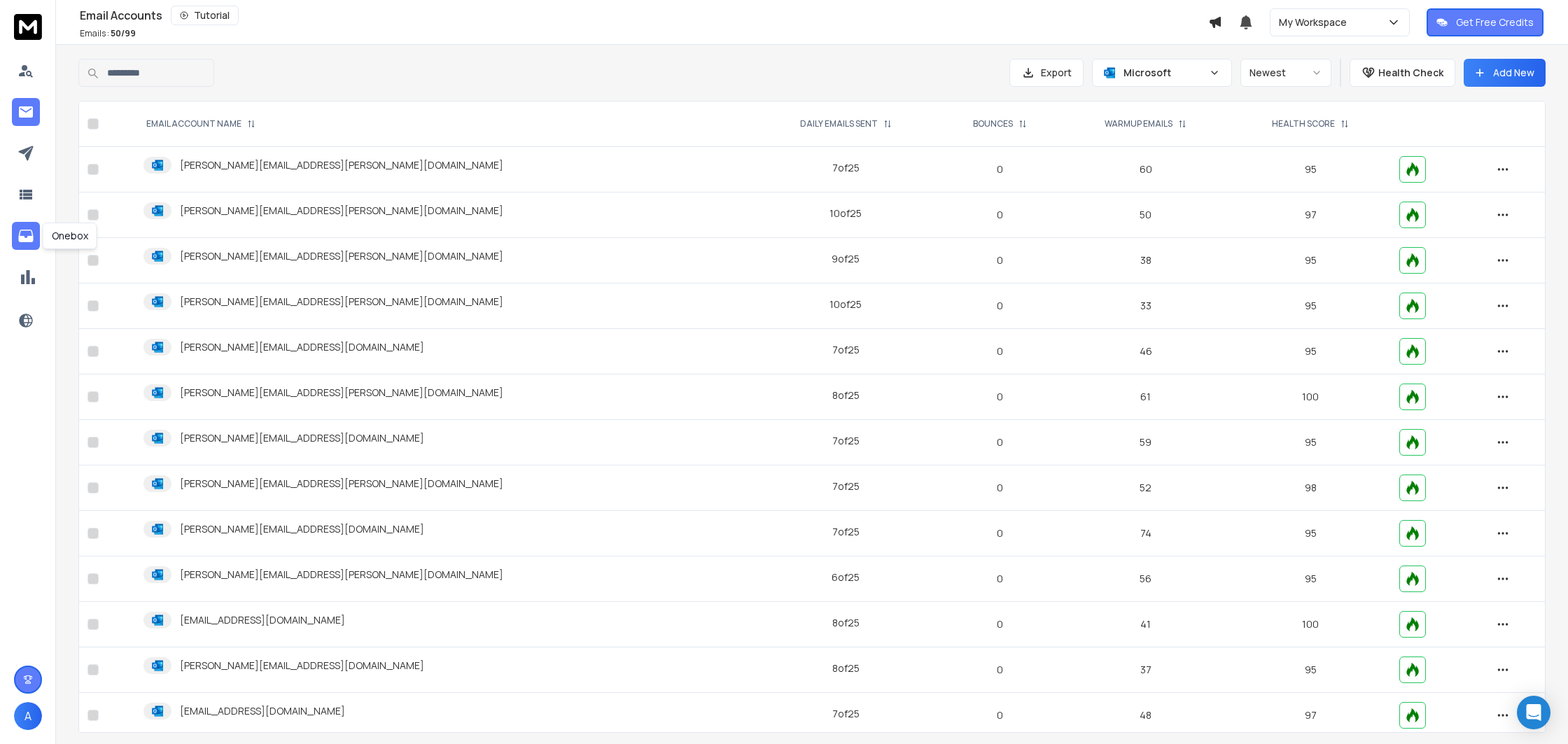
click at [31, 245] on link at bounding box center [26, 236] width 28 height 28
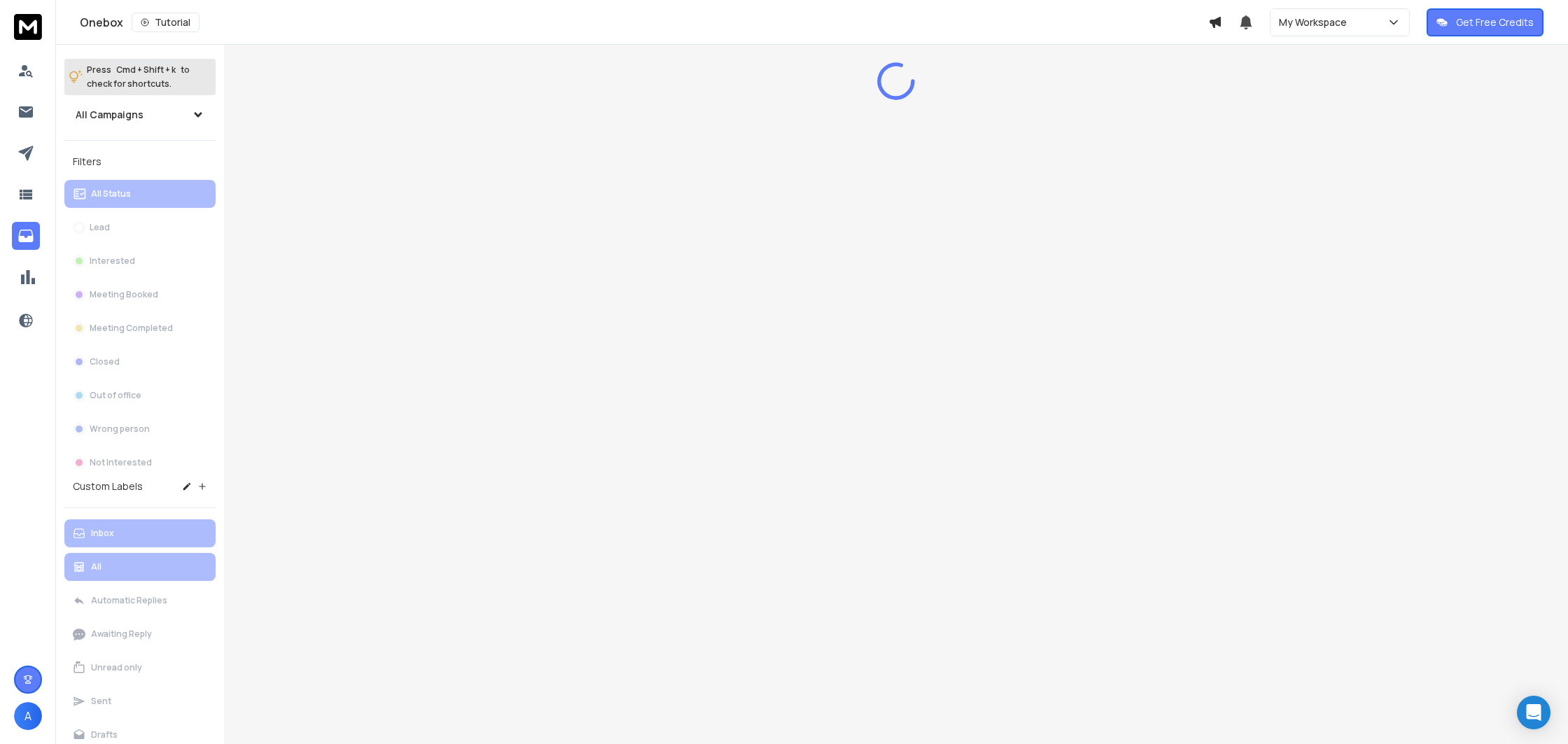
scroll to position [1, 0]
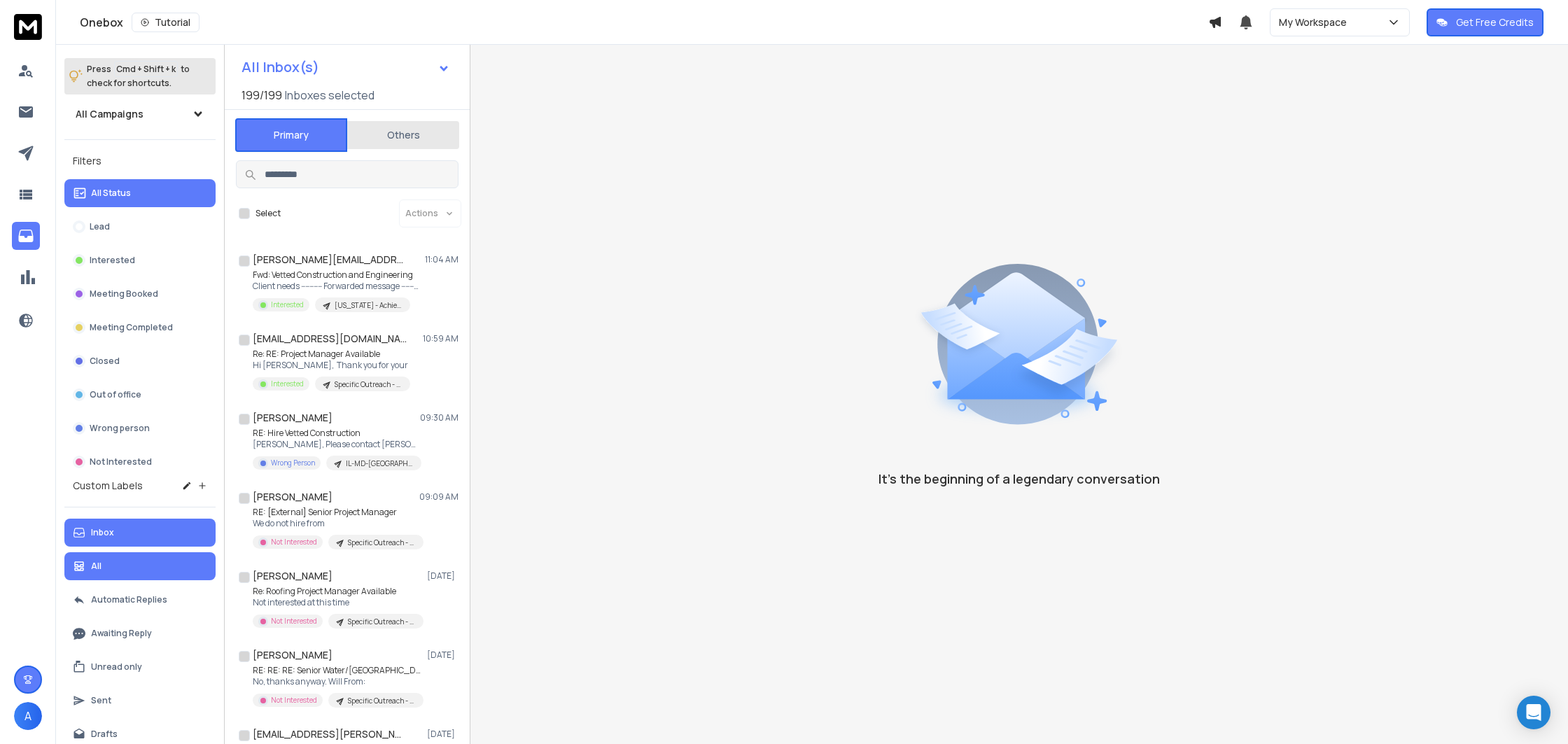
click at [173, 565] on button "All" at bounding box center [139, 566] width 152 height 28
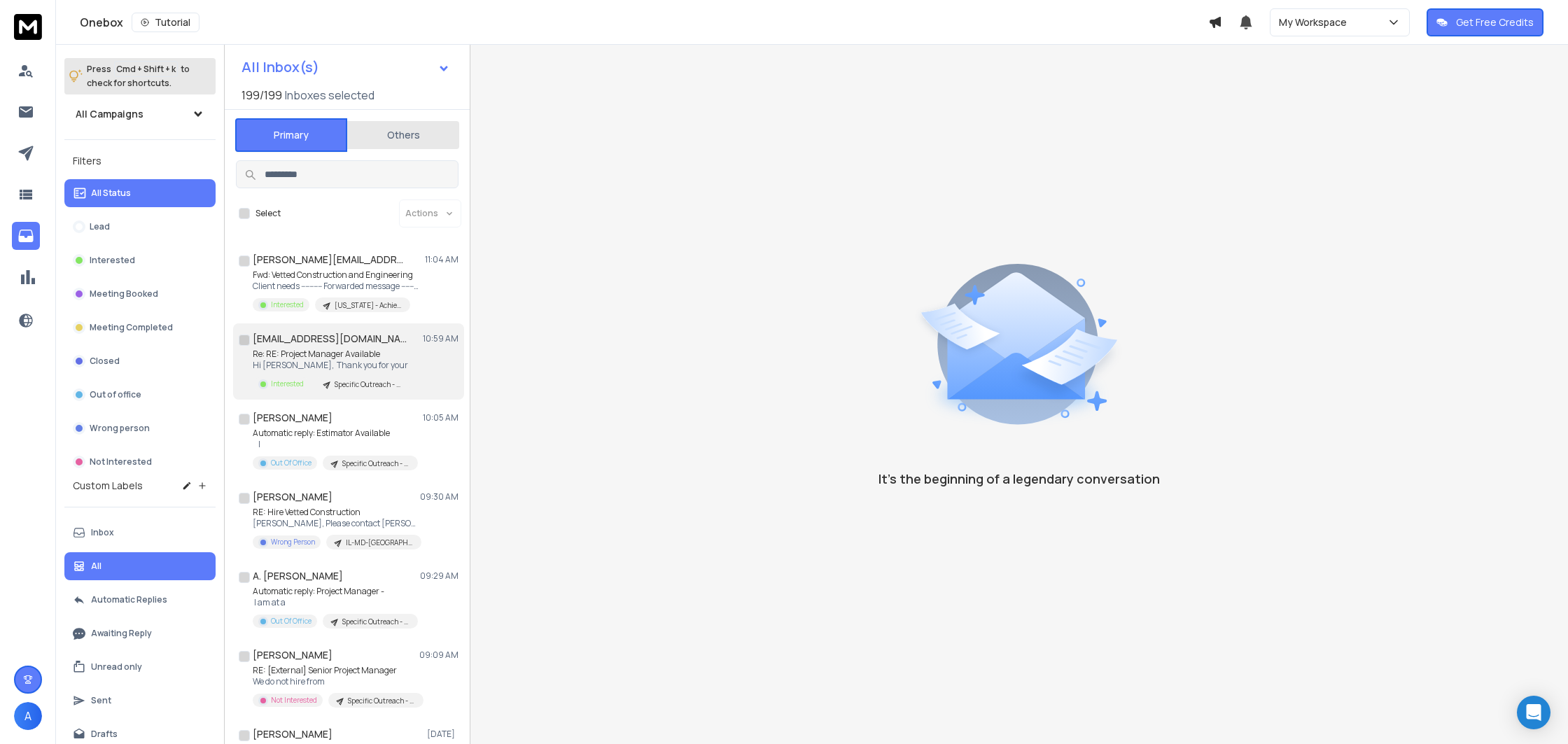
click at [327, 328] on div "[EMAIL_ADDRESS][DOMAIN_NAME] 10:59 AM Re: RE: Project Manager Available Hi [PER…" at bounding box center [348, 361] width 231 height 76
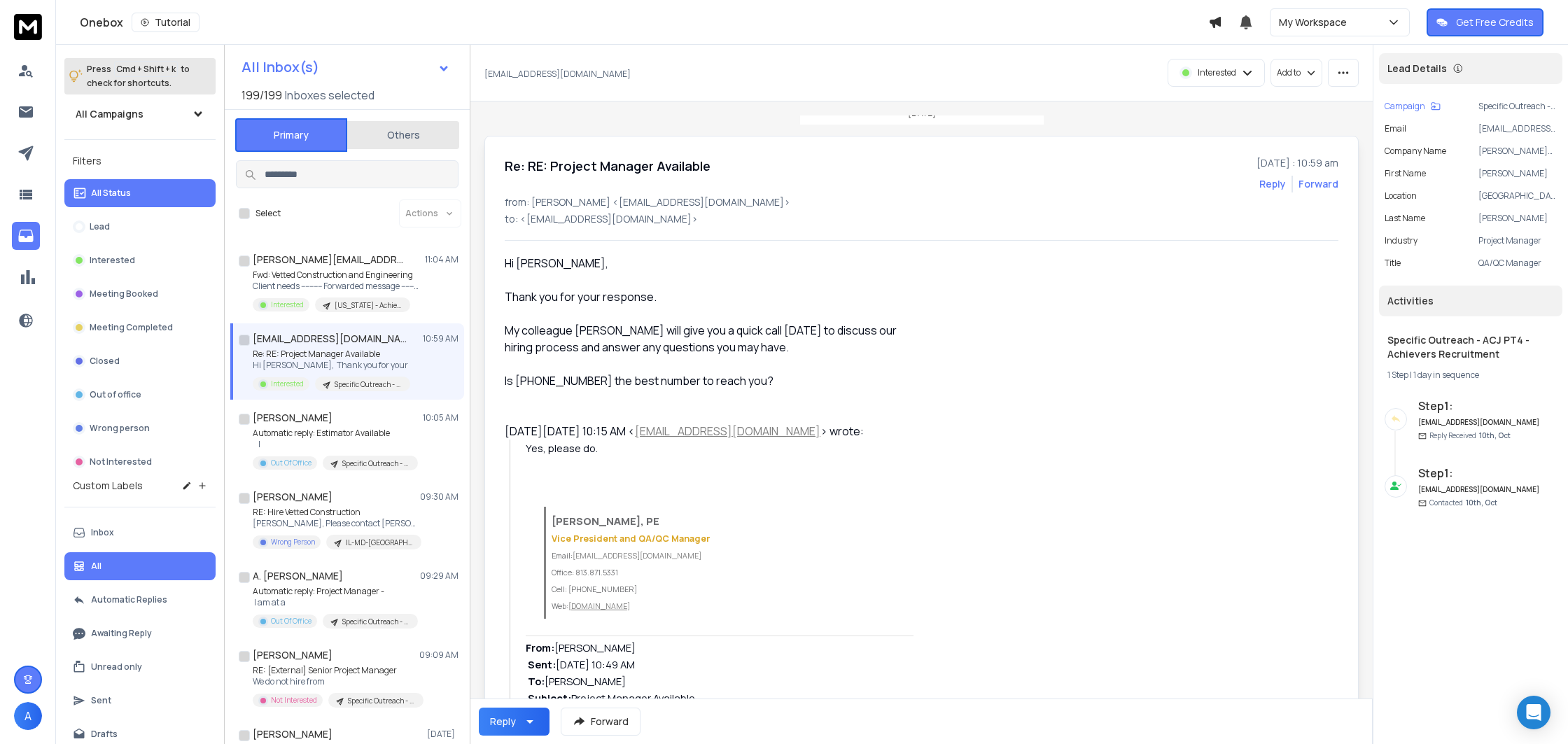
scroll to position [12, 0]
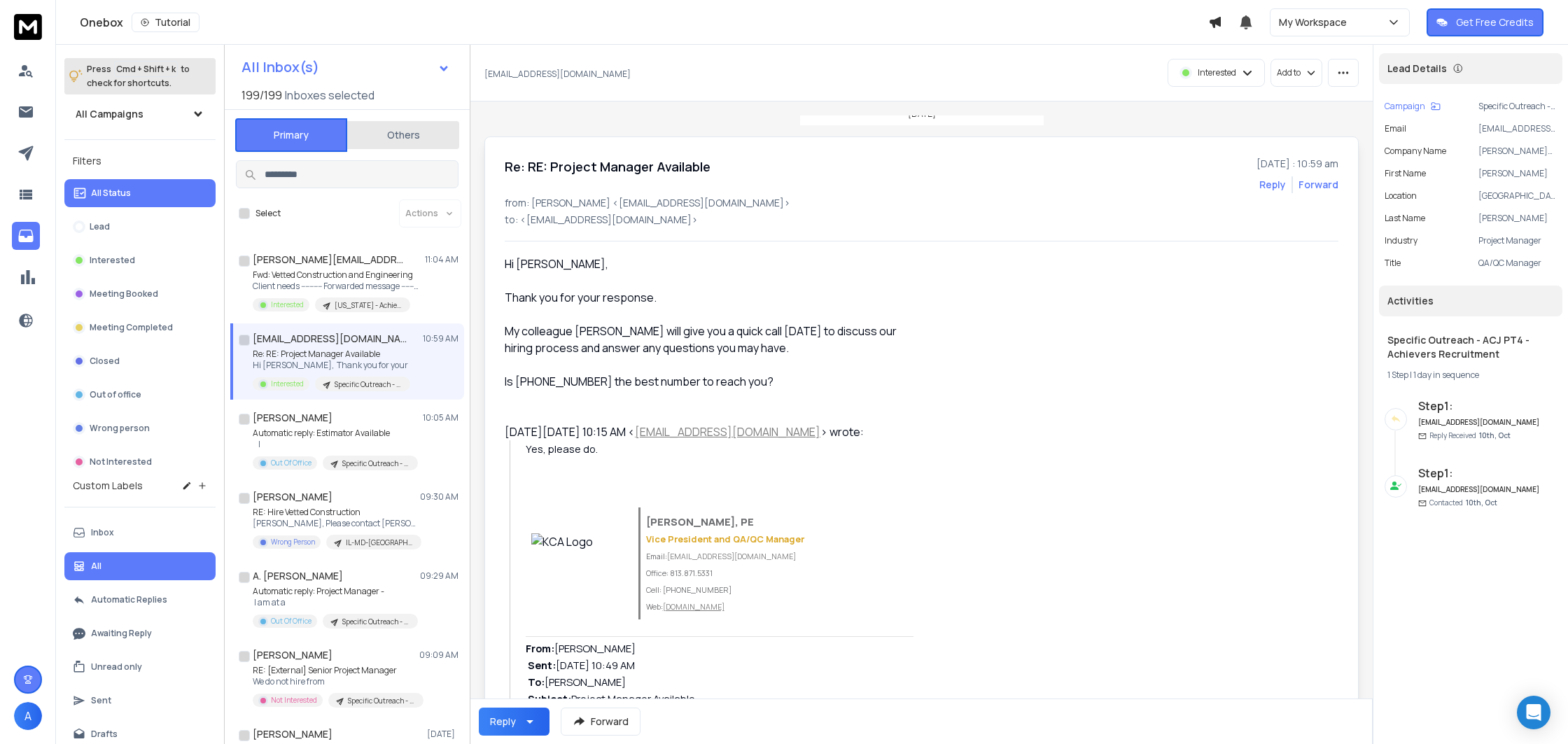
click at [719, 614] on td "Richard Harrison, PE Vice President and QA/QC Manager Email: rjharrison@kcaeng.…" at bounding box center [776, 562] width 275 height 112
click at [717, 608] on link "[DOMAIN_NAME]" at bounding box center [693, 607] width 61 height 9
click at [146, 523] on button "Inbox" at bounding box center [139, 532] width 152 height 28
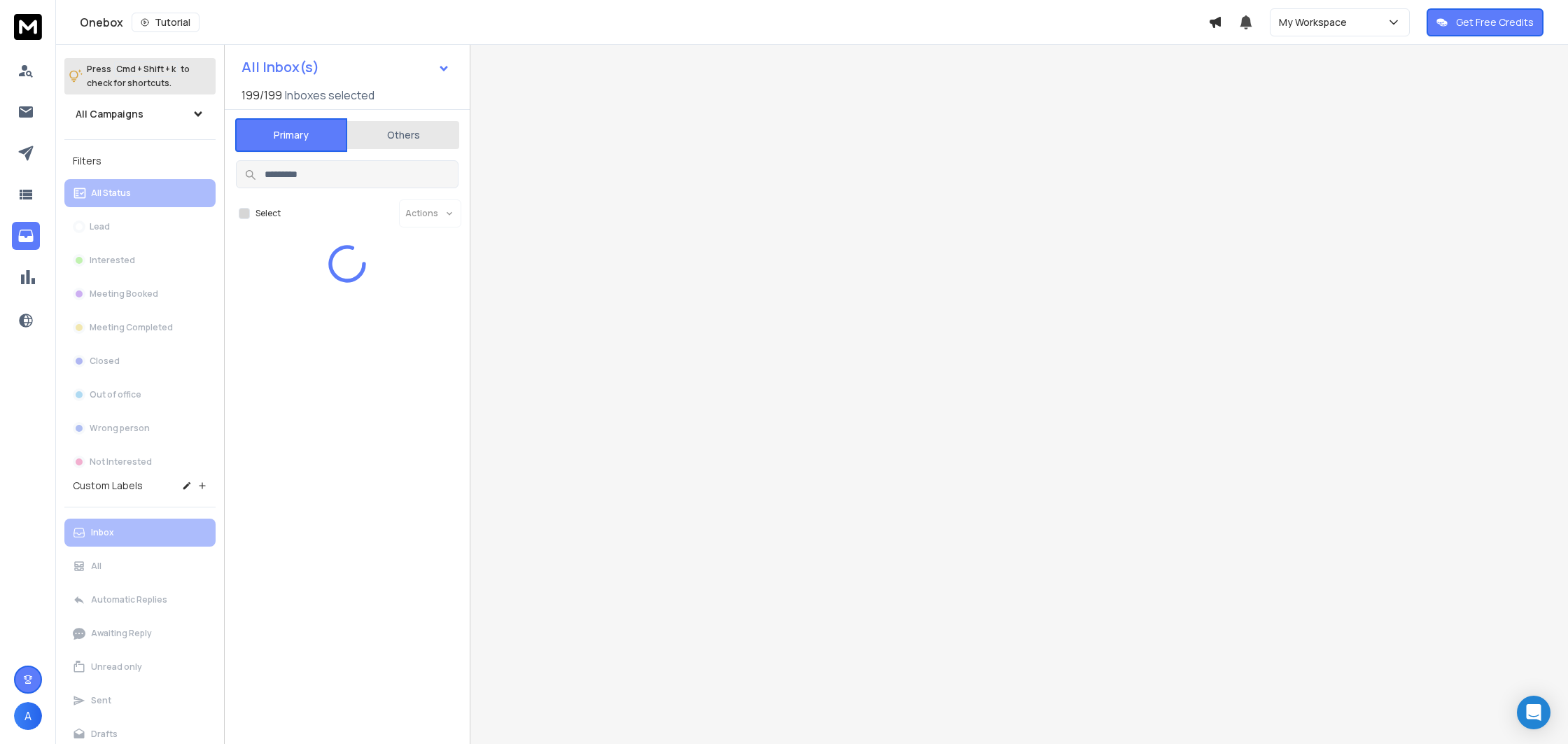
scroll to position [0, 0]
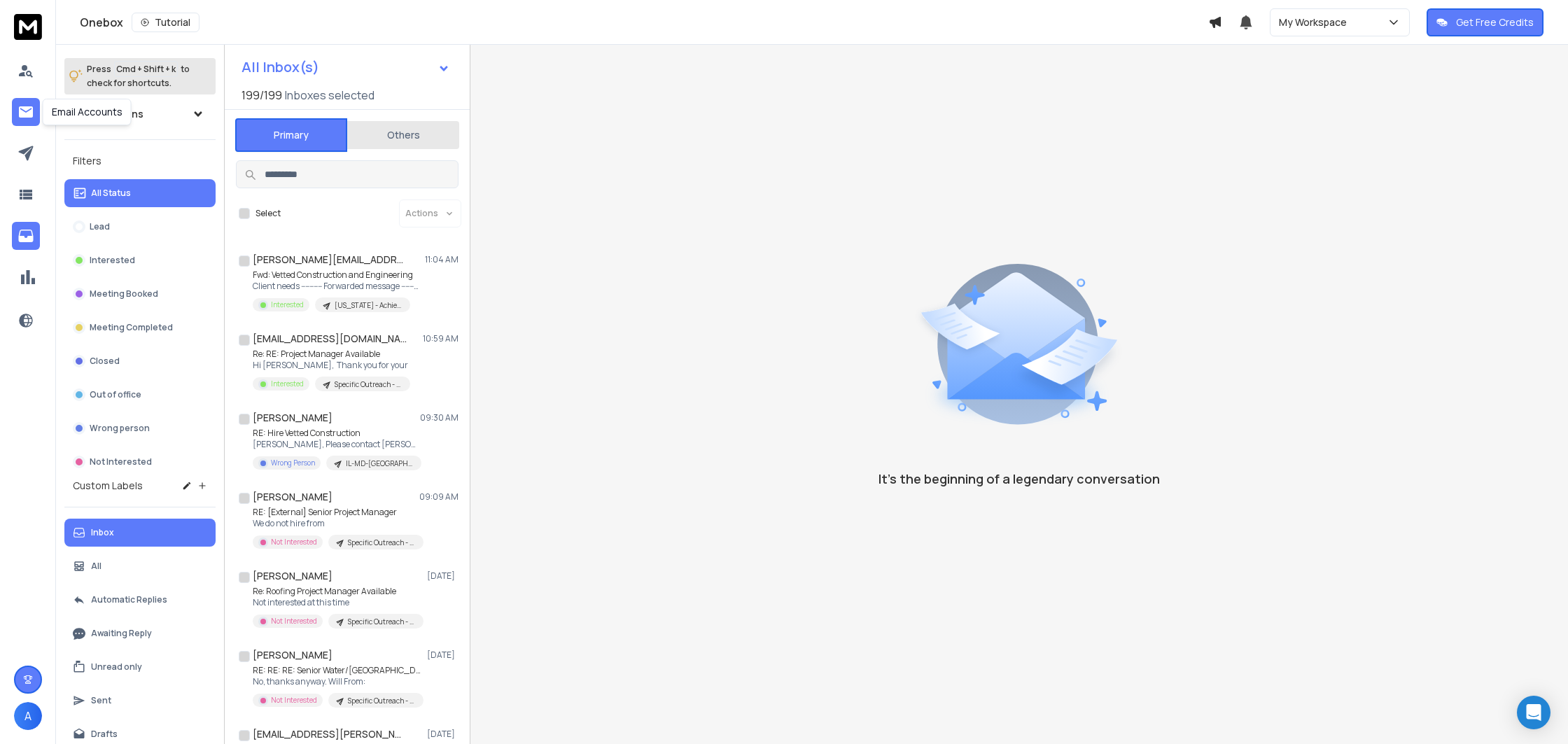
click at [45, 119] on div "Email Accounts" at bounding box center [87, 112] width 88 height 26
click at [27, 119] on icon at bounding box center [26, 112] width 17 height 17
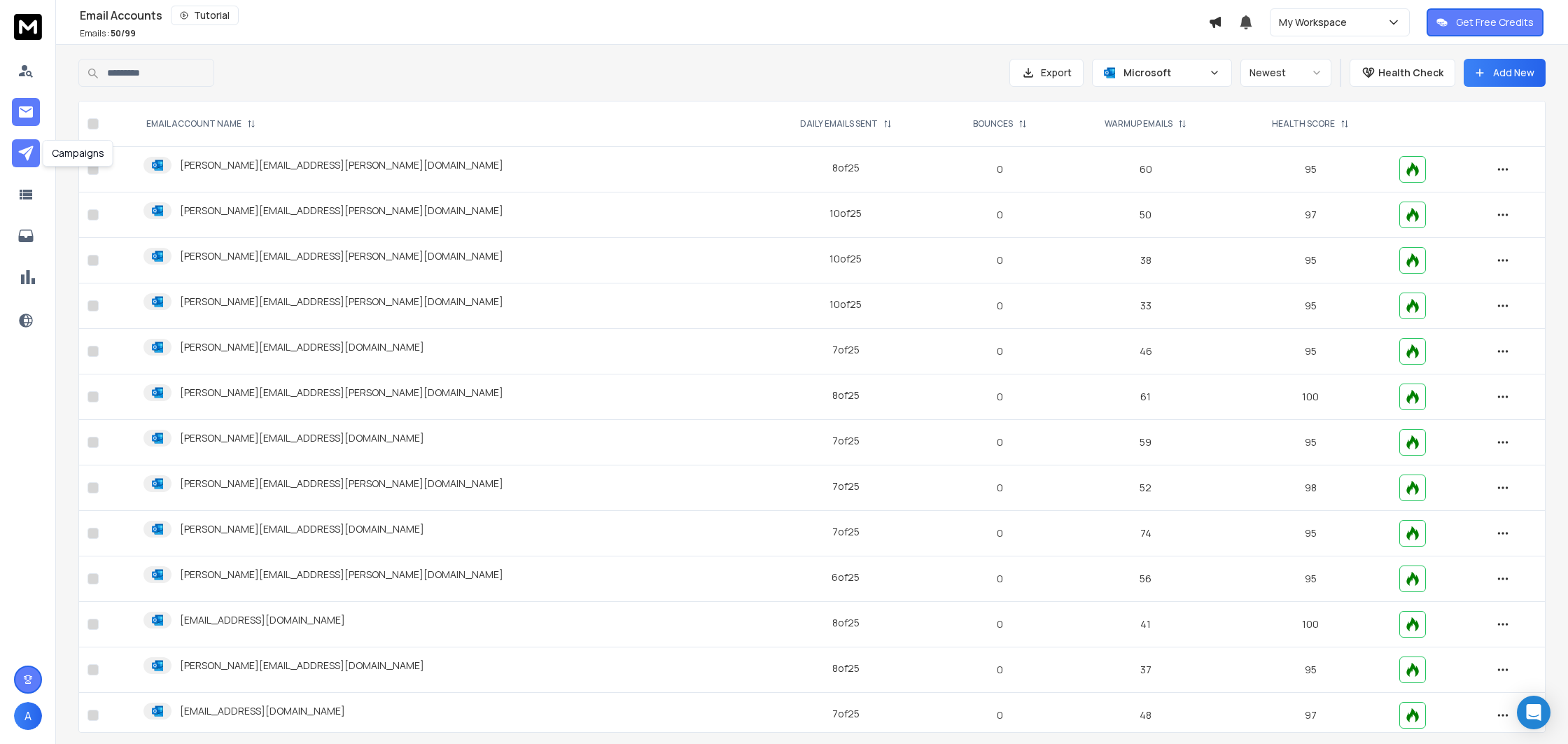
click at [21, 162] on link at bounding box center [26, 153] width 28 height 28
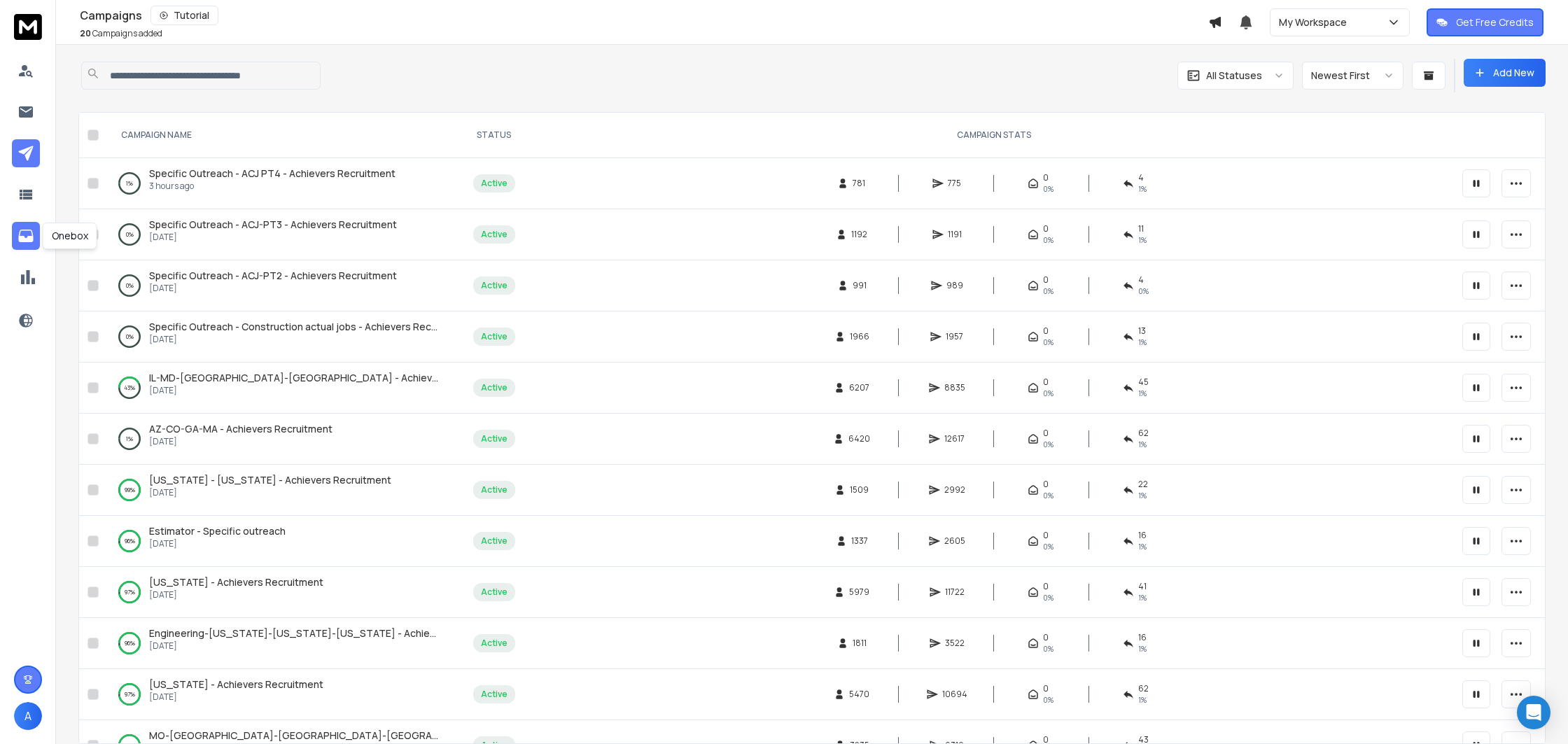
click at [25, 234] on icon at bounding box center [26, 236] width 17 height 17
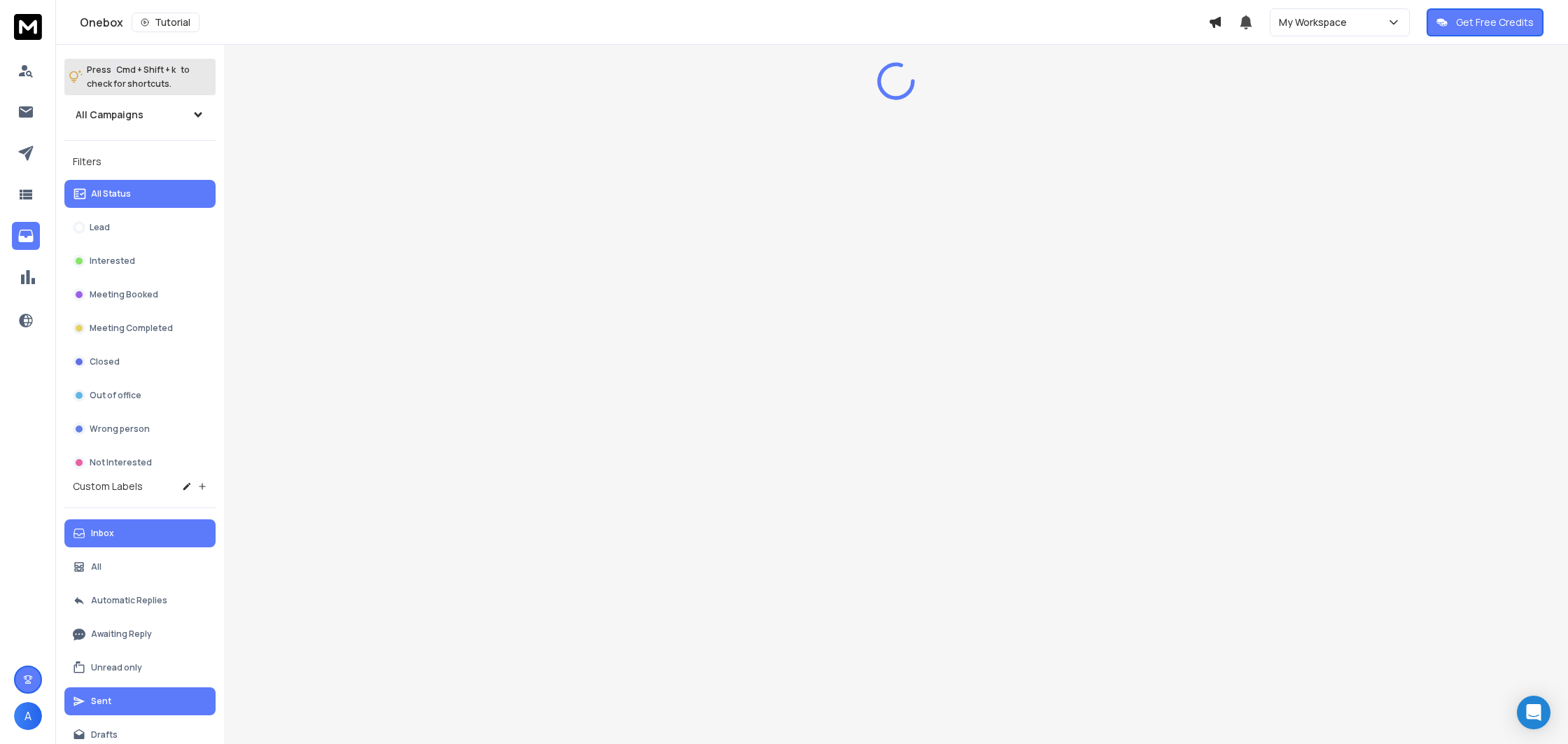
click at [120, 705] on button "Sent" at bounding box center [139, 701] width 152 height 28
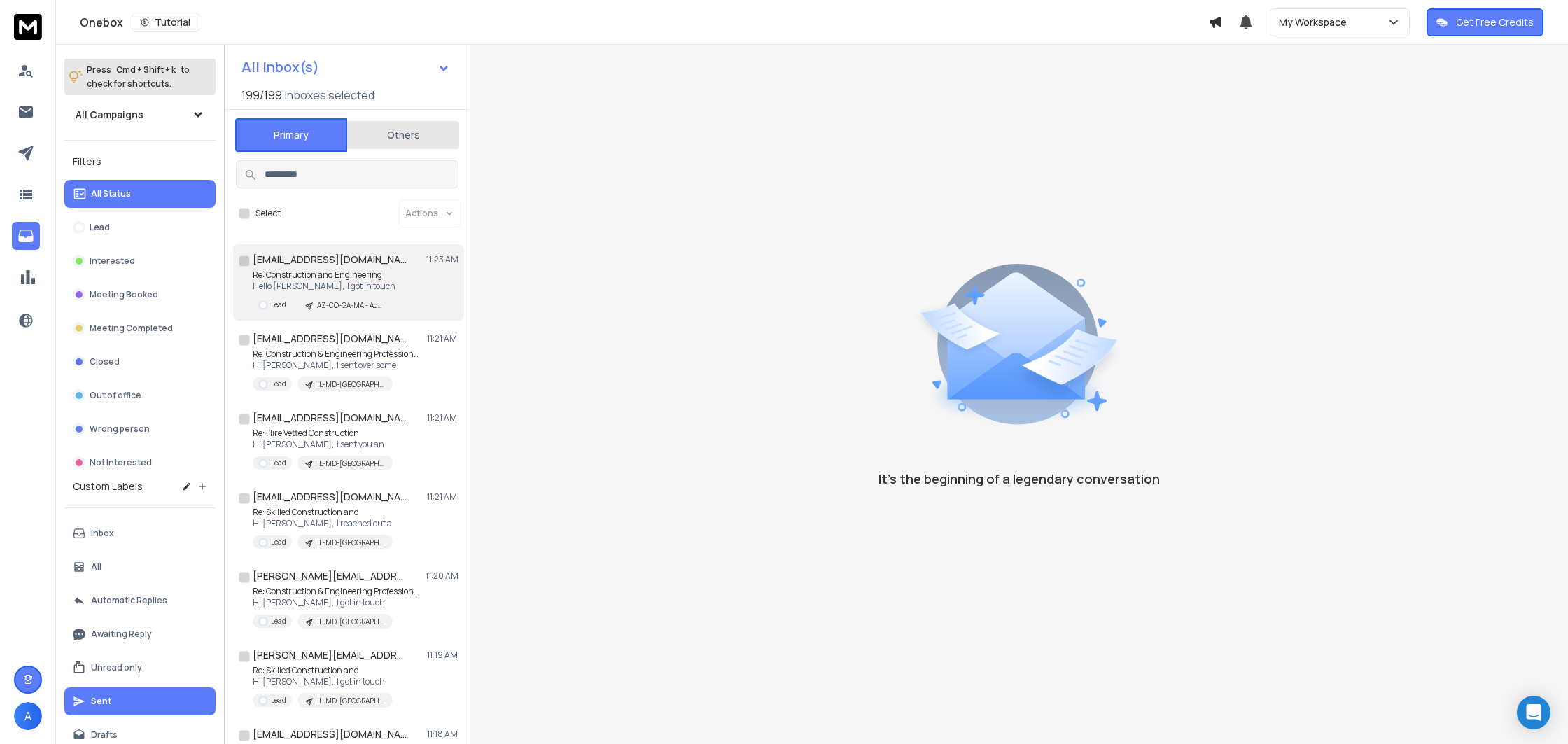
click at [357, 280] on p "Re: Construction and Engineering" at bounding box center [325, 275] width 143 height 11
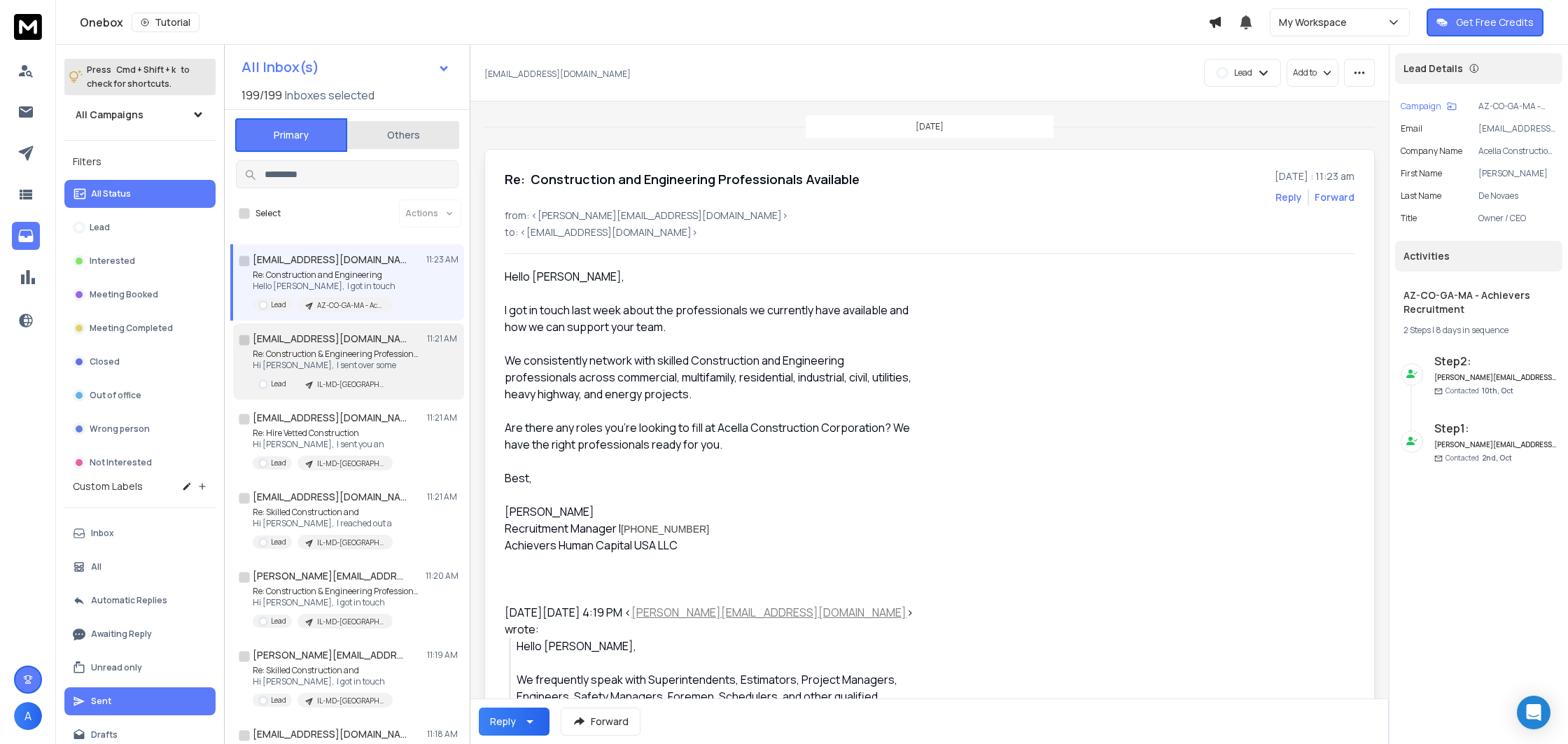
click at [368, 353] on p "Re: Construction & Engineering Professionals" at bounding box center [337, 354] width 168 height 11
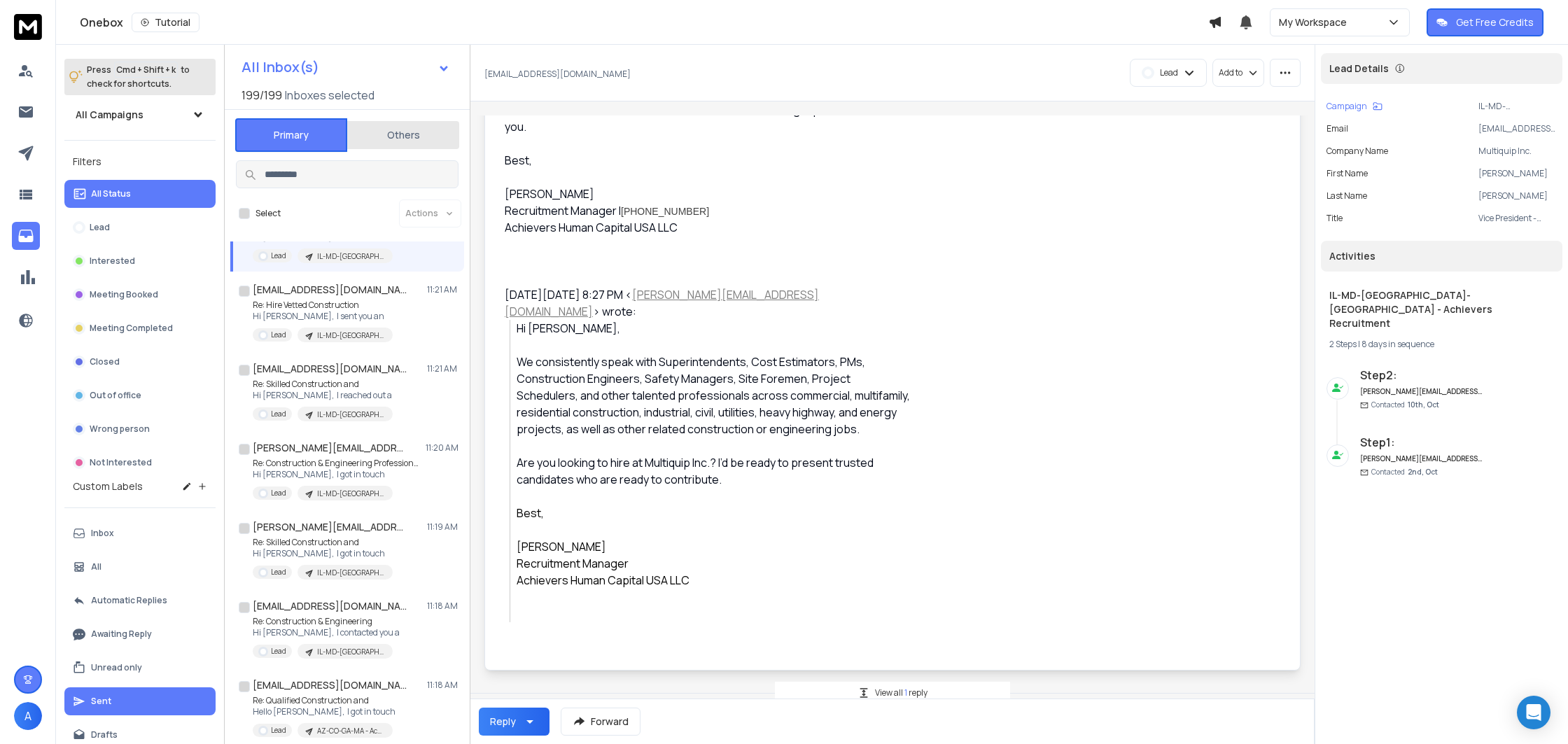
scroll to position [332, 0]
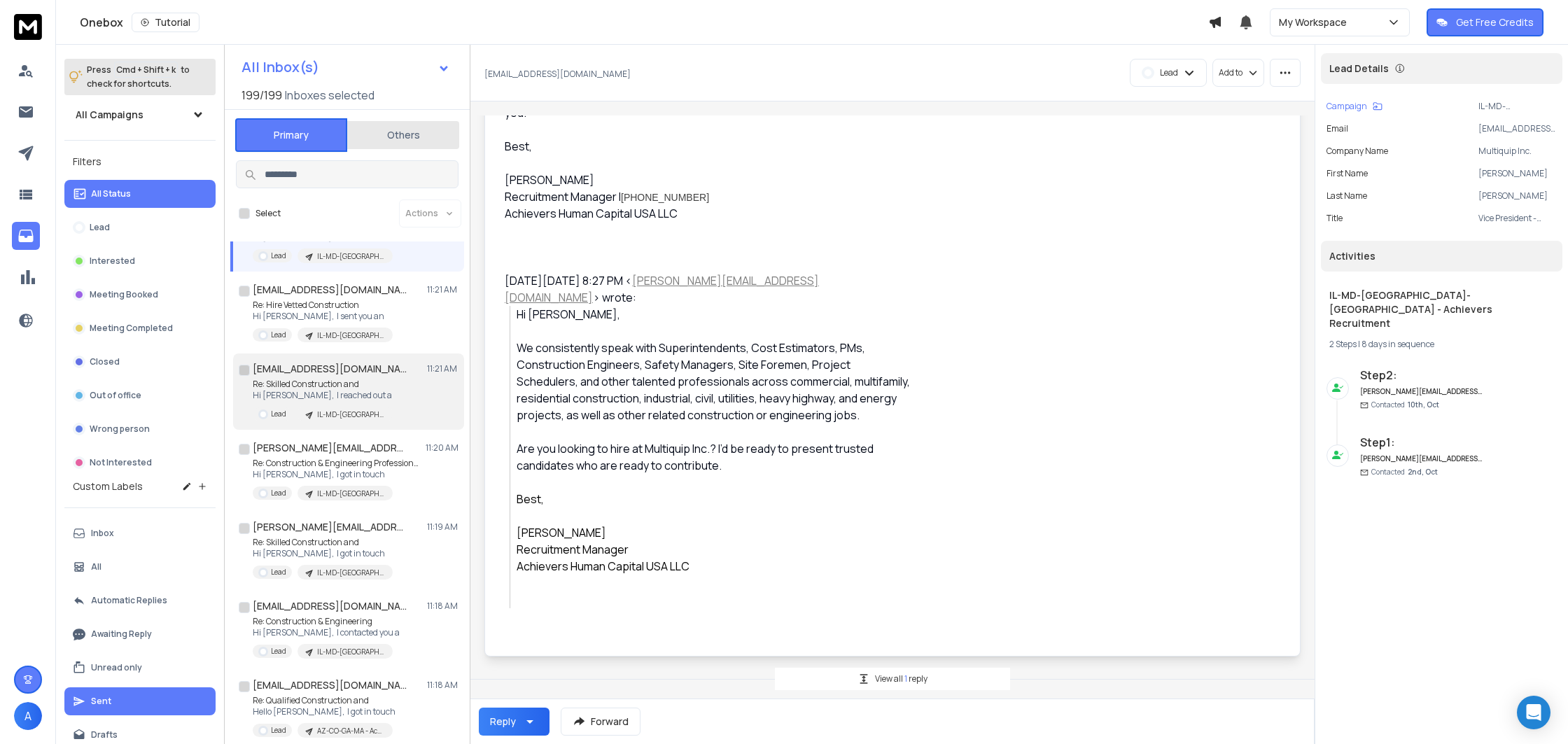
click at [386, 384] on p "Re: Skilled Construction and" at bounding box center [323, 384] width 140 height 11
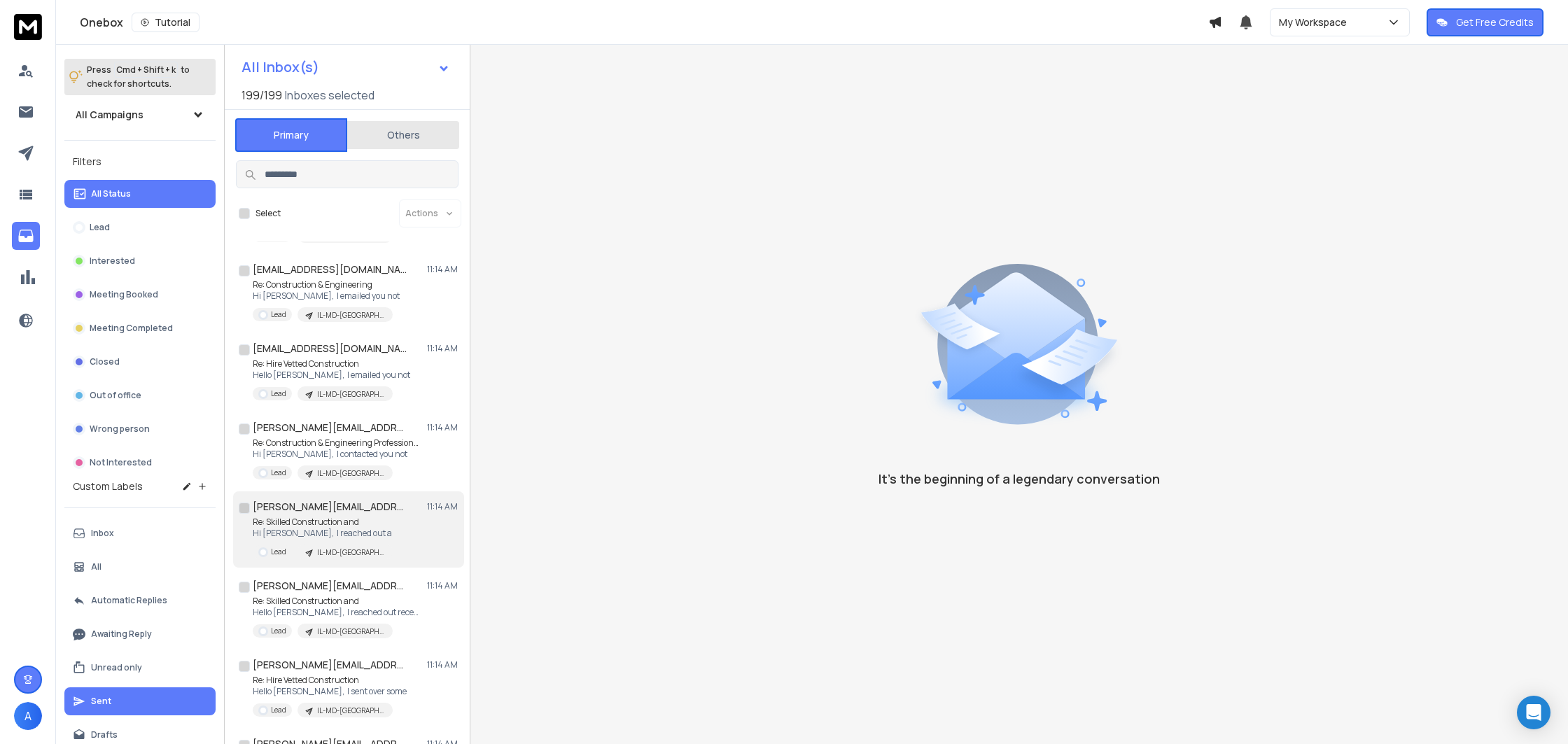
scroll to position [7462, 0]
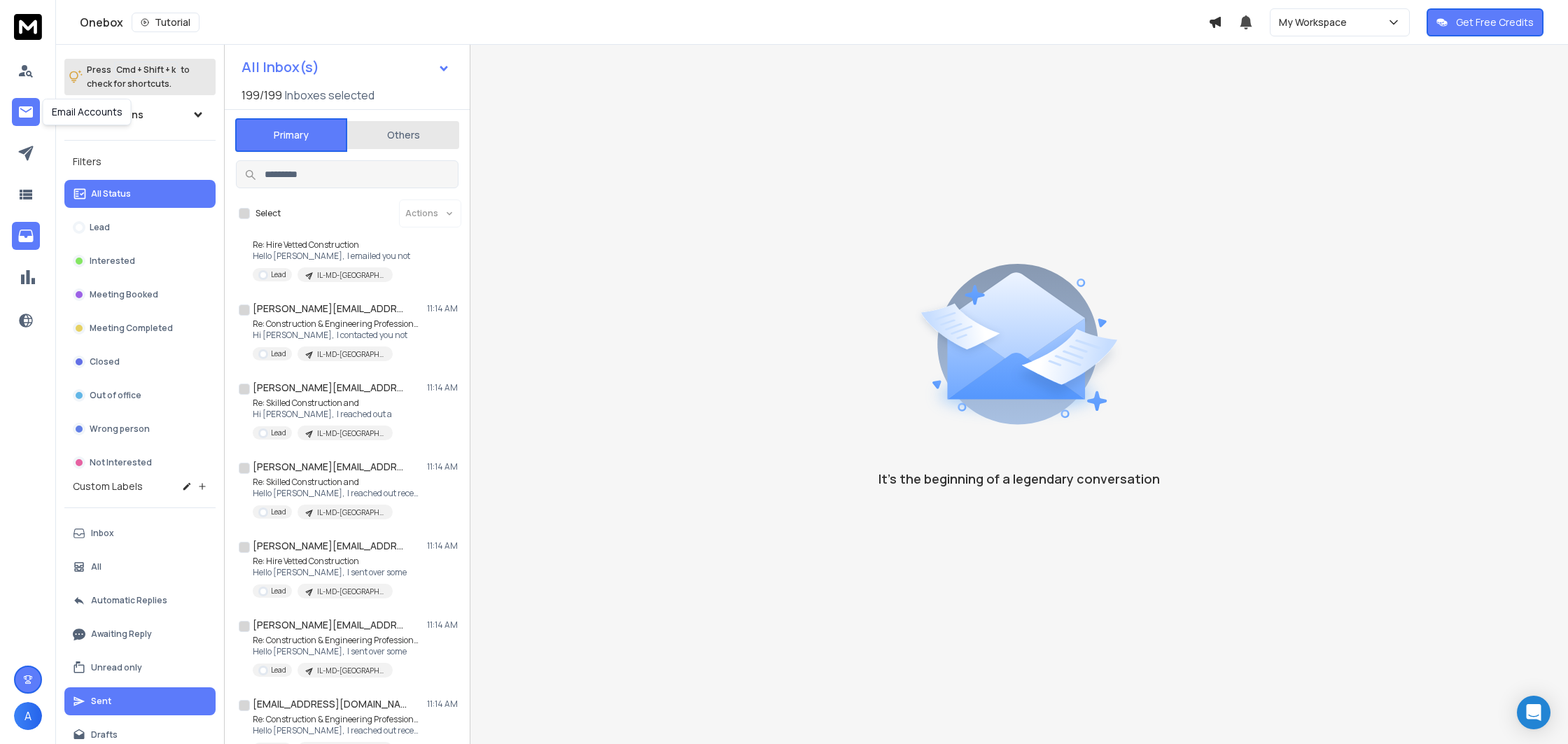
click at [20, 110] on icon at bounding box center [25, 112] width 14 height 11
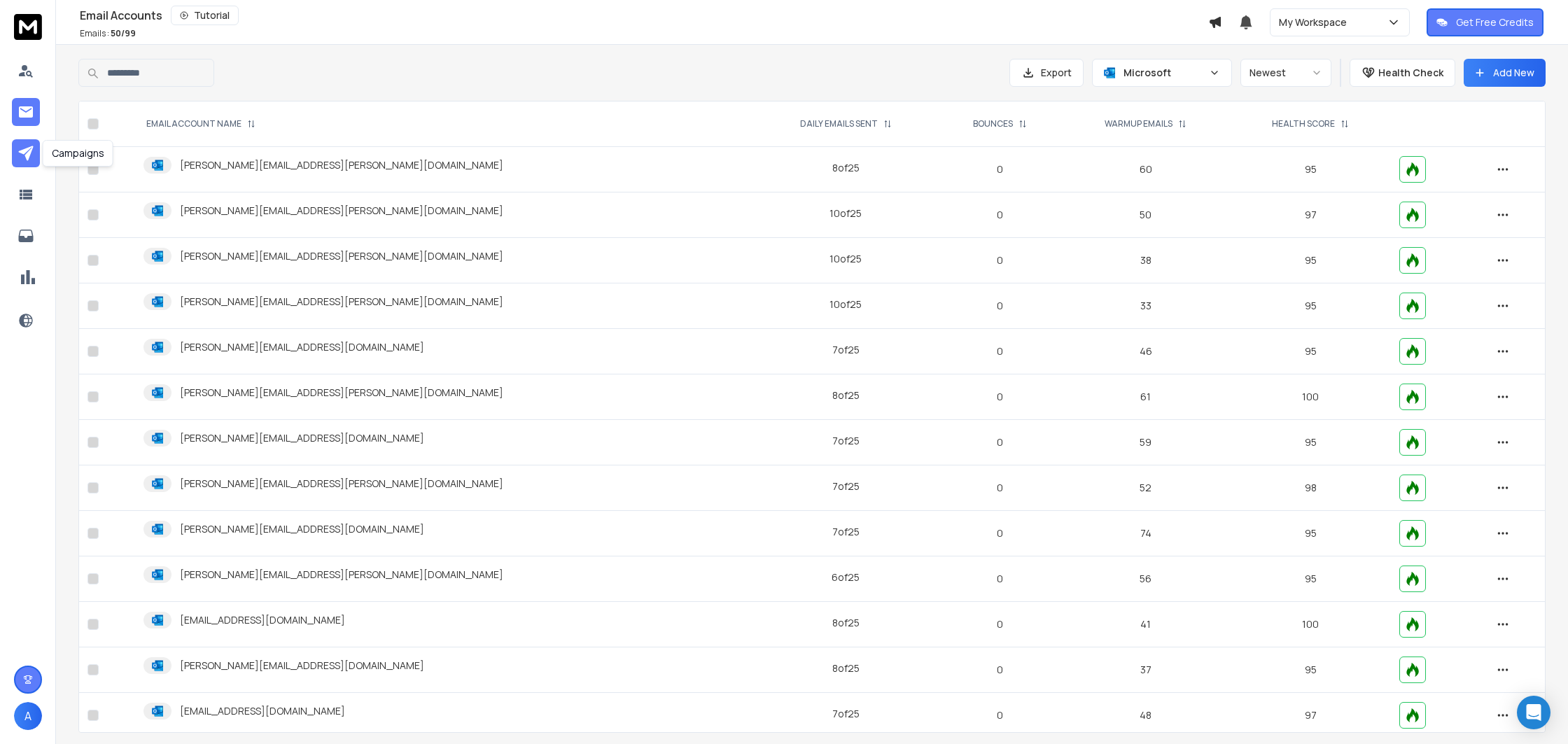
click at [25, 147] on icon at bounding box center [26, 153] width 17 height 17
click at [23, 233] on icon at bounding box center [26, 236] width 17 height 17
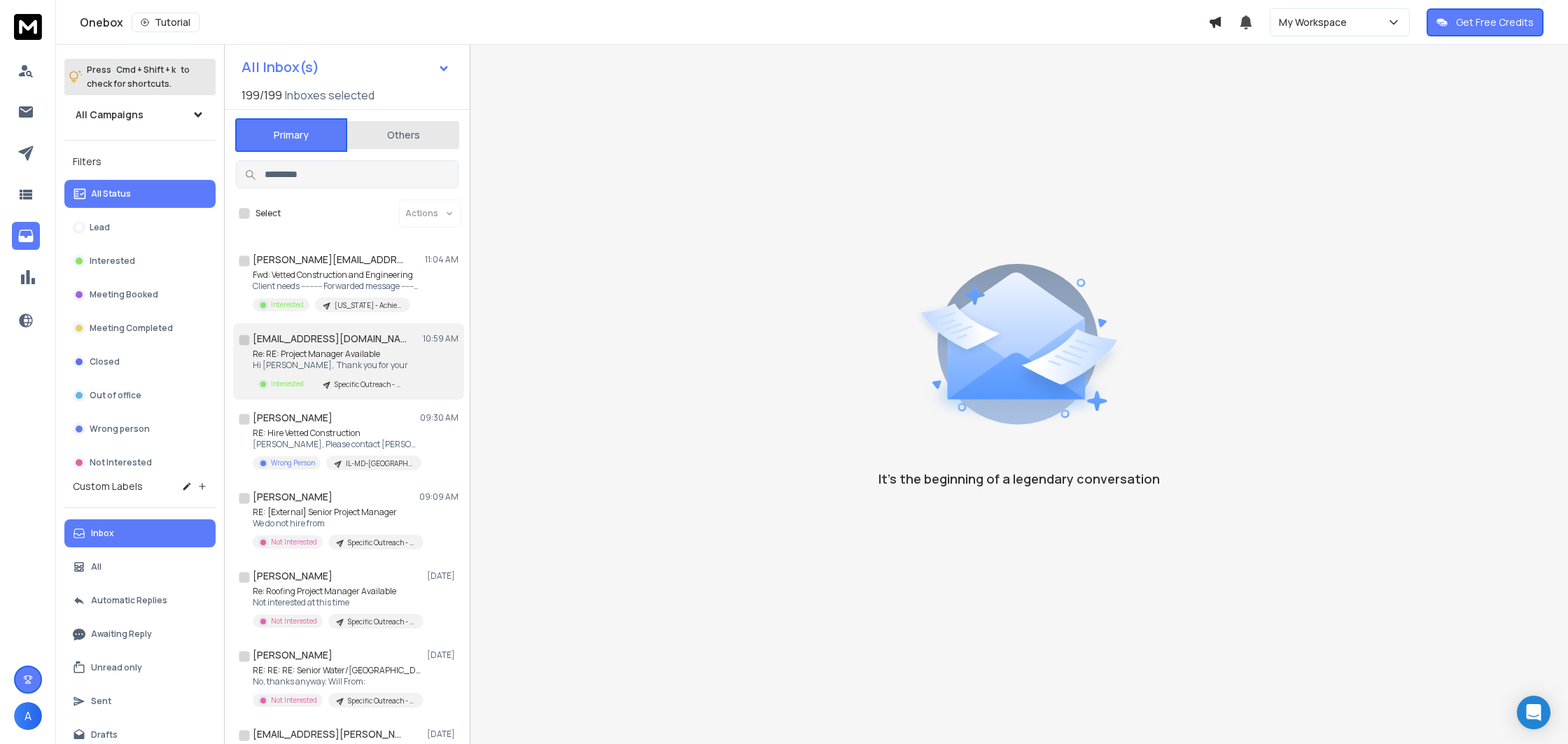
click at [275, 347] on div "[EMAIL_ADDRESS][DOMAIN_NAME] 10:59 AM Re: RE: Project Manager Available Hi [PER…" at bounding box center [356, 361] width 206 height 59
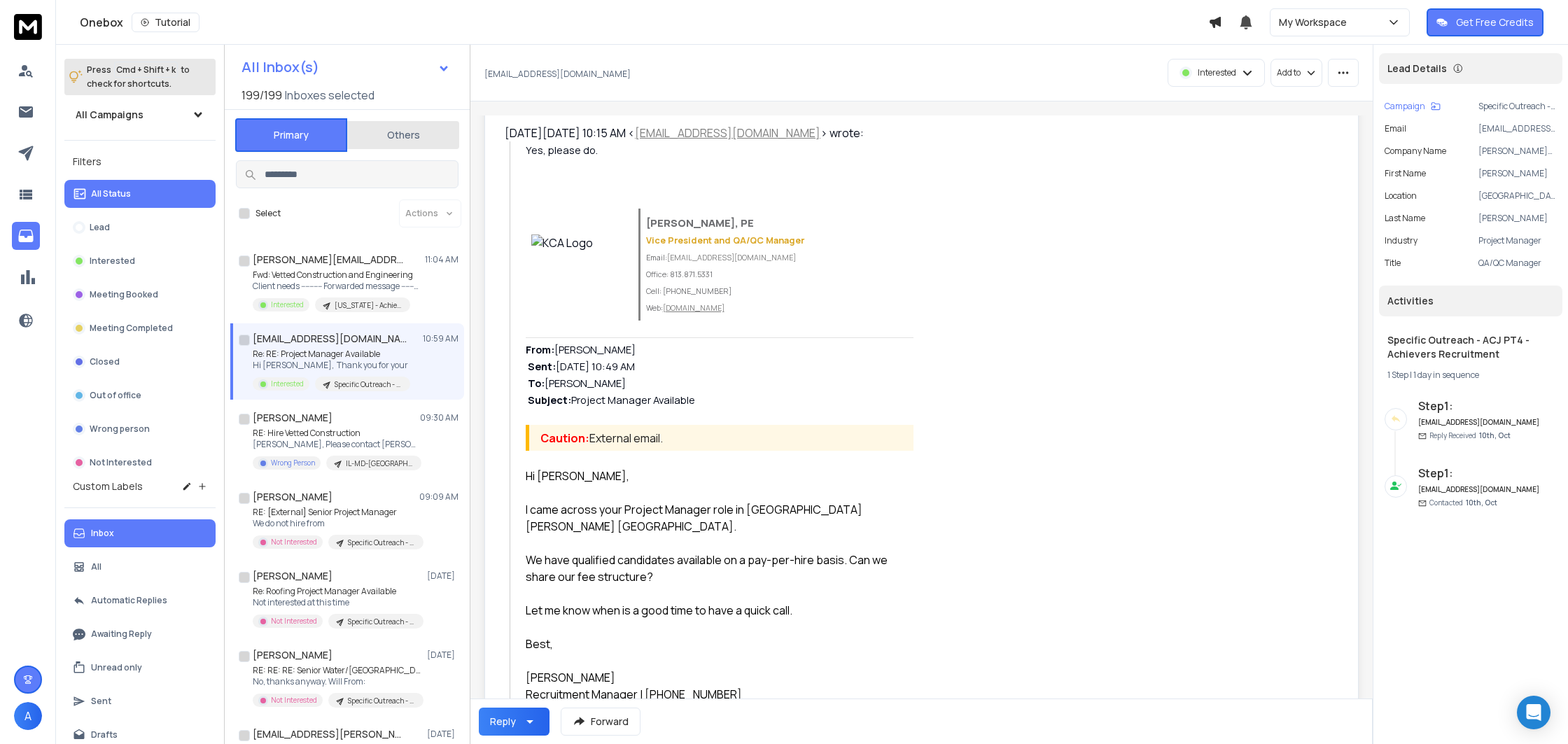
scroll to position [531, 0]
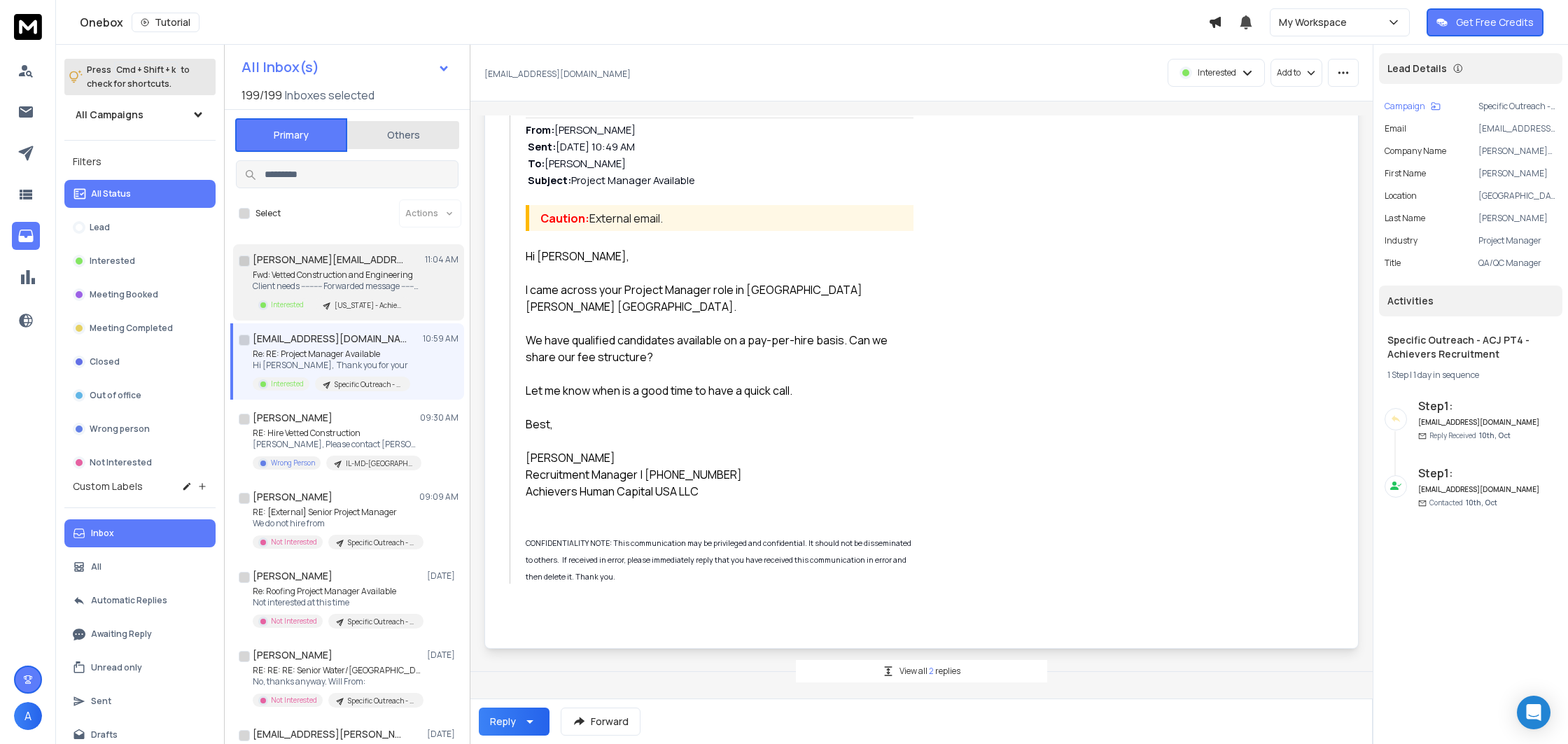
click at [291, 249] on div "[PERSON_NAME][EMAIL_ADDRESS][DOMAIN_NAME] 11:04 AM Fwd: Vetted Construction and…" at bounding box center [348, 282] width 231 height 76
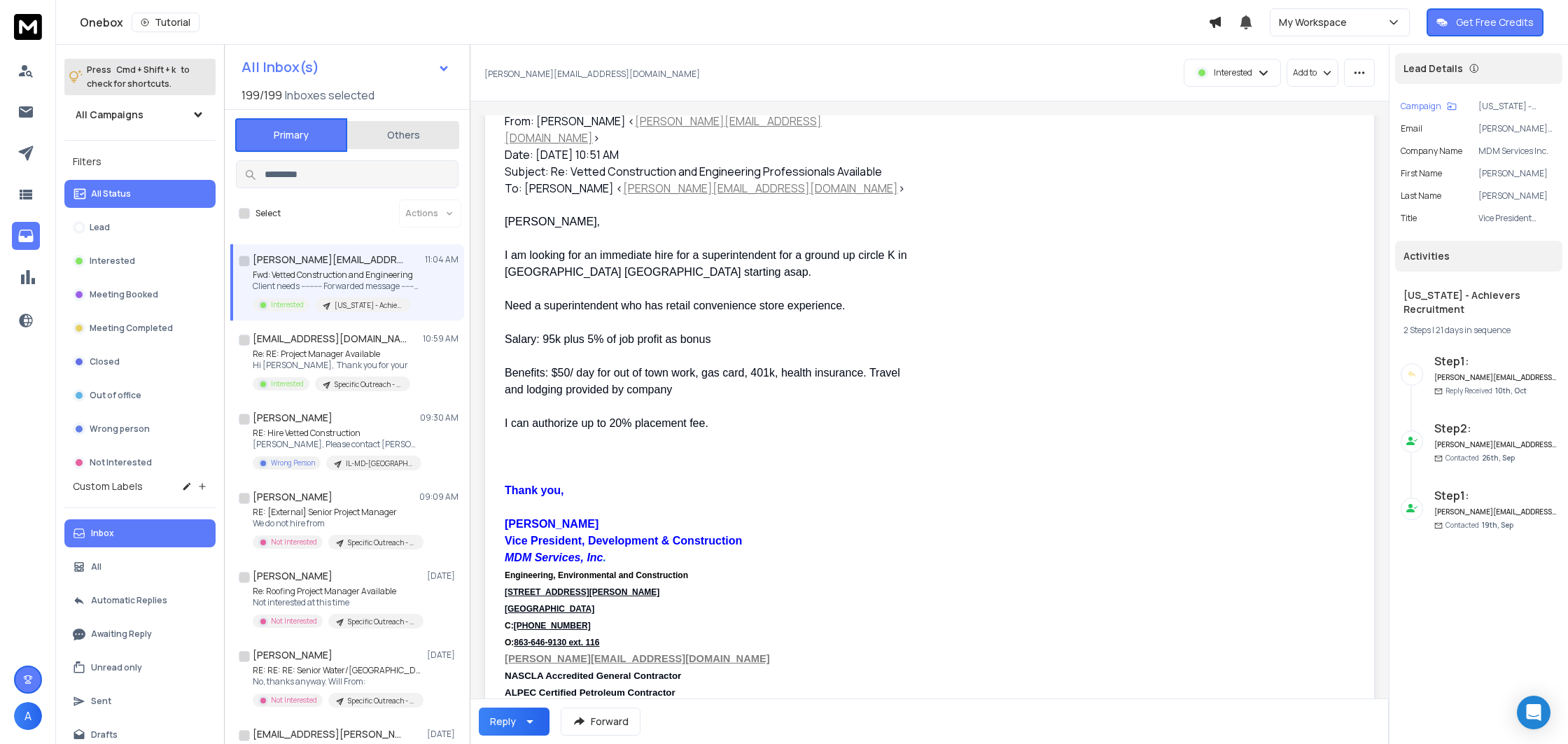
scroll to position [215, 0]
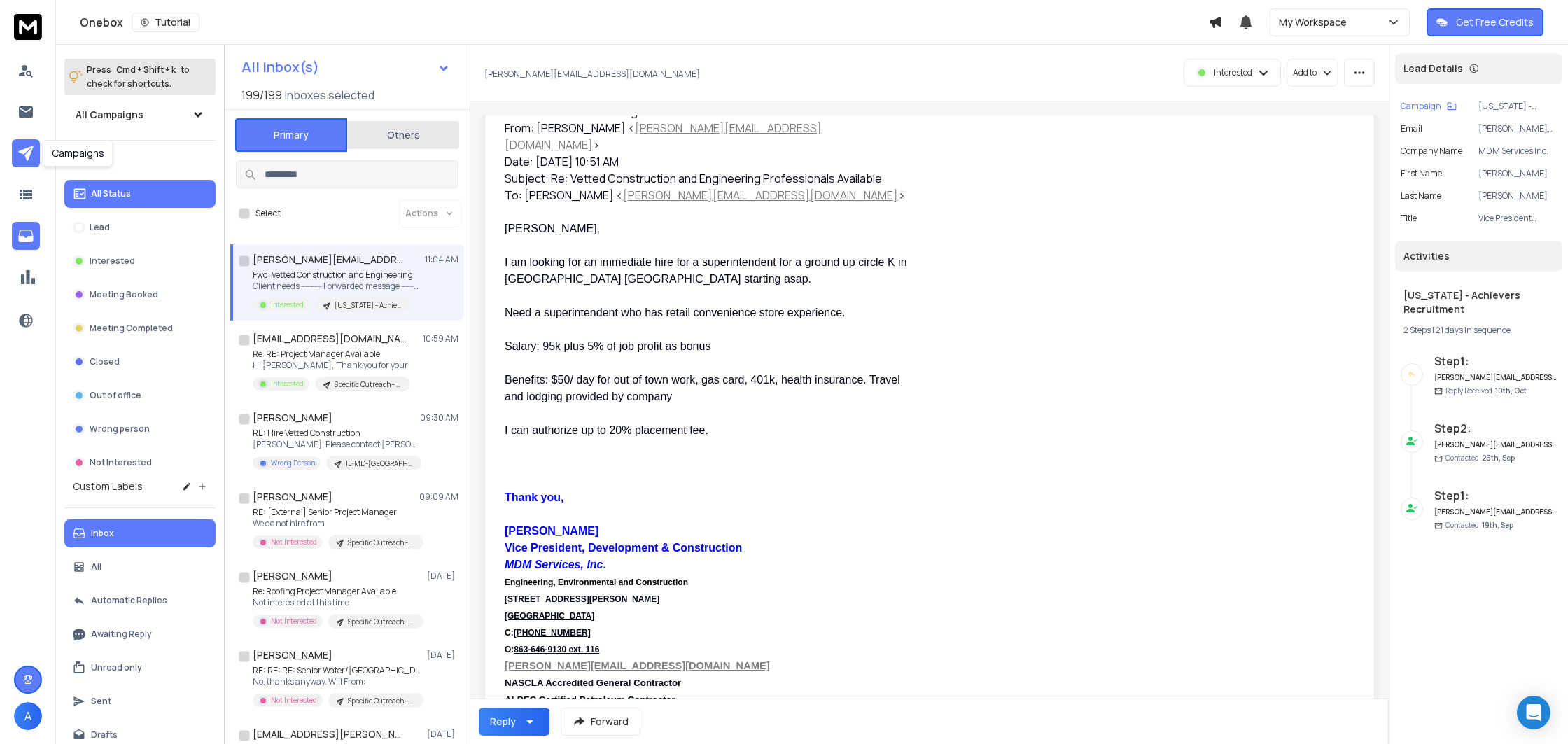
click at [26, 152] on icon at bounding box center [26, 153] width 17 height 17
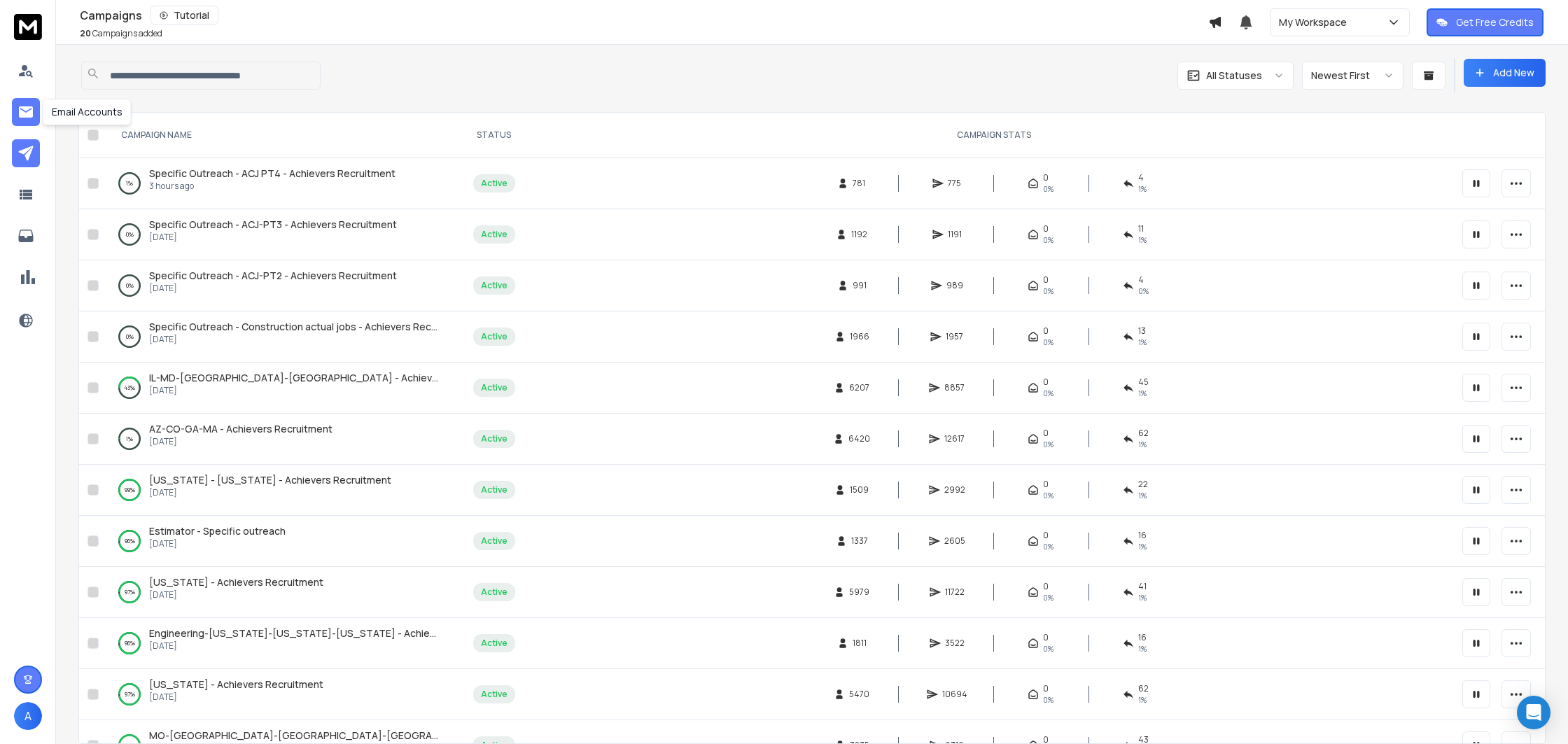
click at [34, 124] on link at bounding box center [26, 112] width 28 height 28
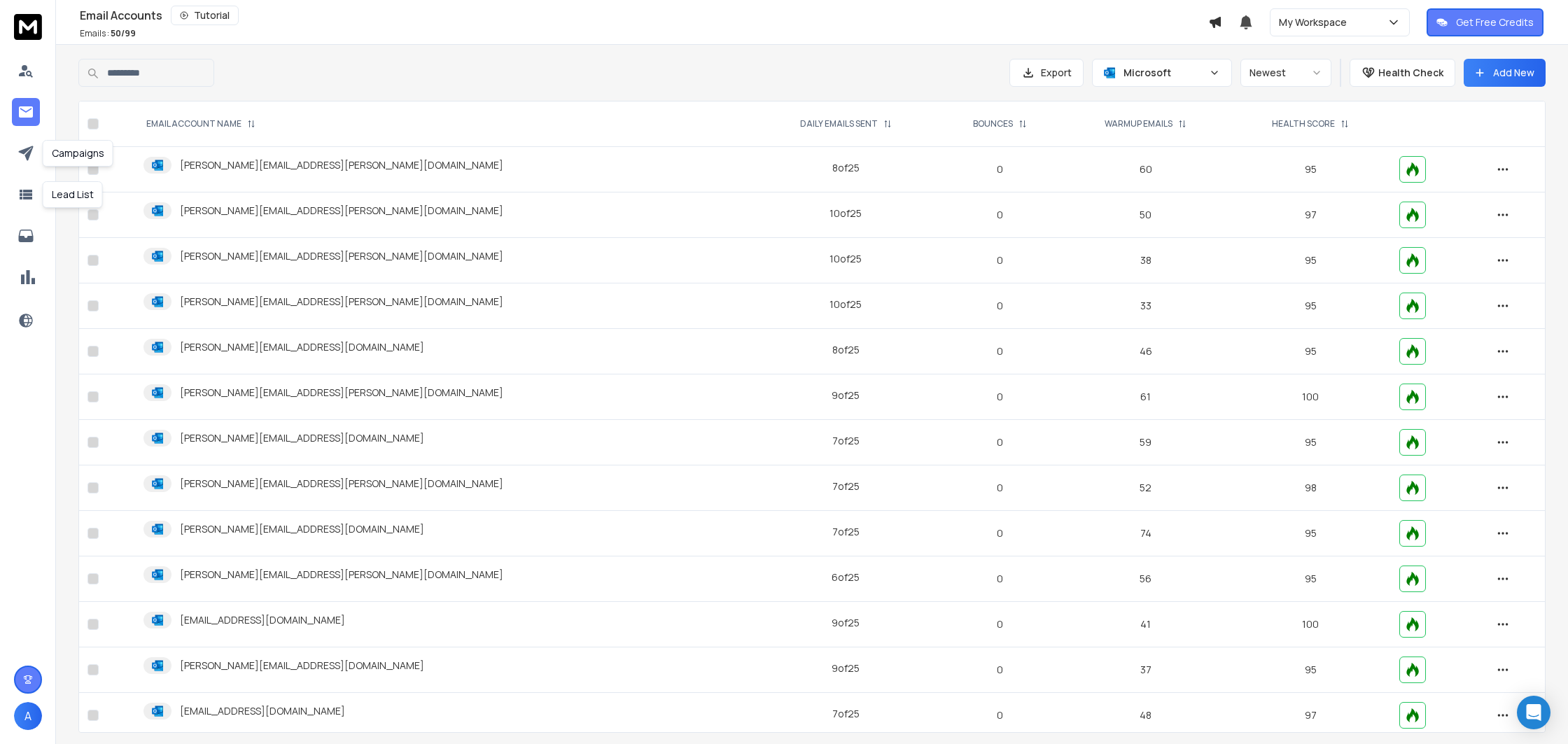
click at [18, 214] on div at bounding box center [28, 198] width 32 height 283
click at [24, 230] on icon at bounding box center [25, 235] width 15 height 12
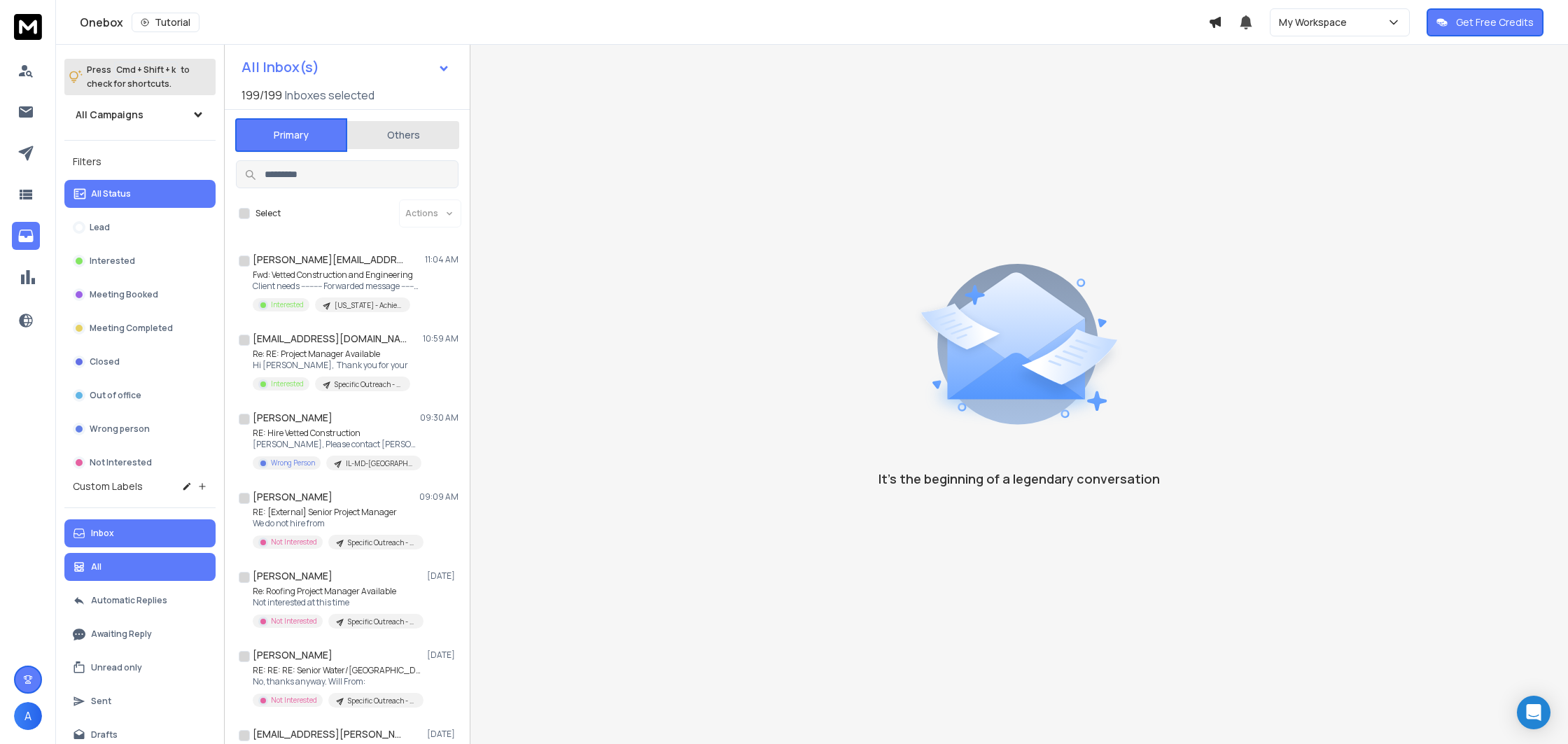
click at [152, 568] on button "All" at bounding box center [139, 567] width 152 height 28
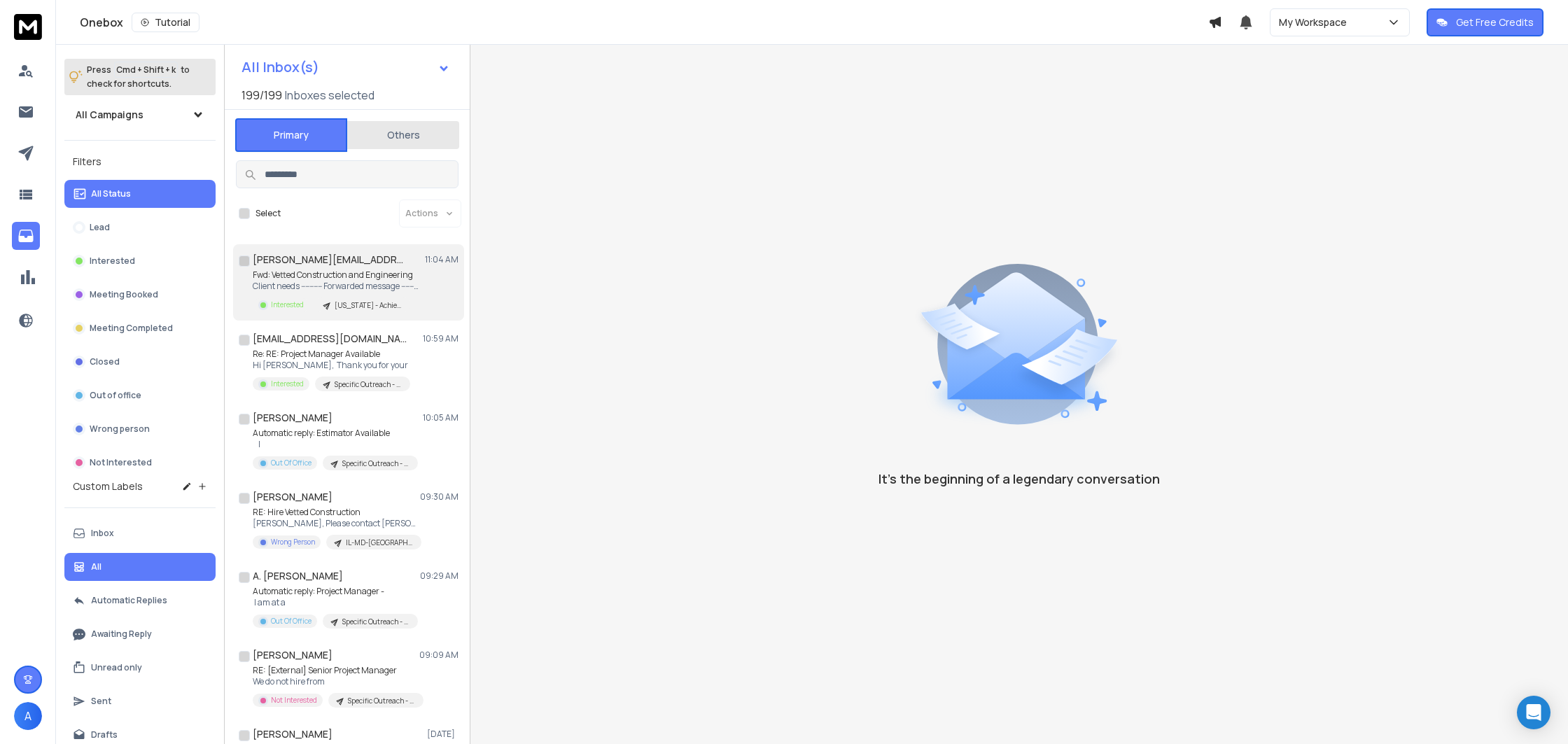
click at [345, 276] on p "Fwd: Vetted Construction and Engineering" at bounding box center [337, 275] width 168 height 11
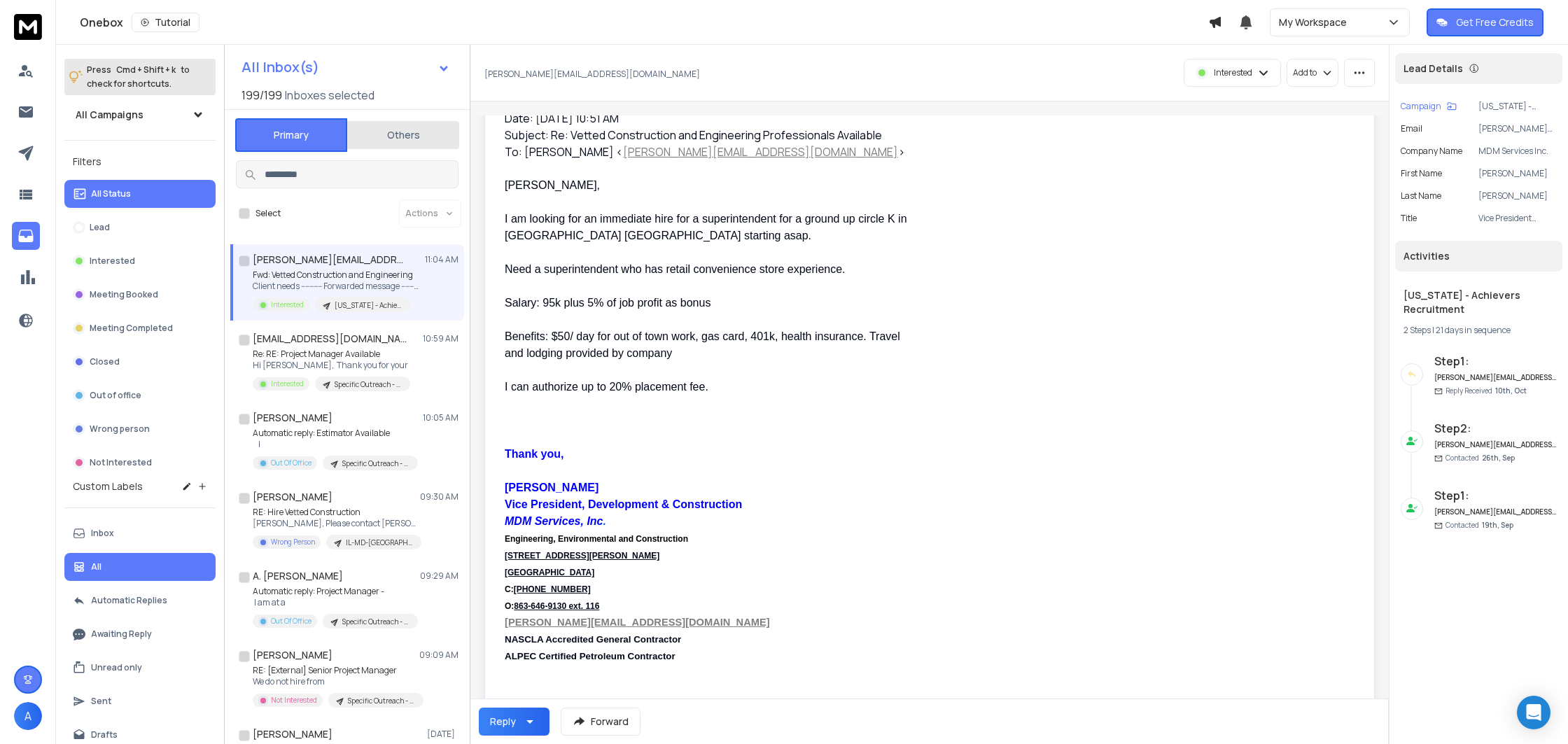
scroll to position [260, 0]
drag, startPoint x: 655, startPoint y: 602, endPoint x: 536, endPoint y: 600, distance: 119.0
click at [543, 613] on div "[PERSON_NAME][EMAIL_ADDRESS][DOMAIN_NAME]" at bounding box center [709, 622] width 408 height 17
copy link "@[DOMAIN_NAME]"
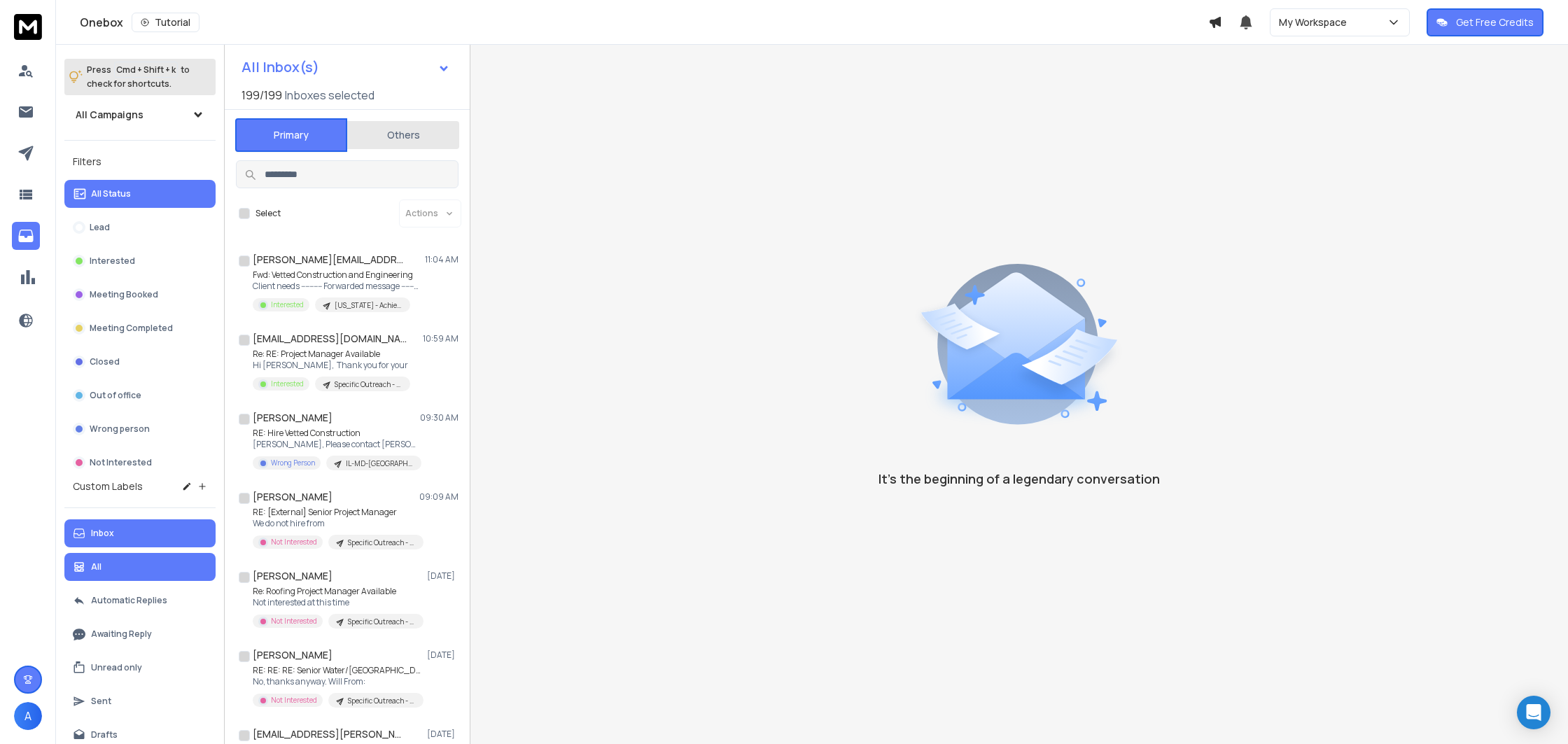
click at [145, 559] on button "All" at bounding box center [139, 567] width 152 height 28
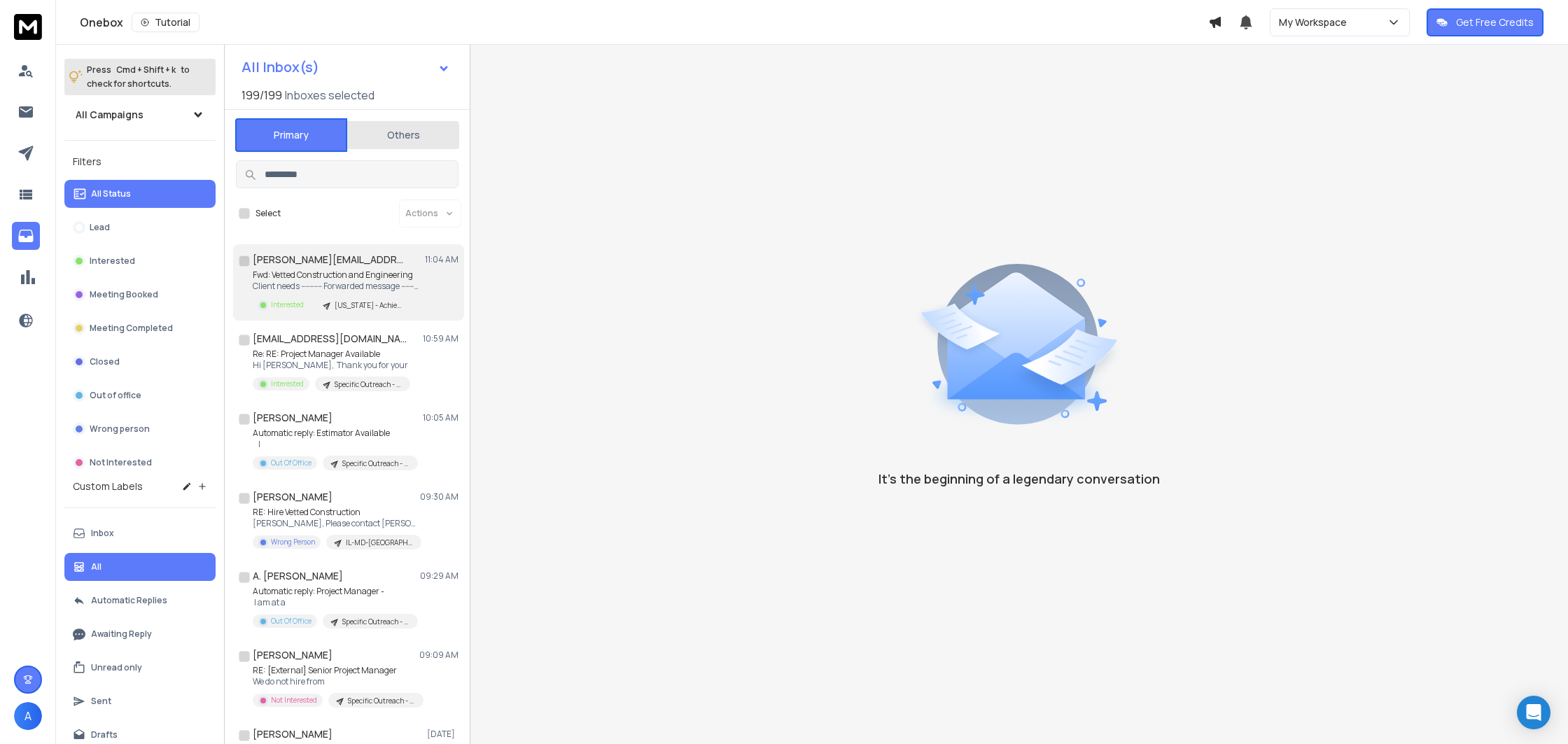
click at [302, 266] on h1 "[PERSON_NAME][EMAIL_ADDRESS][DOMAIN_NAME]" at bounding box center [330, 260] width 154 height 14
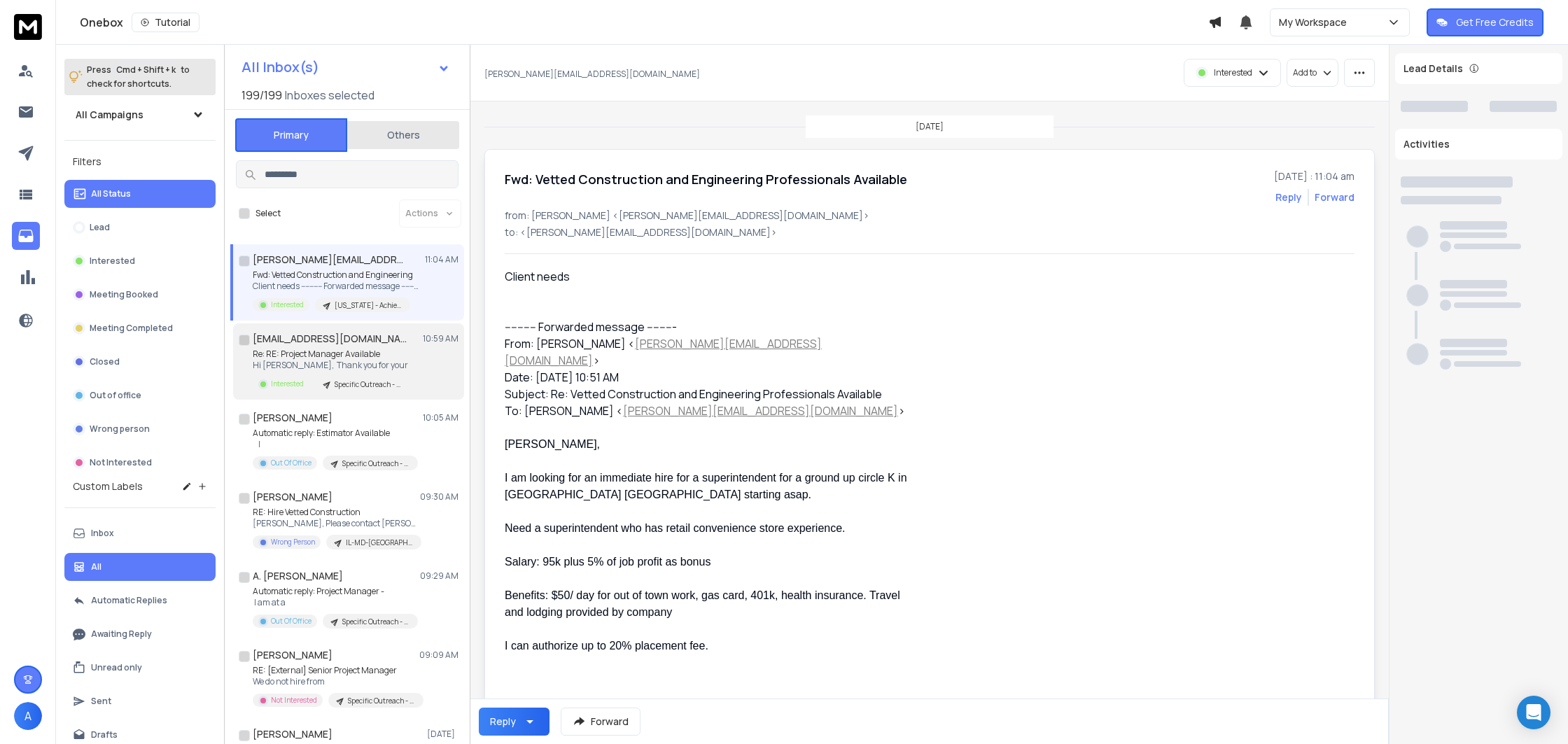
click at [298, 336] on h1 "[EMAIL_ADDRESS][DOMAIN_NAME]" at bounding box center [330, 339] width 154 height 14
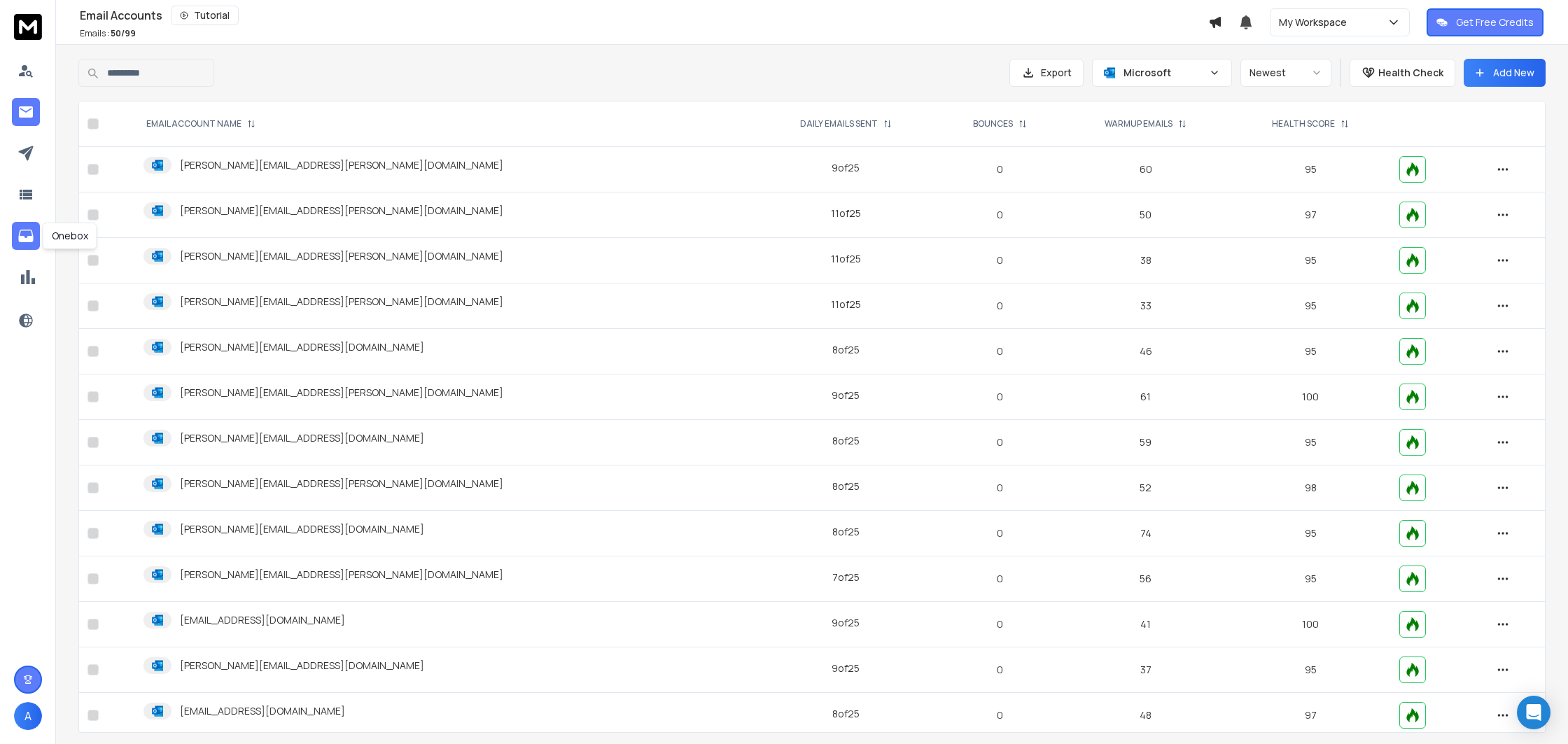
click at [26, 238] on icon at bounding box center [25, 235] width 15 height 12
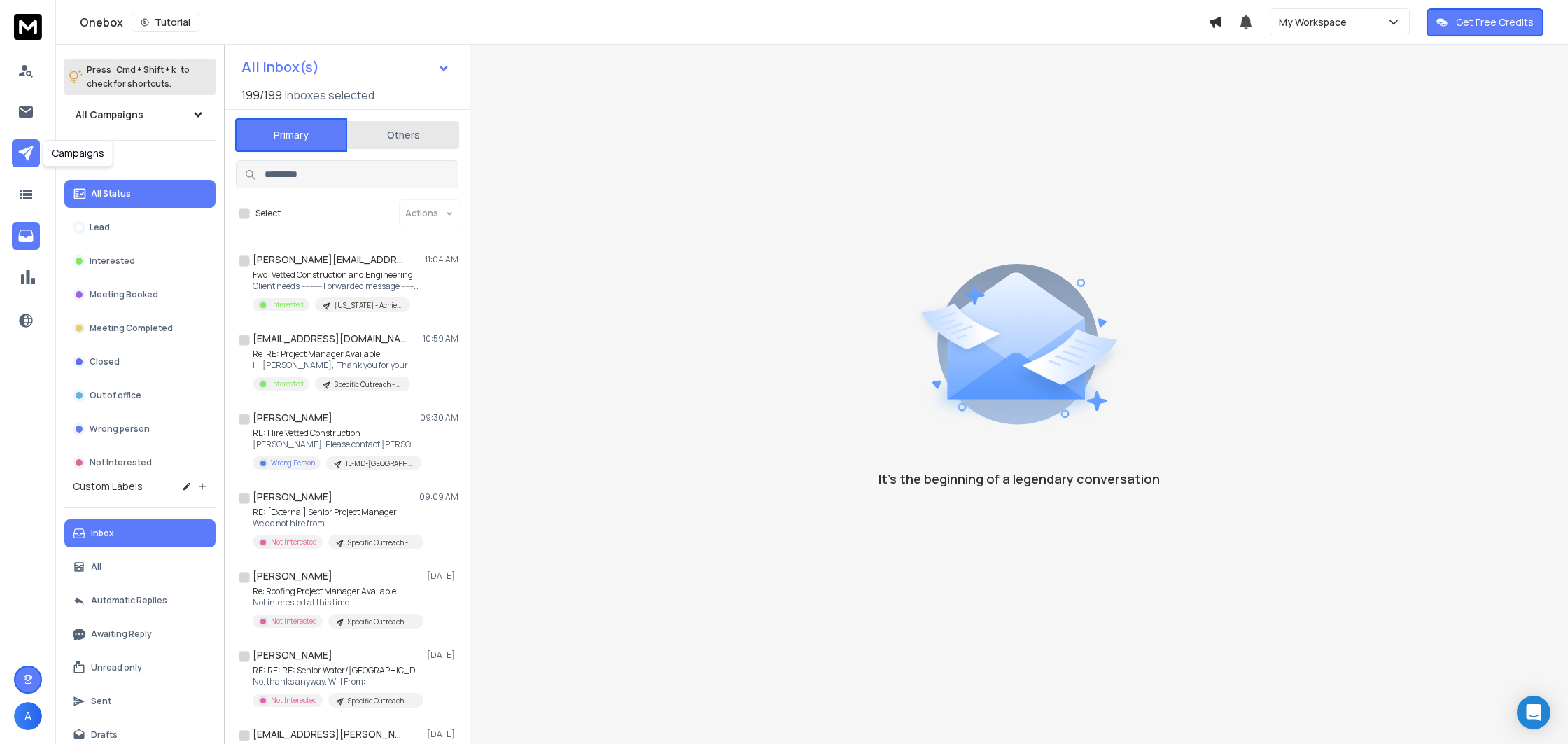
click at [18, 143] on link at bounding box center [26, 153] width 28 height 28
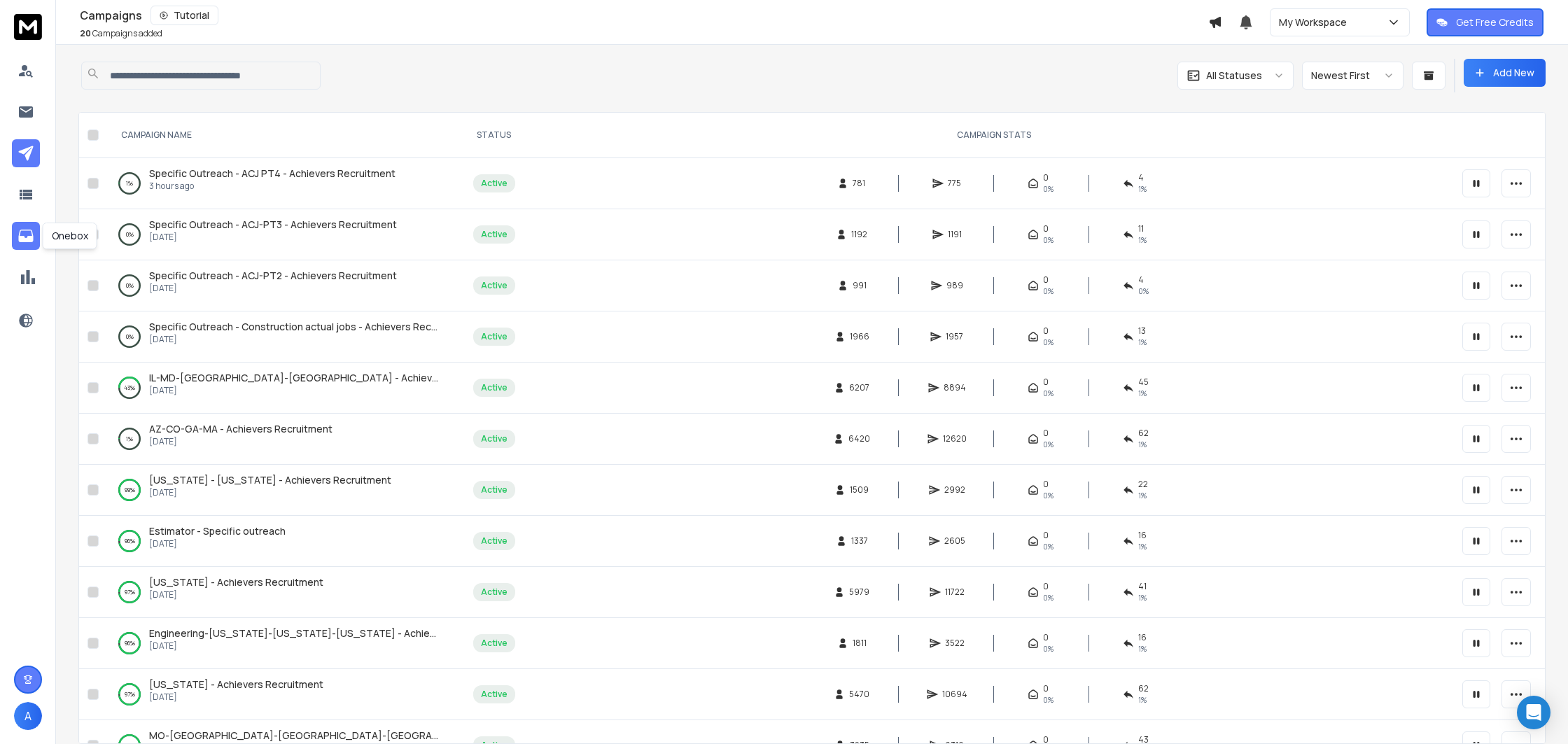
click at [33, 235] on icon at bounding box center [26, 236] width 17 height 17
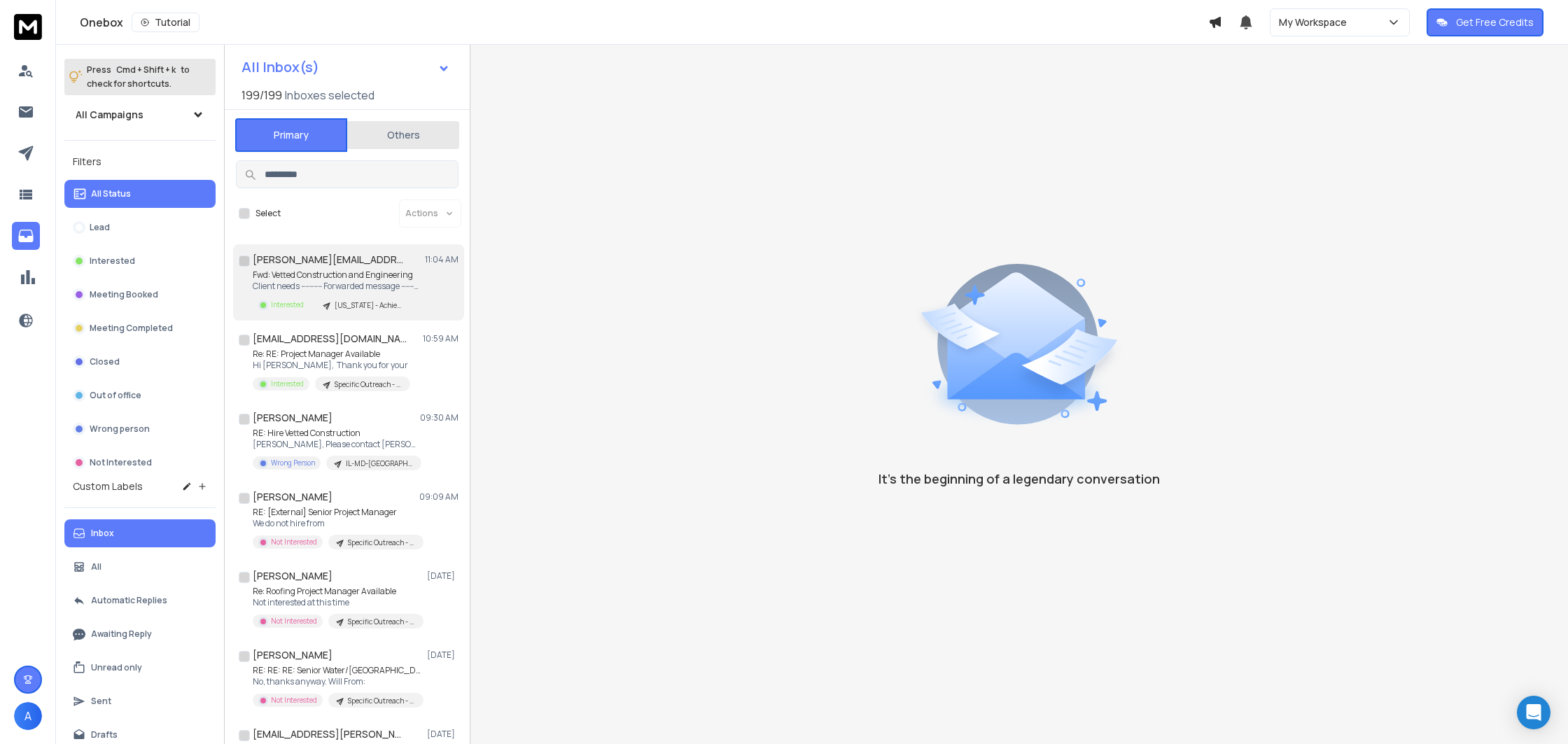
click at [385, 275] on p "Fwd: Vetted Construction and Engineering" at bounding box center [337, 275] width 168 height 11
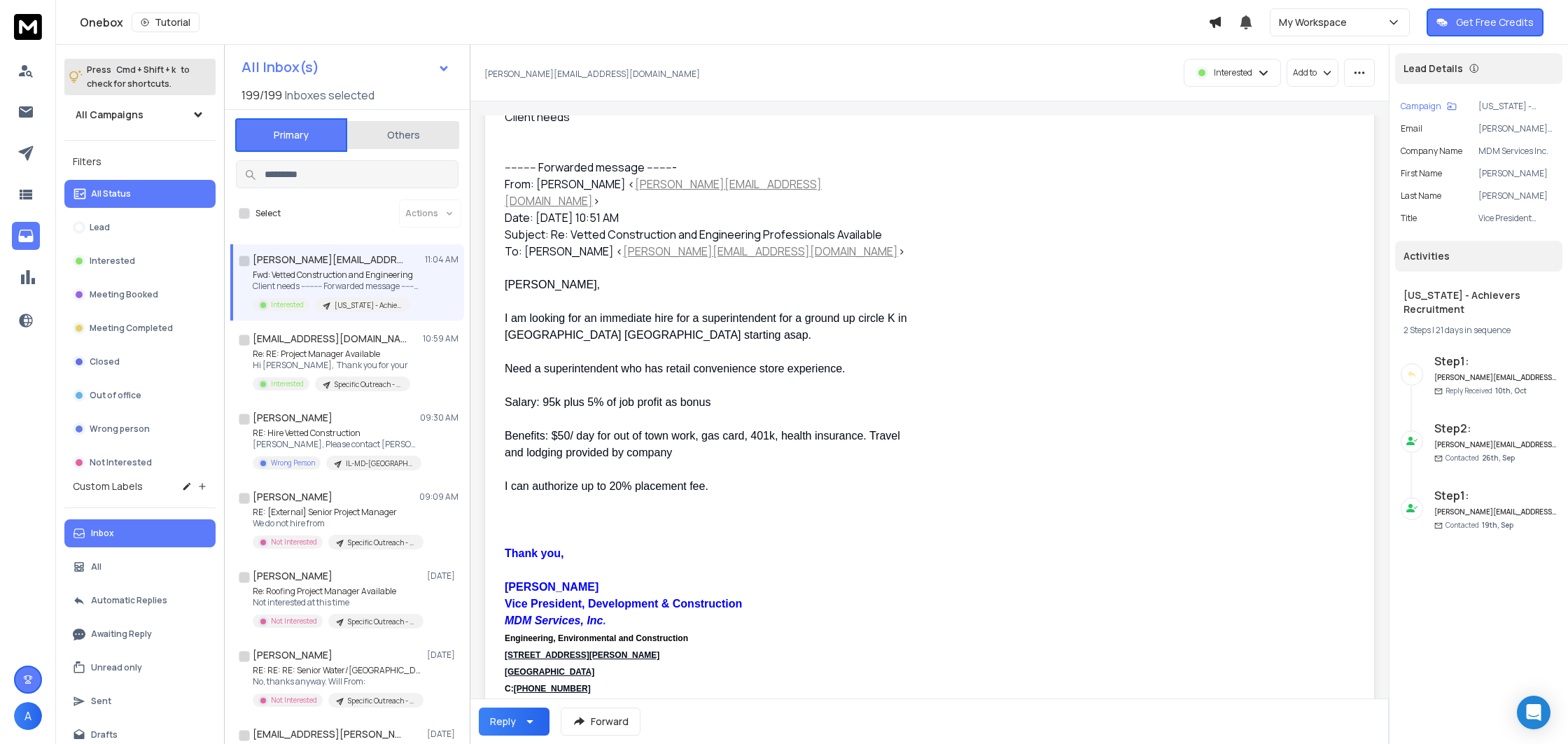
scroll to position [170, 0]
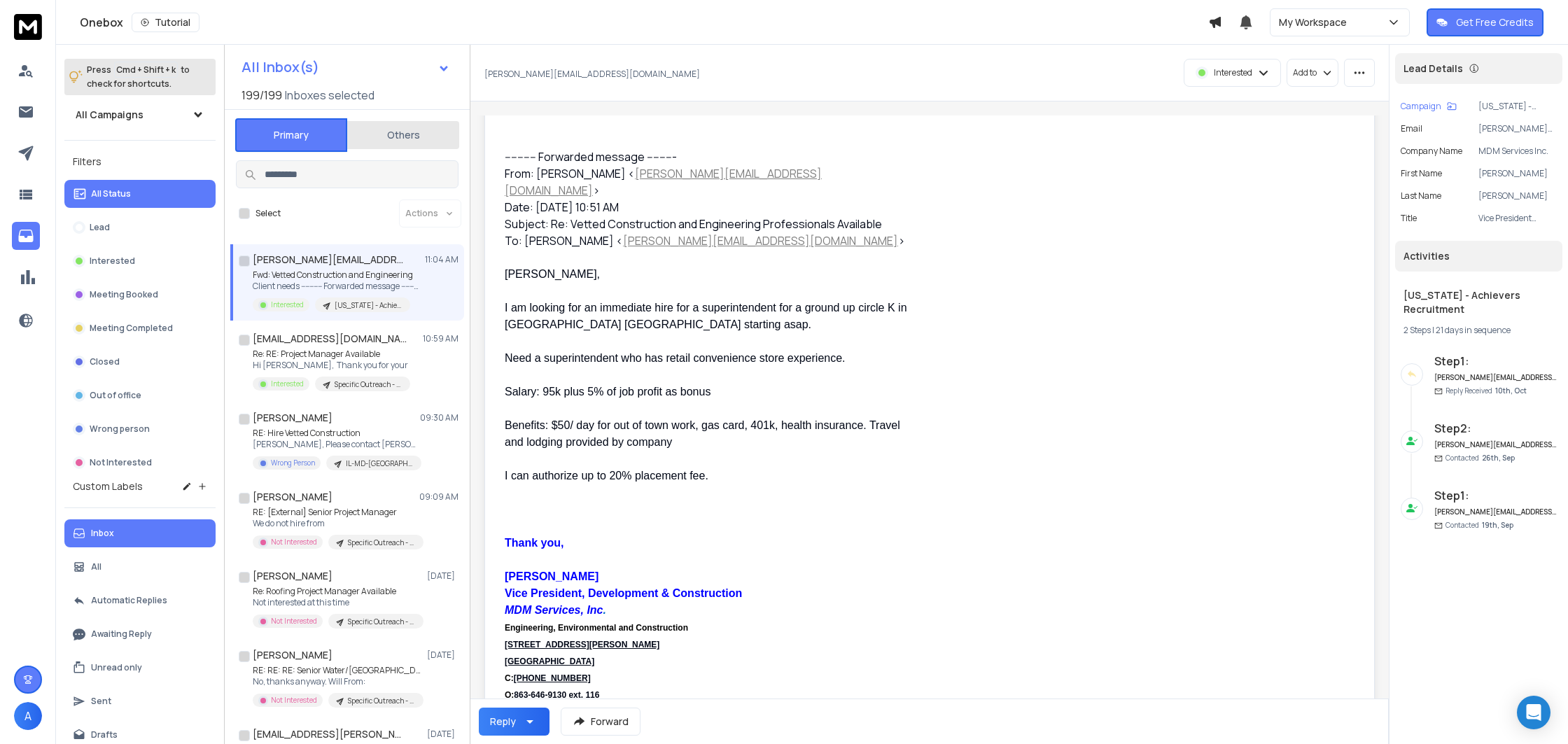
drag, startPoint x: 630, startPoint y: 559, endPoint x: 496, endPoint y: 562, distance: 134.0
click at [496, 562] on div "Fwd: Vetted Construction and Engineering Professionals Available [DATE] : 11:04…" at bounding box center [930, 609] width 890 height 1258
copy strong "[PERSON_NAME]"
drag, startPoint x: 56, startPoint y: 157, endPoint x: 24, endPoint y: 150, distance: 32.8
click at [51, 154] on div "A" at bounding box center [28, 372] width 56 height 744
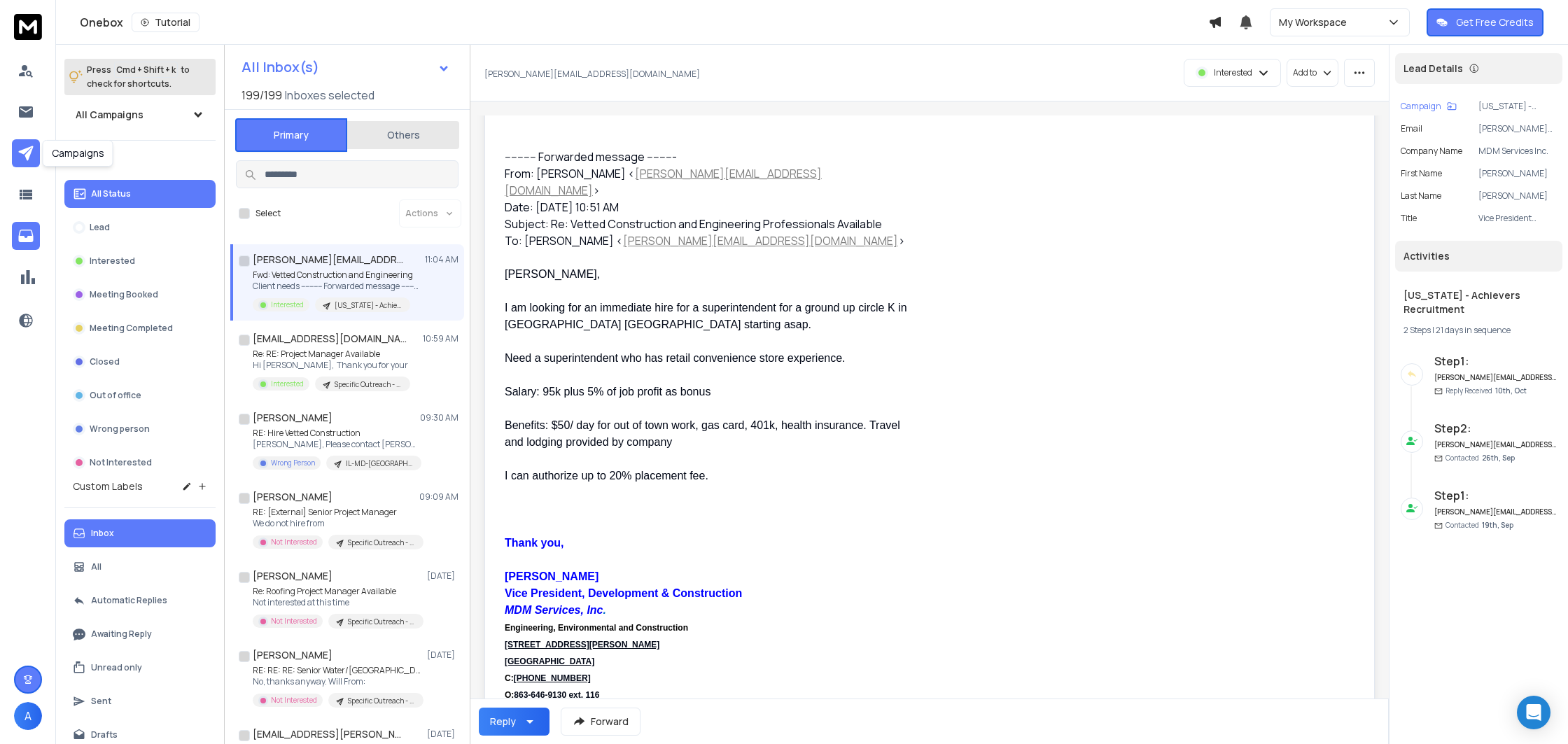
click at [24, 150] on icon at bounding box center [25, 153] width 15 height 15
